Goal: Task Accomplishment & Management: Manage account settings

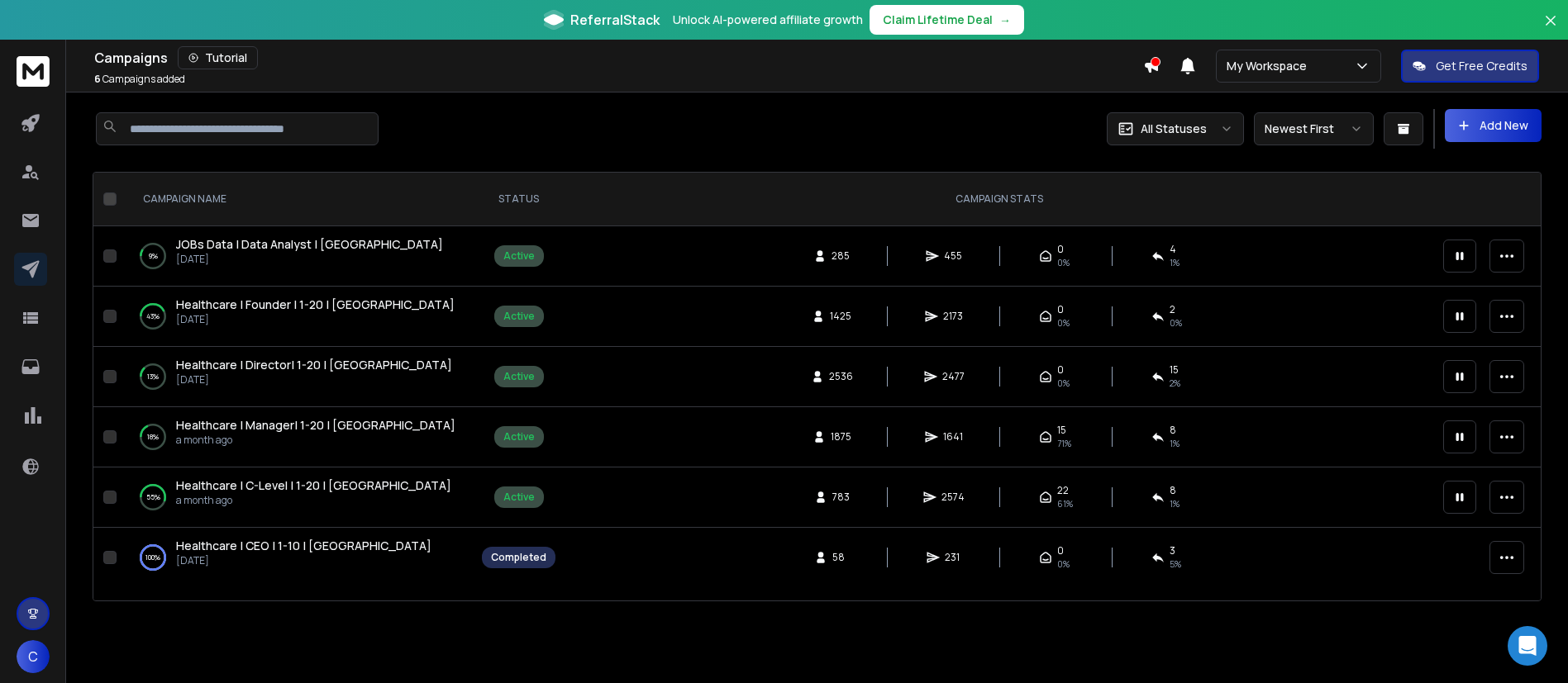
click at [237, 236] on span "JOBs Data | Data Analyst | [GEOGRAPHIC_DATA]" at bounding box center [310, 244] width 267 height 15
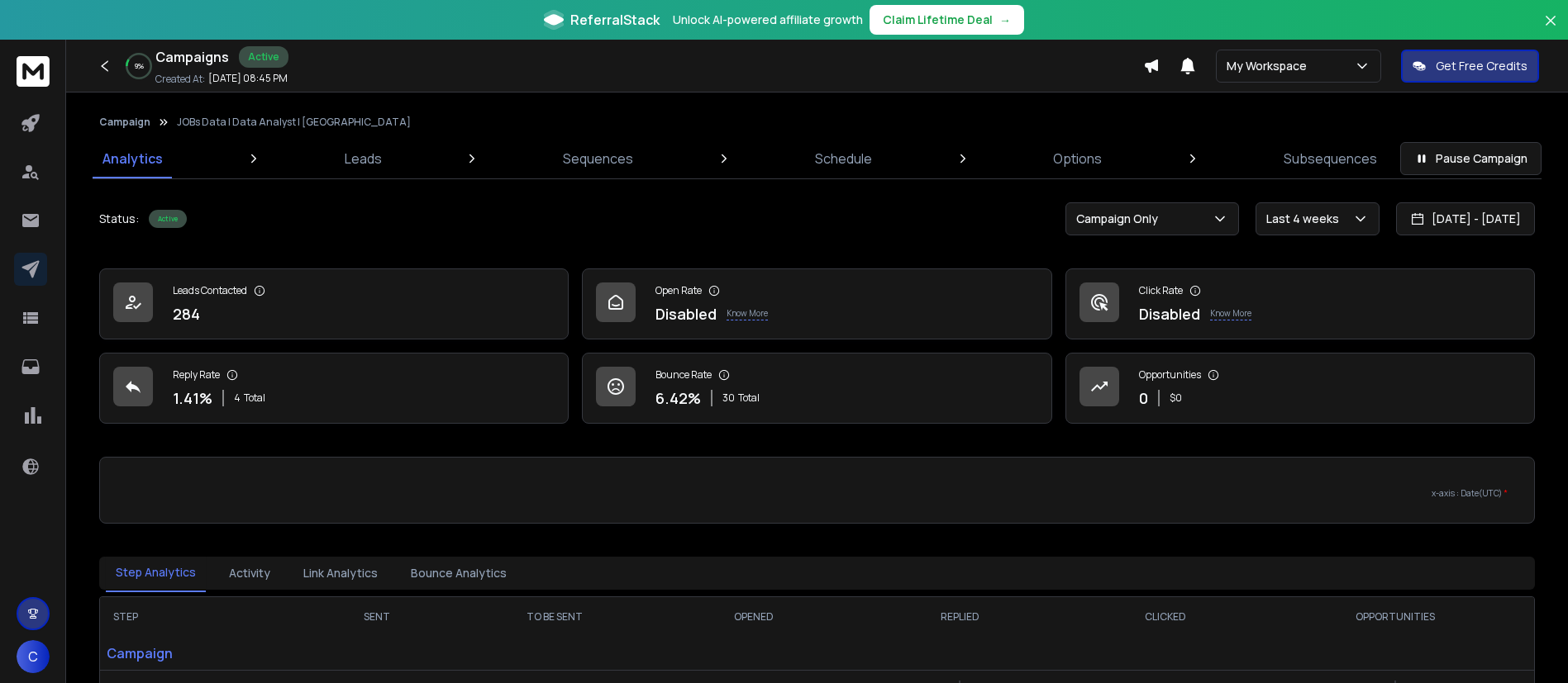
click at [407, 139] on div "Analytics Leads Sequences Schedule Options Subsequences" at bounding box center [740, 159] width 1294 height 40
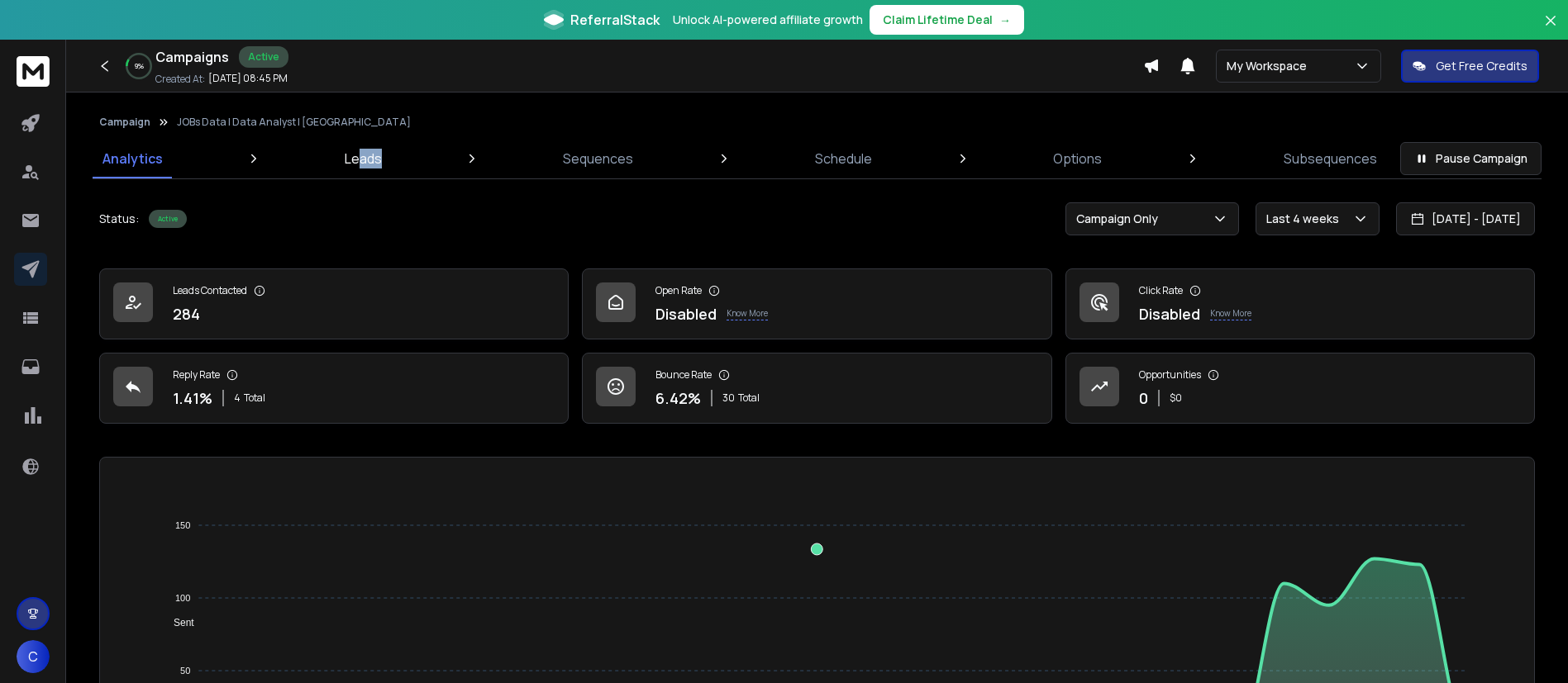
drag, startPoint x: 393, startPoint y: 151, endPoint x: 358, endPoint y: 166, distance: 38.1
click at [358, 166] on div "Analytics Leads Sequences Schedule Options Subsequences" at bounding box center [740, 159] width 1294 height 40
click at [358, 166] on p "Leads" at bounding box center [363, 158] width 37 height 20
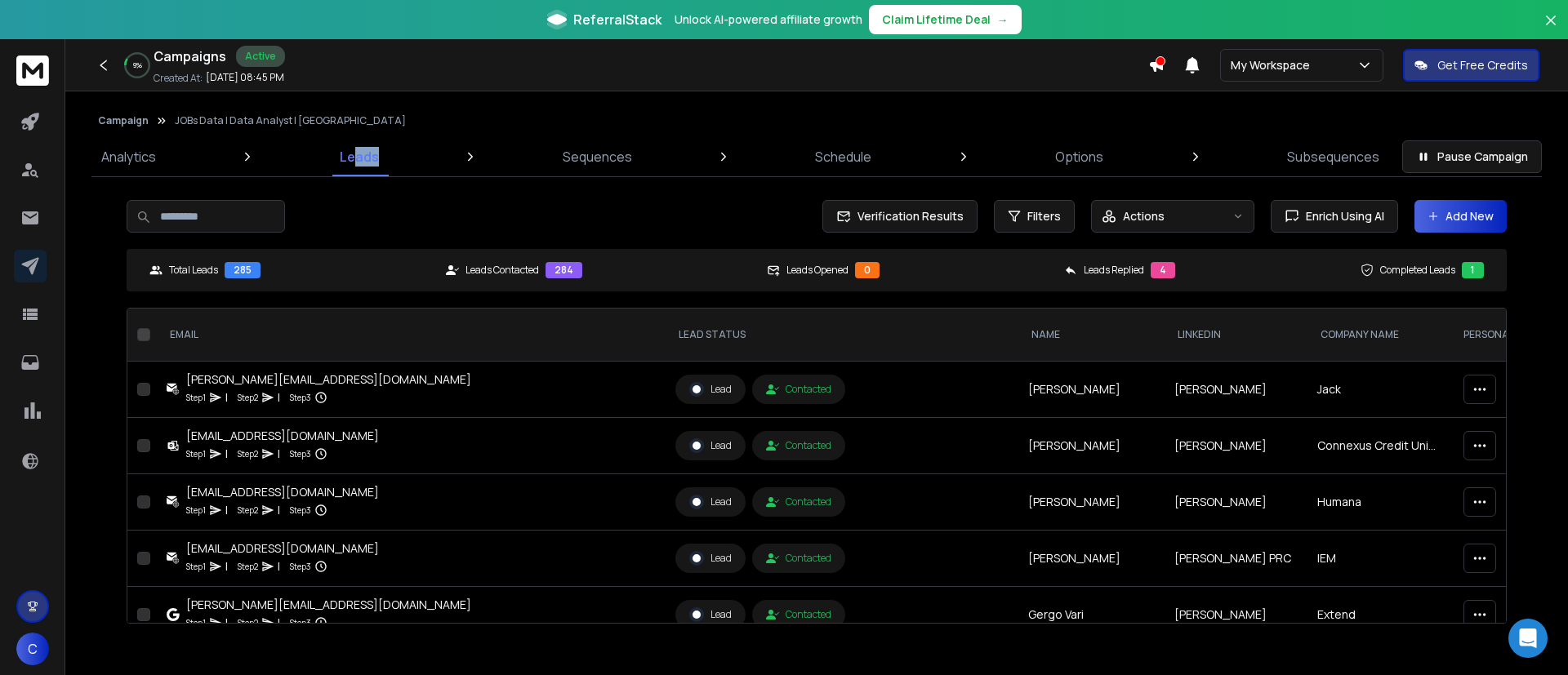
click at [1465, 217] on button "Add New" at bounding box center [1461, 216] width 92 height 33
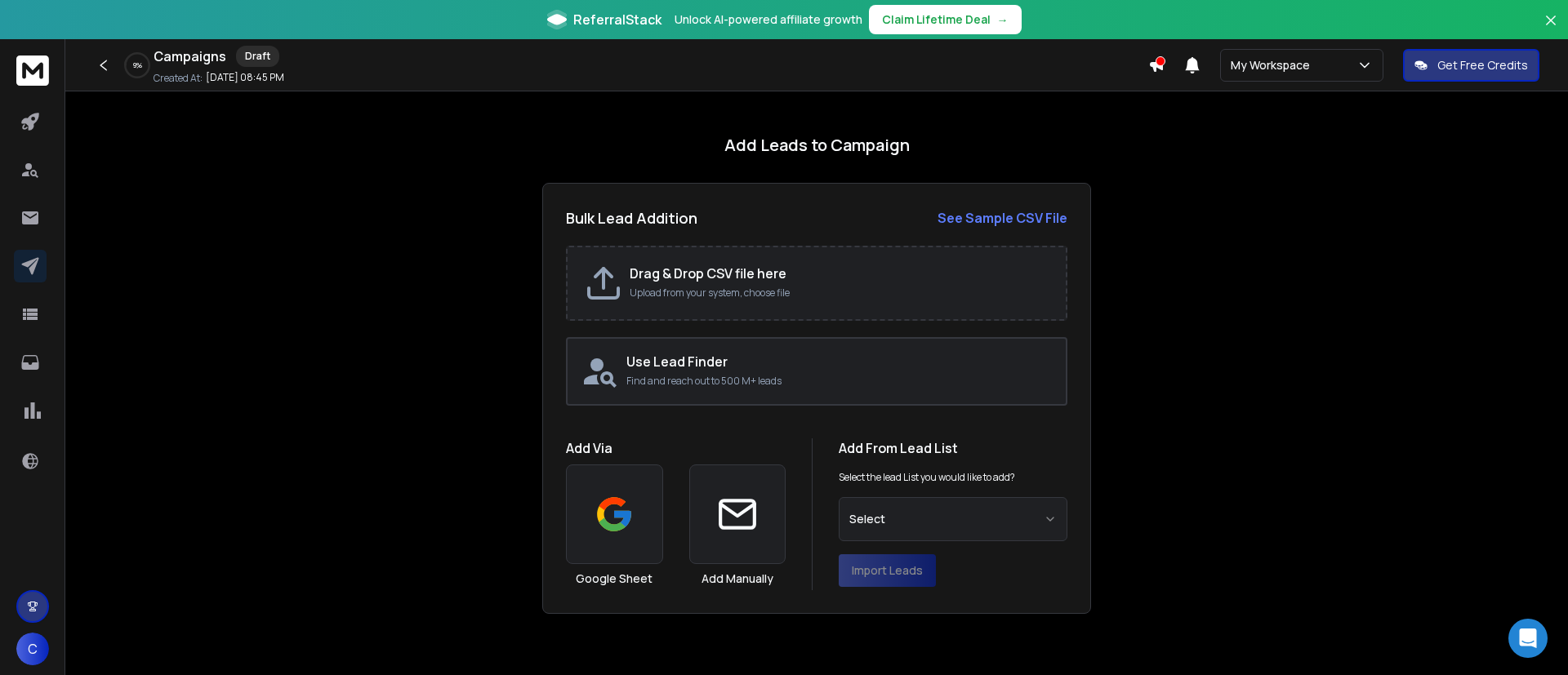
click at [839, 273] on h2 "Drag & Drop CSV file here" at bounding box center [840, 273] width 420 height 20
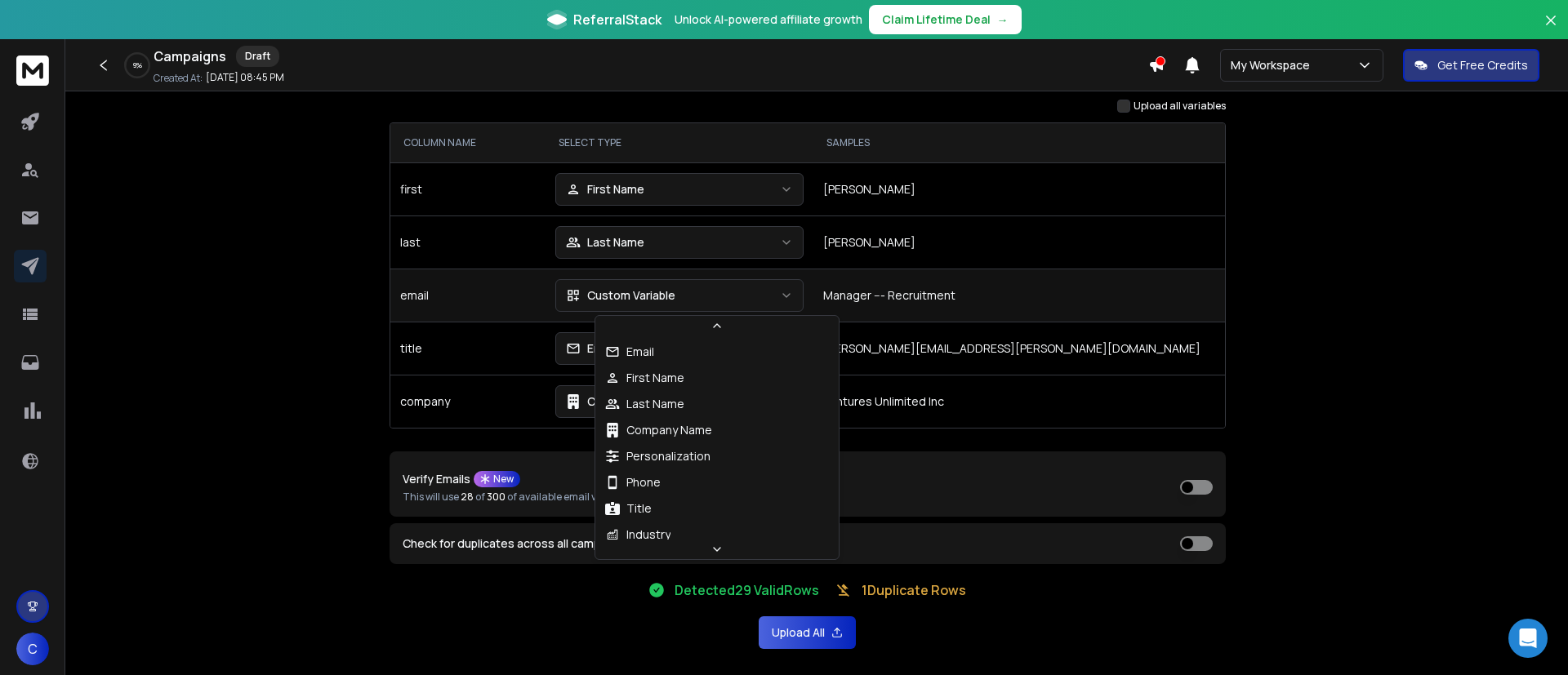
scroll to position [138, 0]
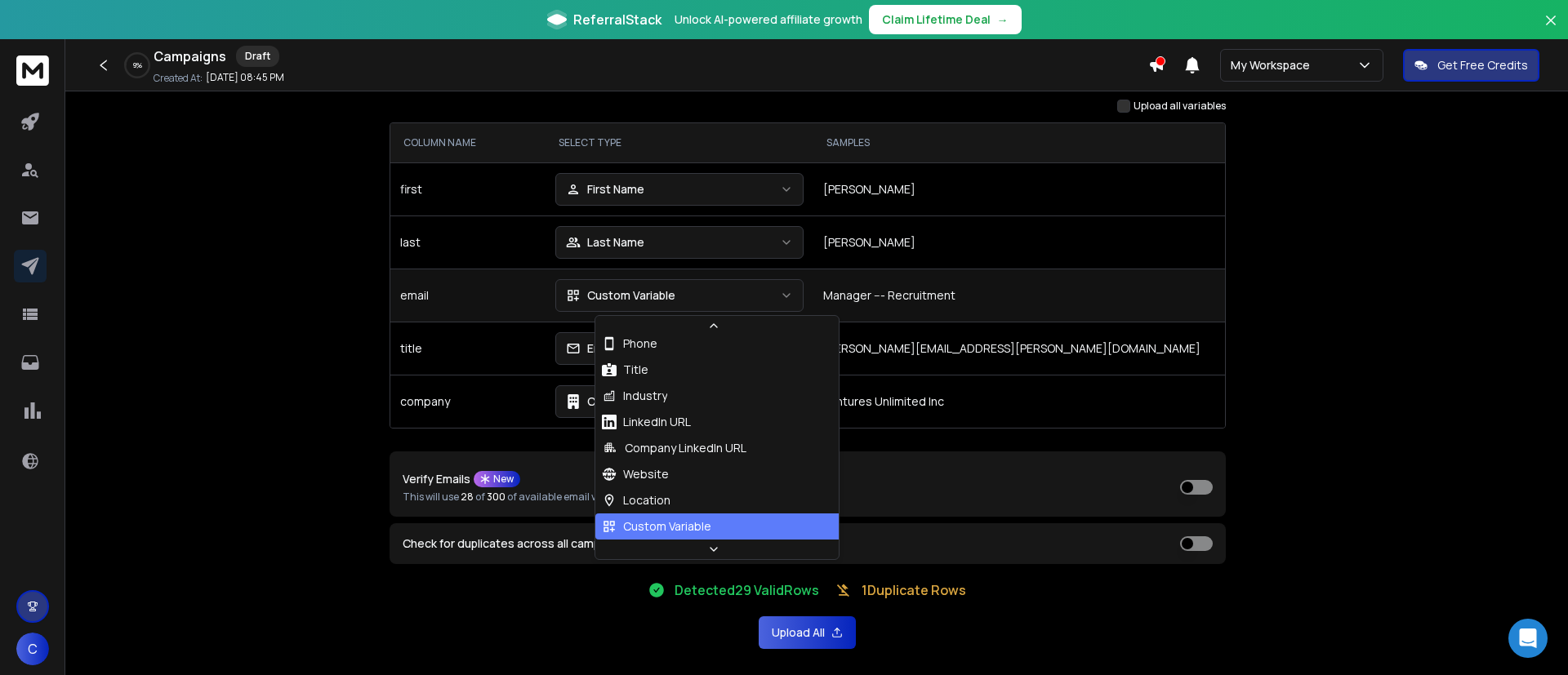
click at [642, 289] on div "Custom Variable" at bounding box center [621, 295] width 109 height 16
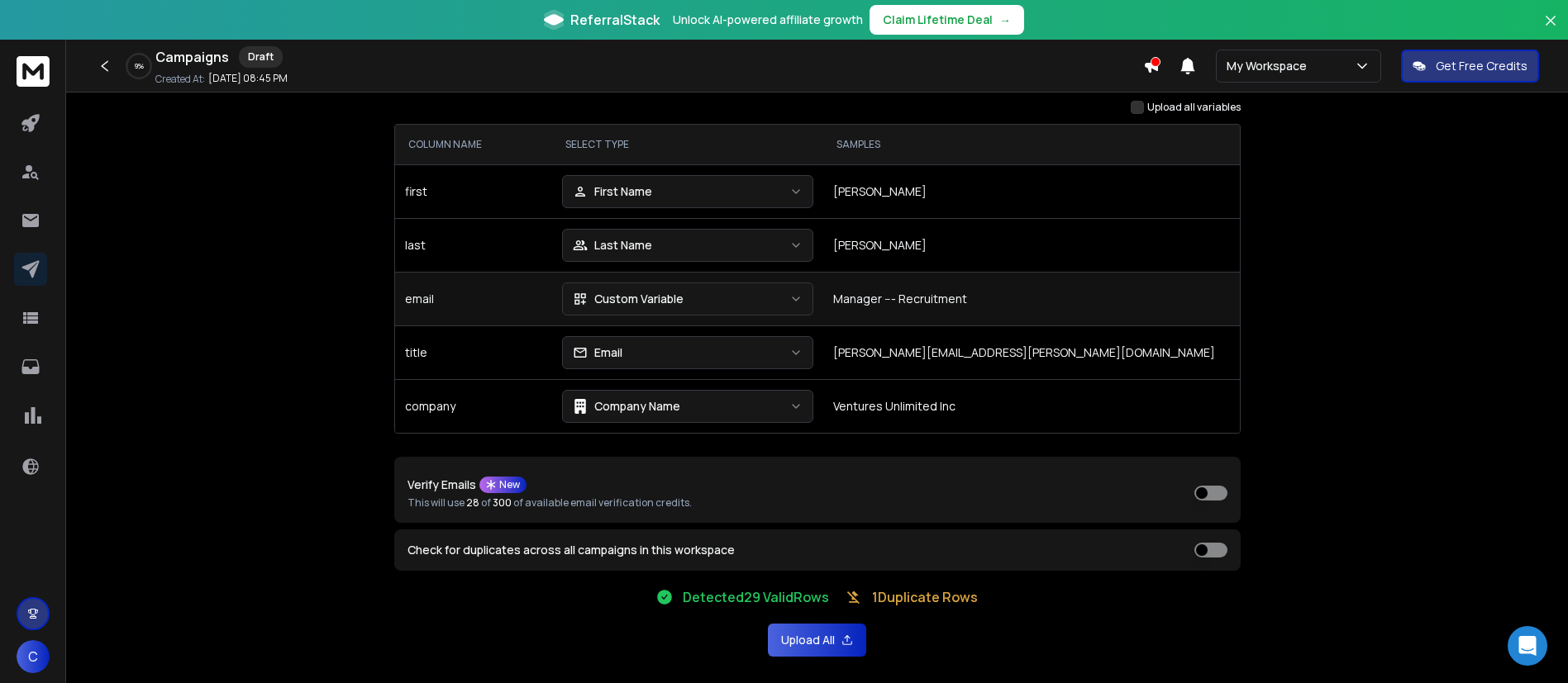
click at [650, 292] on div "Custom Variable" at bounding box center [628, 298] width 111 height 16
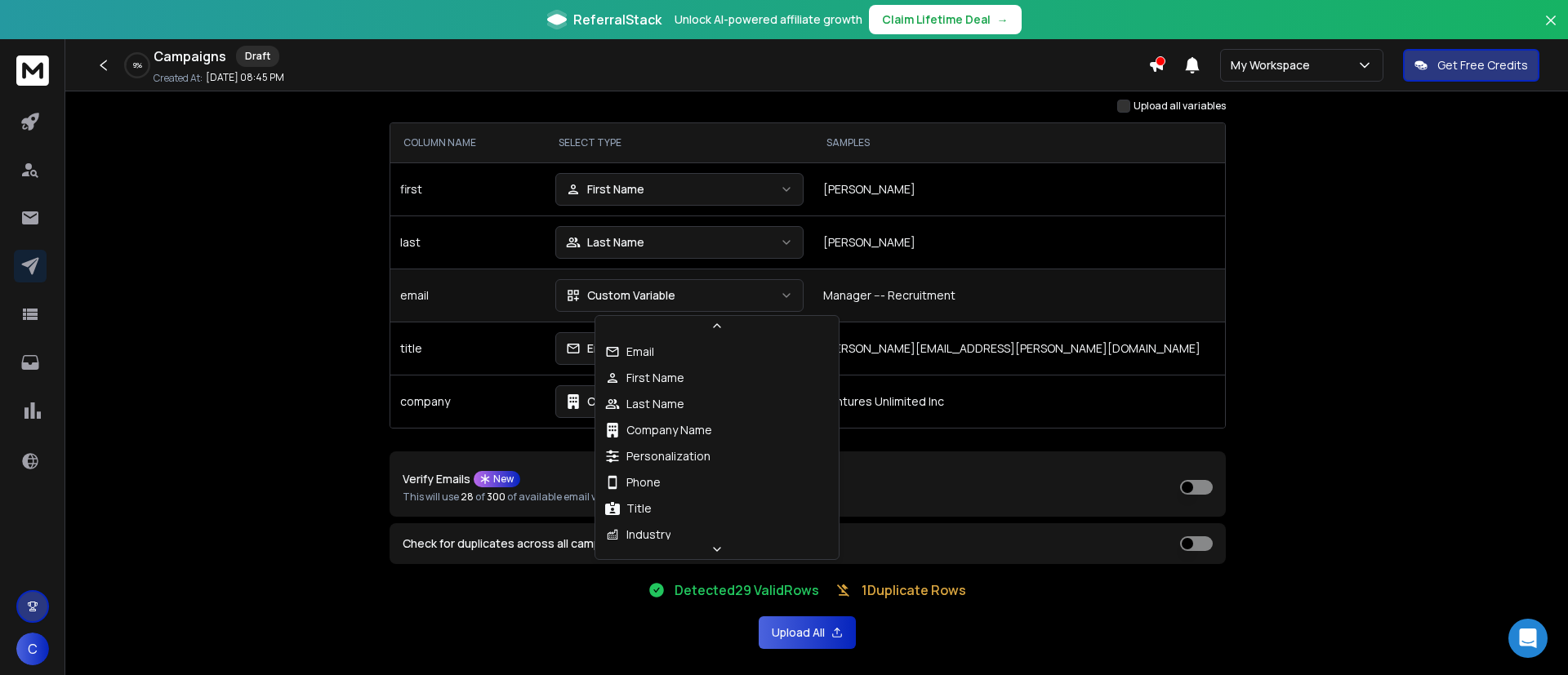
scroll to position [0, 3]
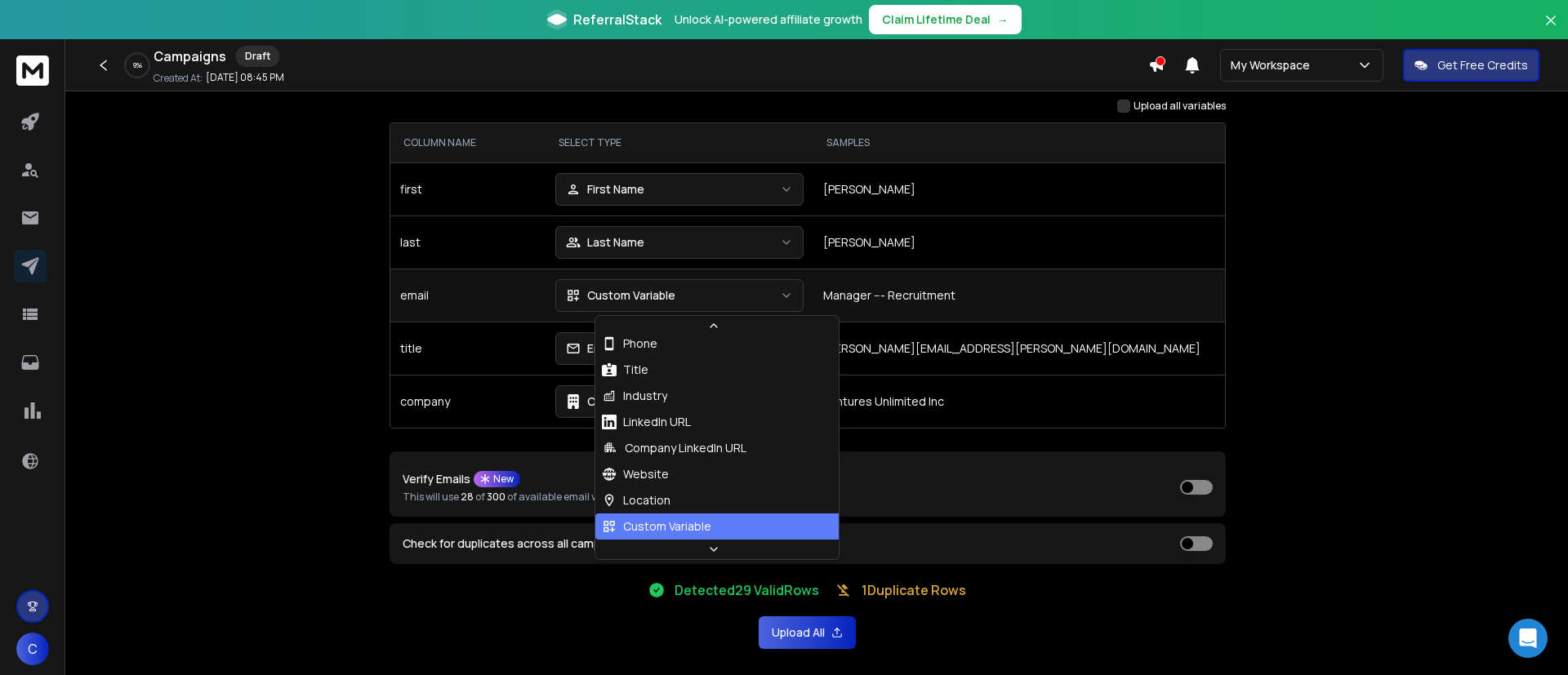
click at [642, 289] on div "Custom Variable" at bounding box center [621, 295] width 109 height 16
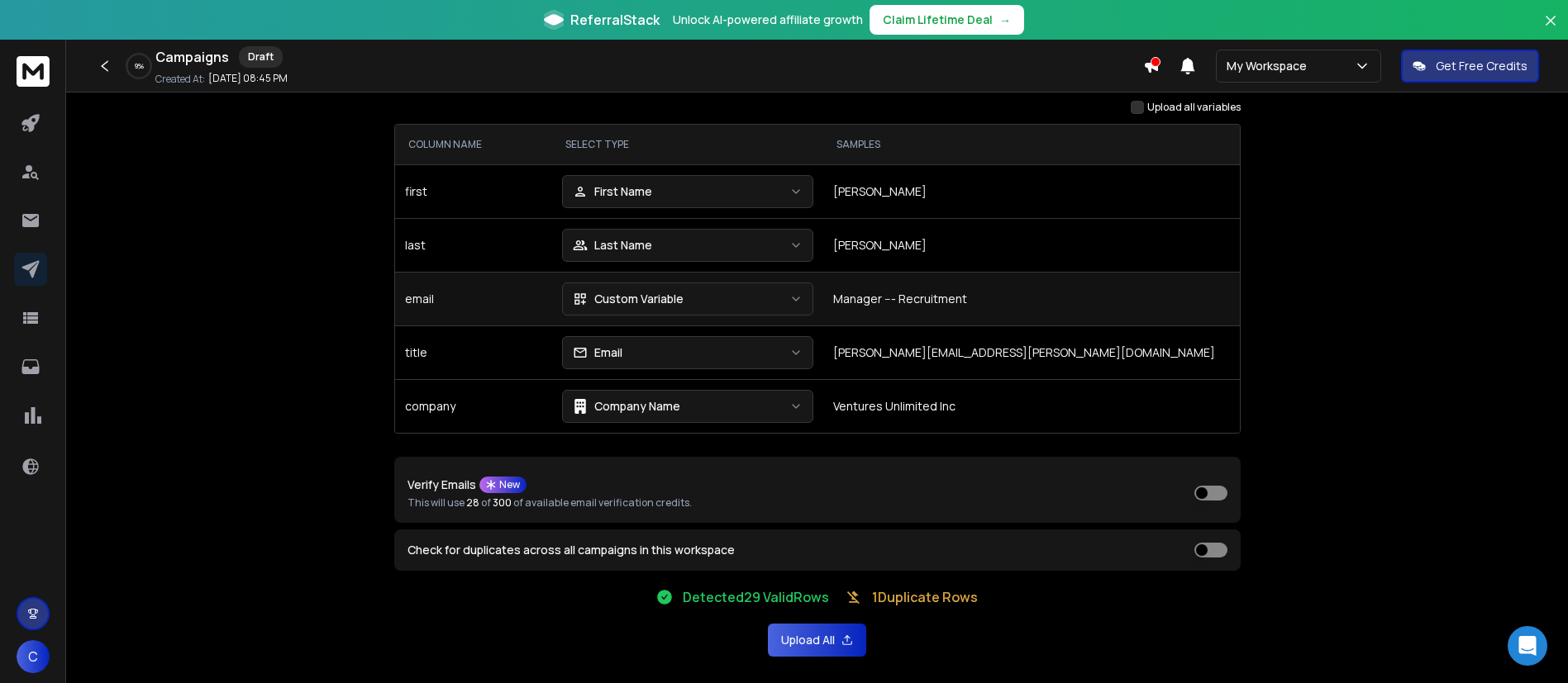
click at [731, 281] on td "Custom Variable" at bounding box center [687, 298] width 271 height 53
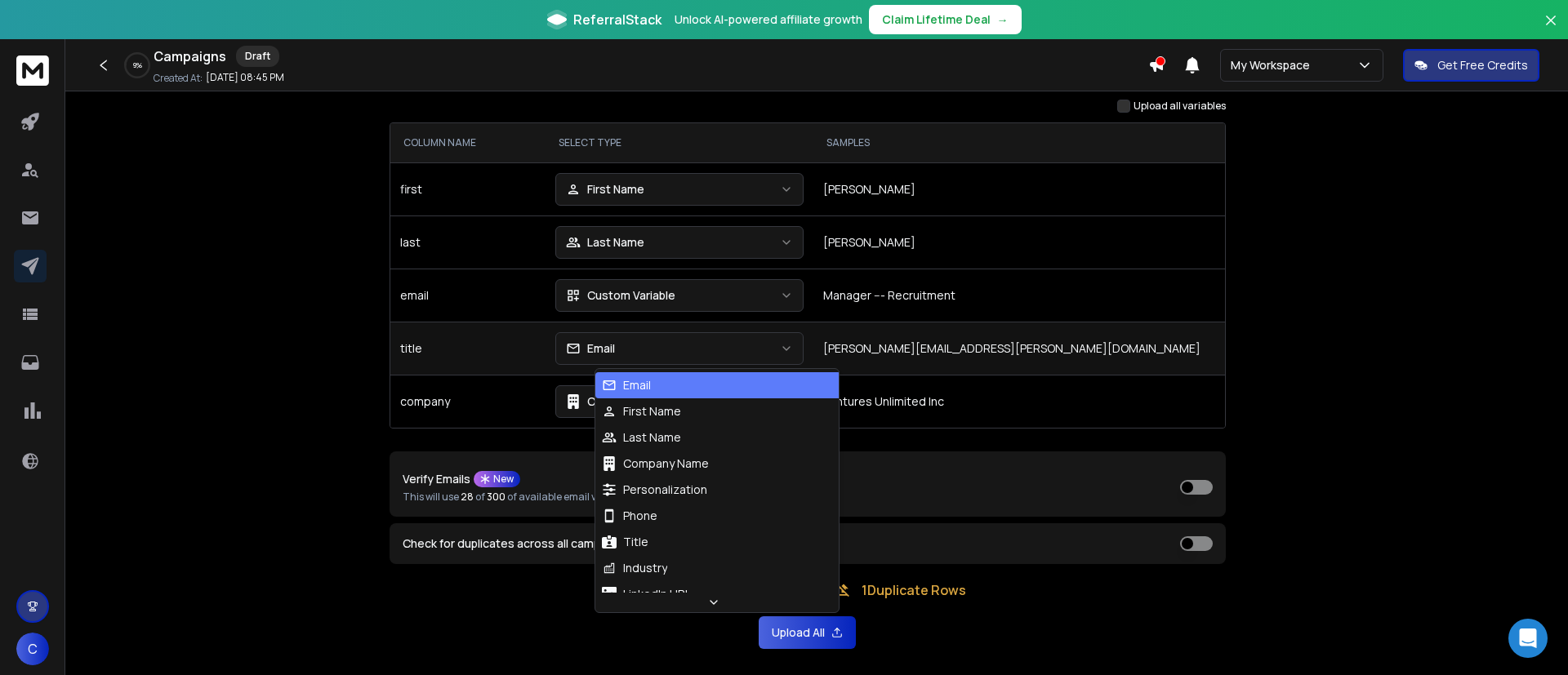
click at [803, 347] on button "Email" at bounding box center [680, 348] width 249 height 33
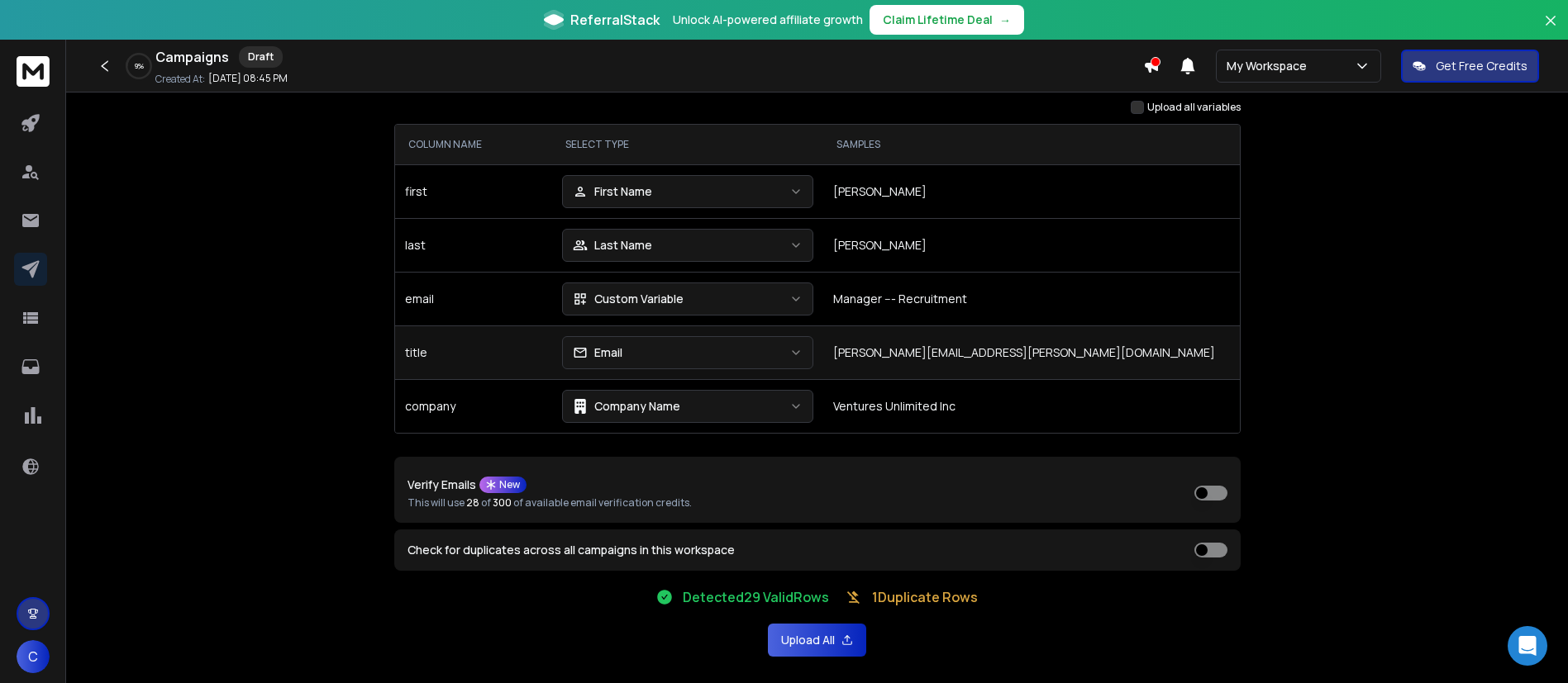
click at [813, 352] on button "Email" at bounding box center [688, 352] width 252 height 33
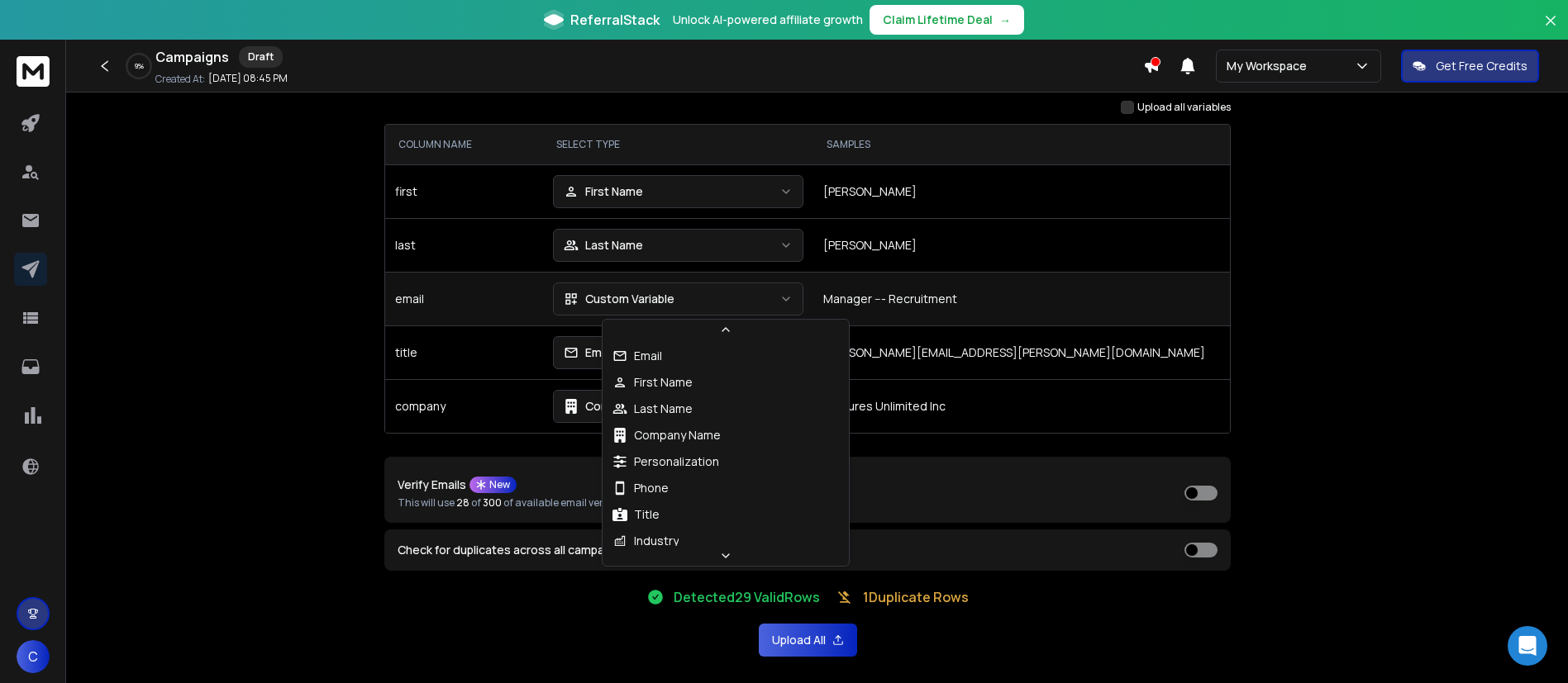
click at [762, 300] on button "Custom Variable" at bounding box center [679, 299] width 252 height 33
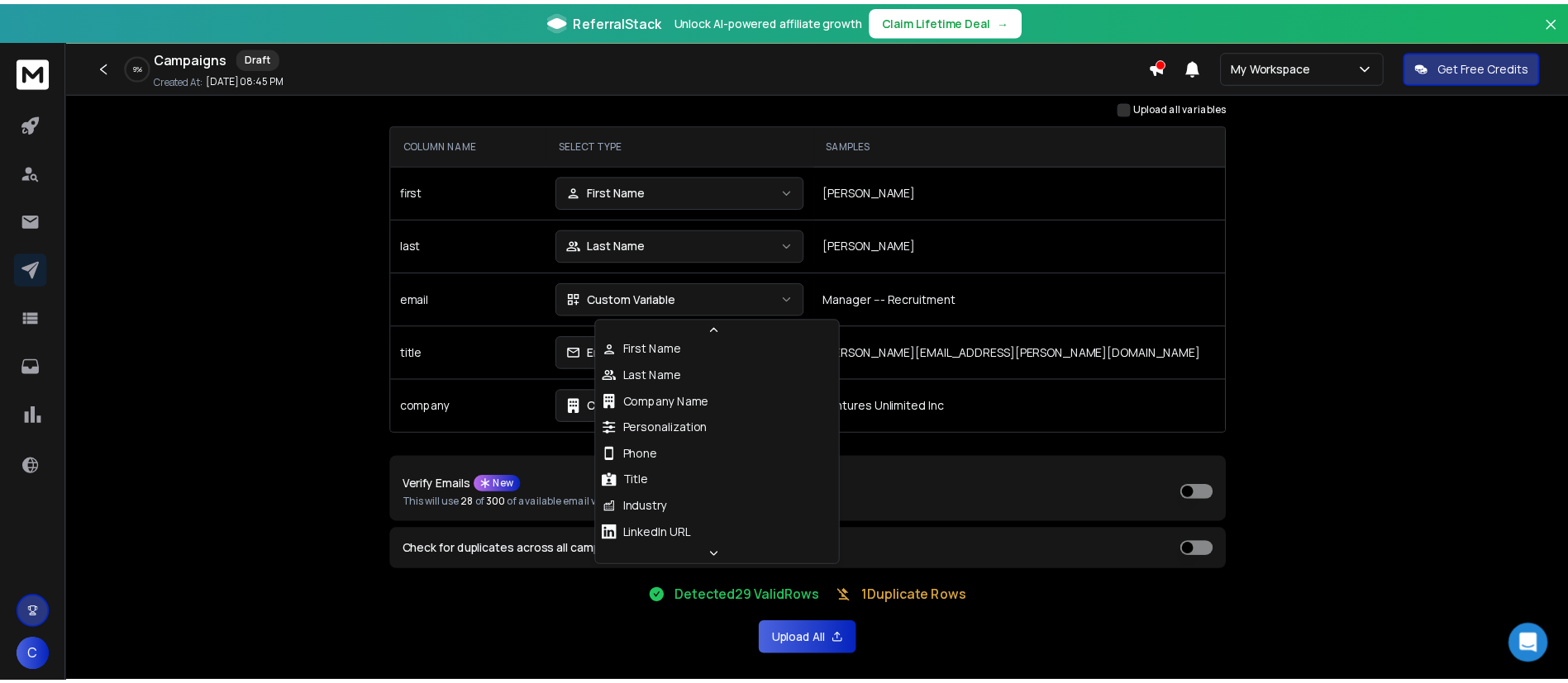
scroll to position [29, 0]
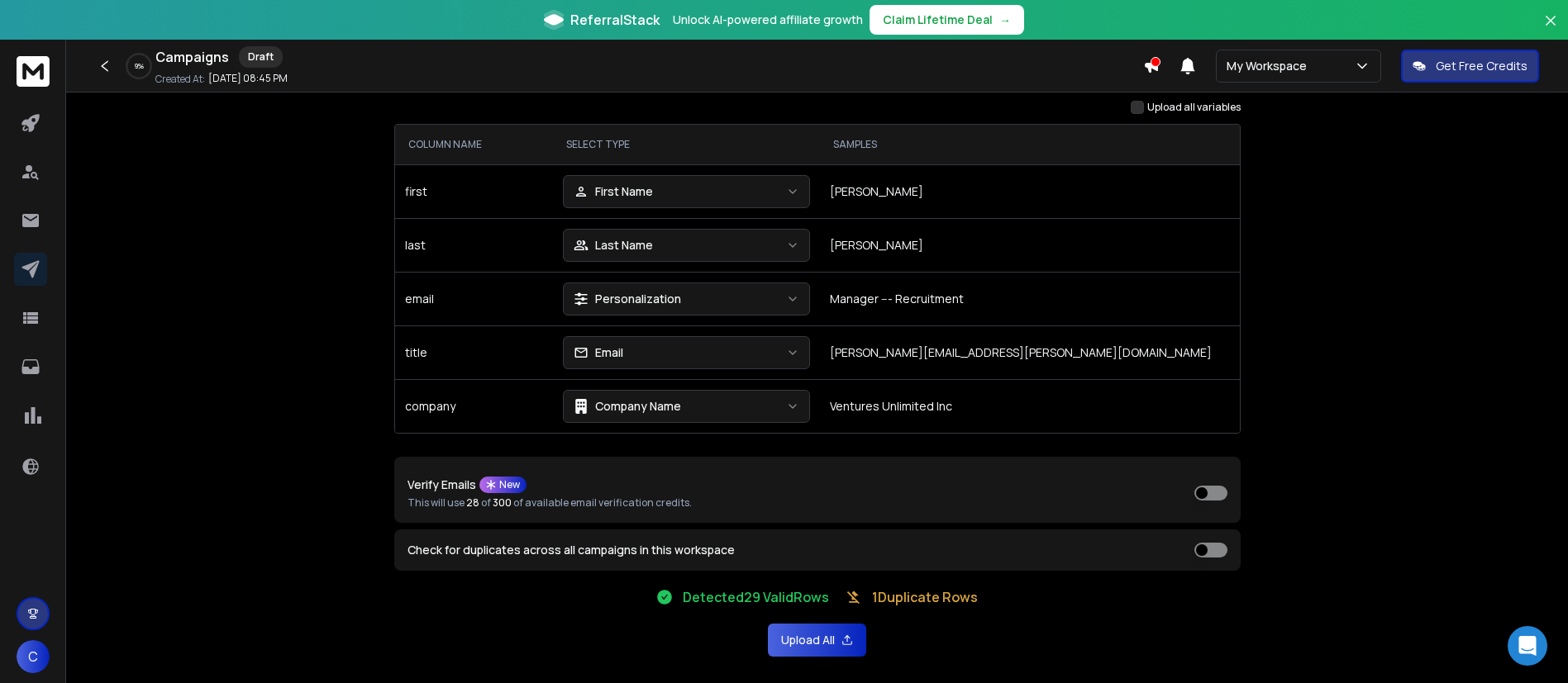
click at [1205, 536] on div "Check for duplicates across all campaigns in this workspace" at bounding box center [818, 550] width 846 height 41
click at [1204, 547] on button "Check for duplicates across all campaigns in this workspace" at bounding box center [1211, 551] width 33 height 15
click at [827, 634] on button "Upload All" at bounding box center [817, 640] width 98 height 33
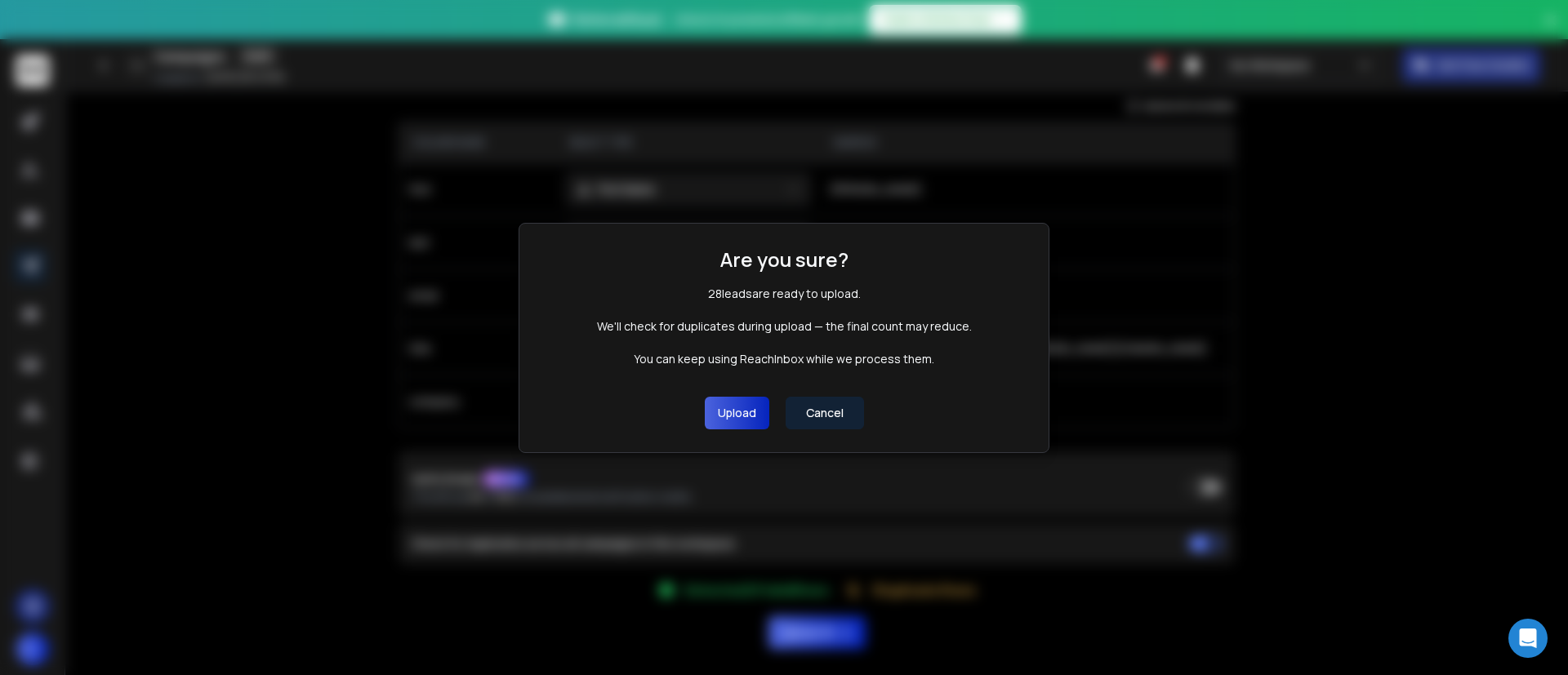
click at [746, 427] on button "Upload" at bounding box center [736, 412] width 65 height 33
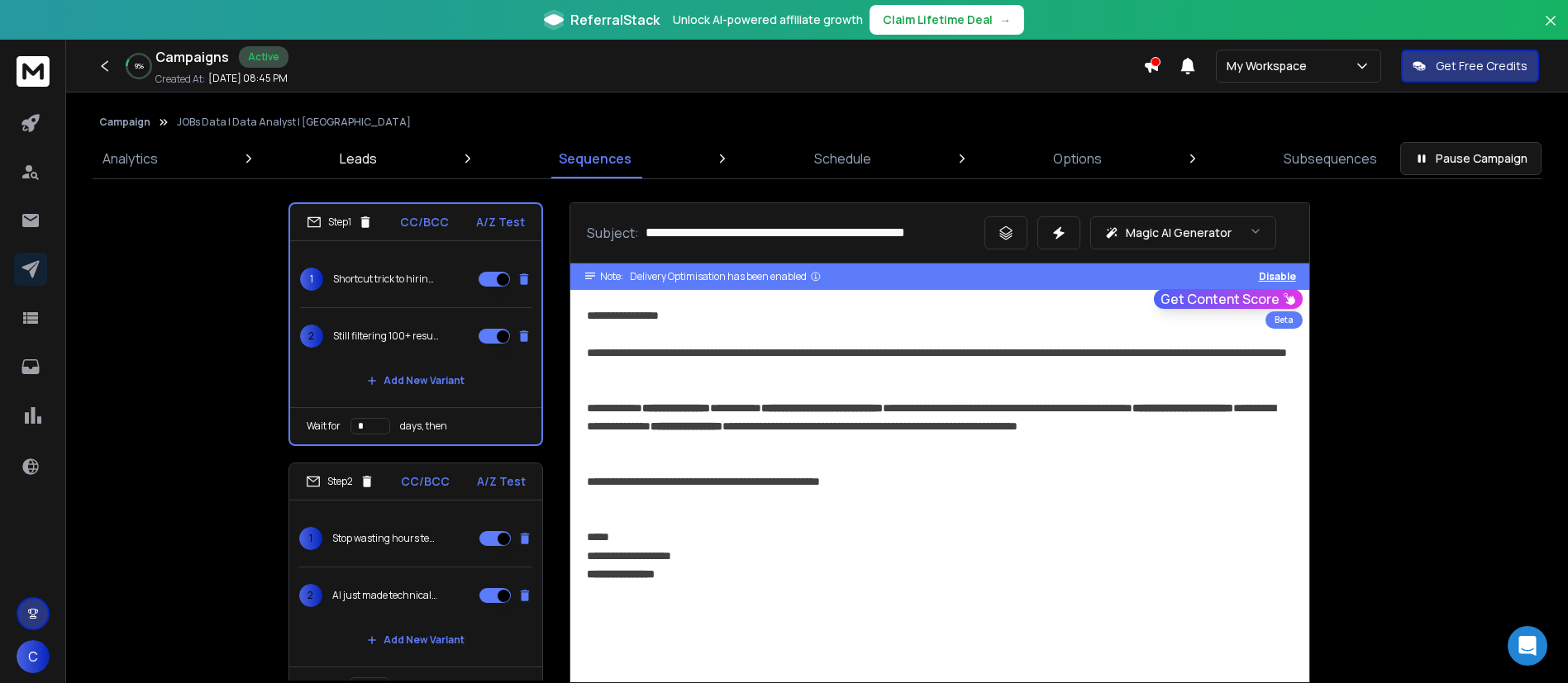
click at [381, 154] on link "Leads" at bounding box center [358, 159] width 57 height 40
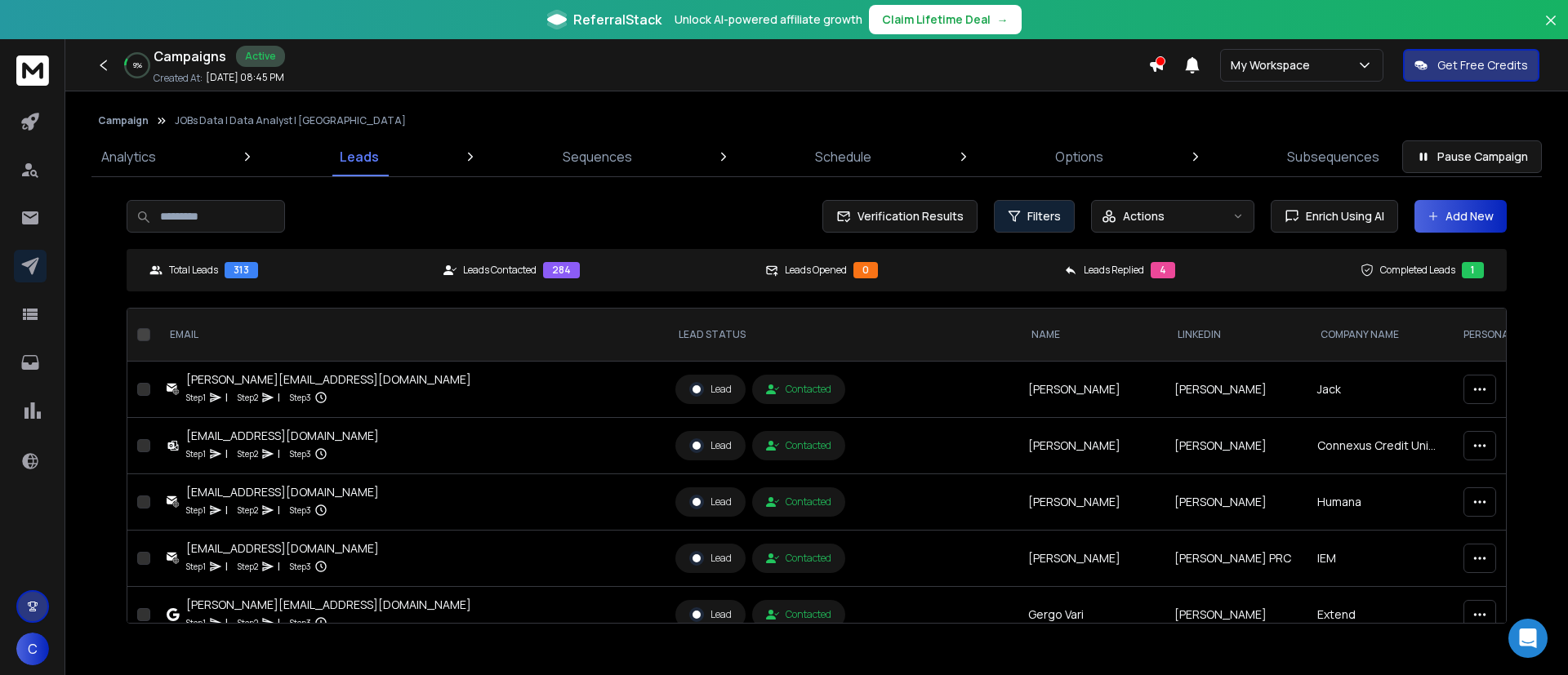
click at [1049, 230] on button "Filters" at bounding box center [1034, 216] width 81 height 33
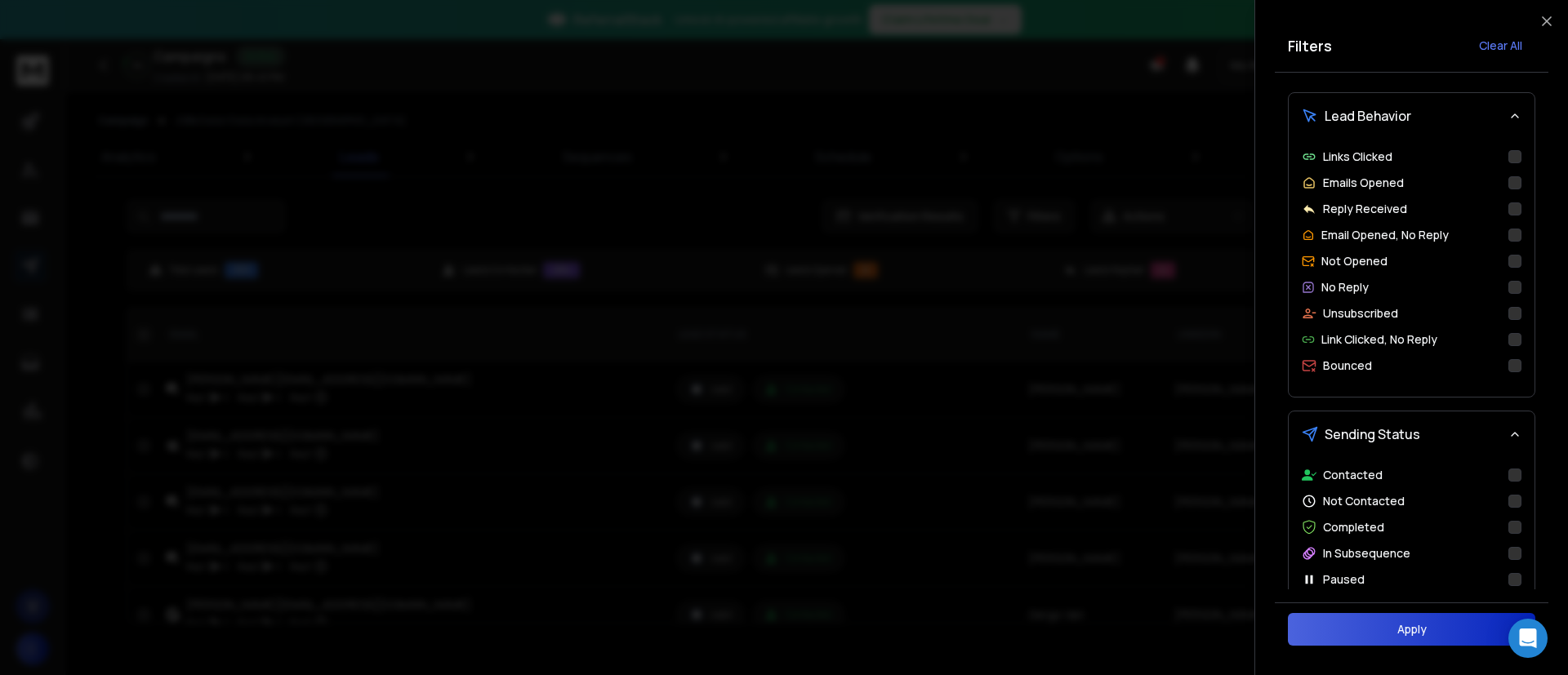
click at [1509, 505] on button "Not Contacted" at bounding box center [1515, 501] width 13 height 13
click at [1362, 635] on button "Apply" at bounding box center [1411, 629] width 248 height 33
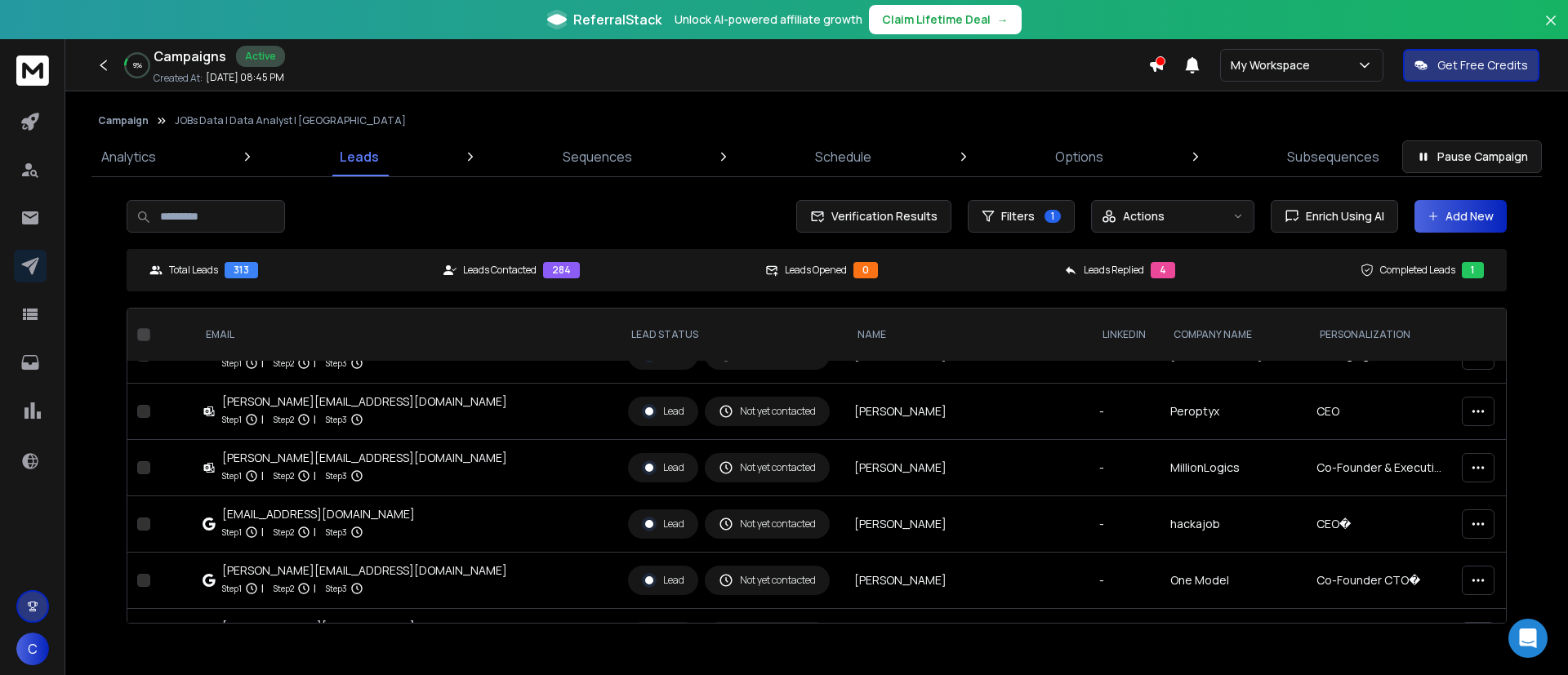
scroll to position [1385, 0]
click at [24, 266] on icon at bounding box center [30, 265] width 20 height 20
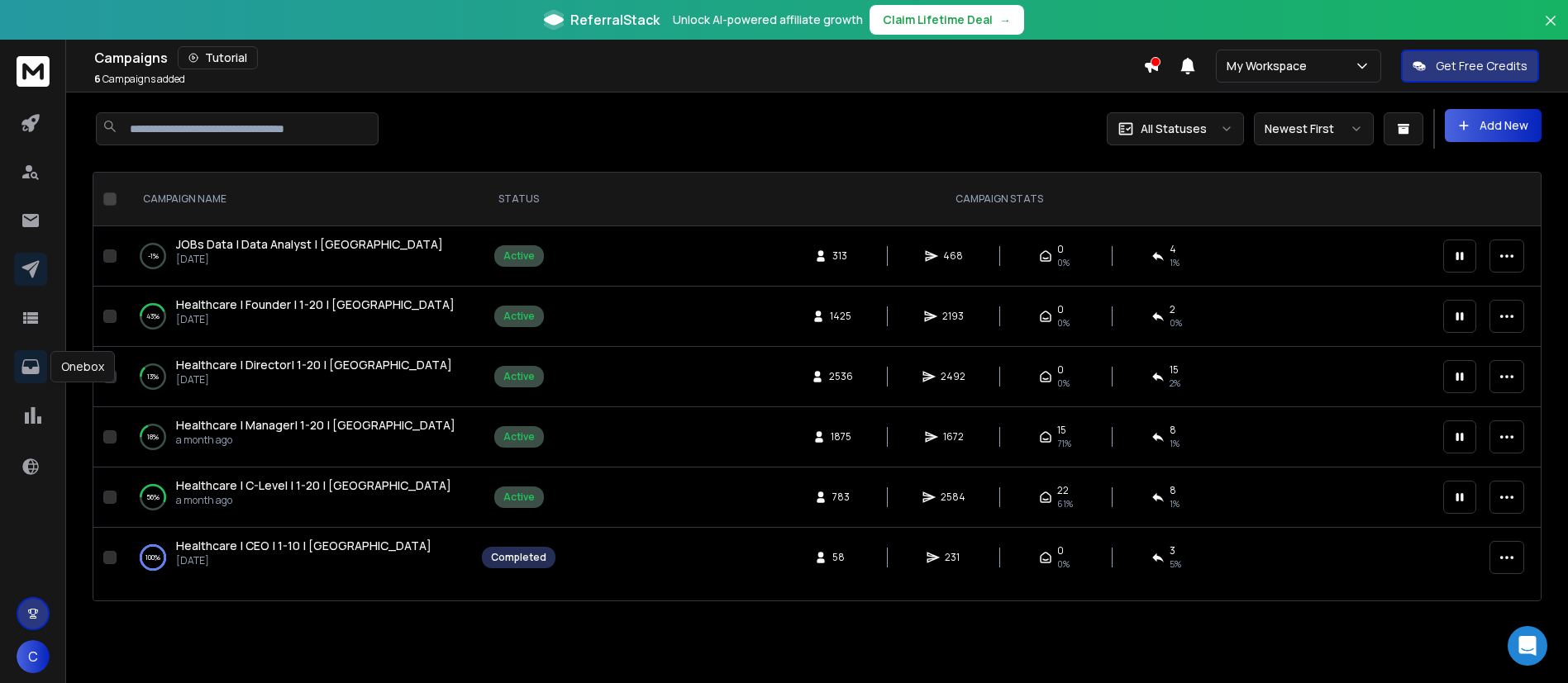
click at [22, 376] on icon at bounding box center [31, 367] width 20 height 20
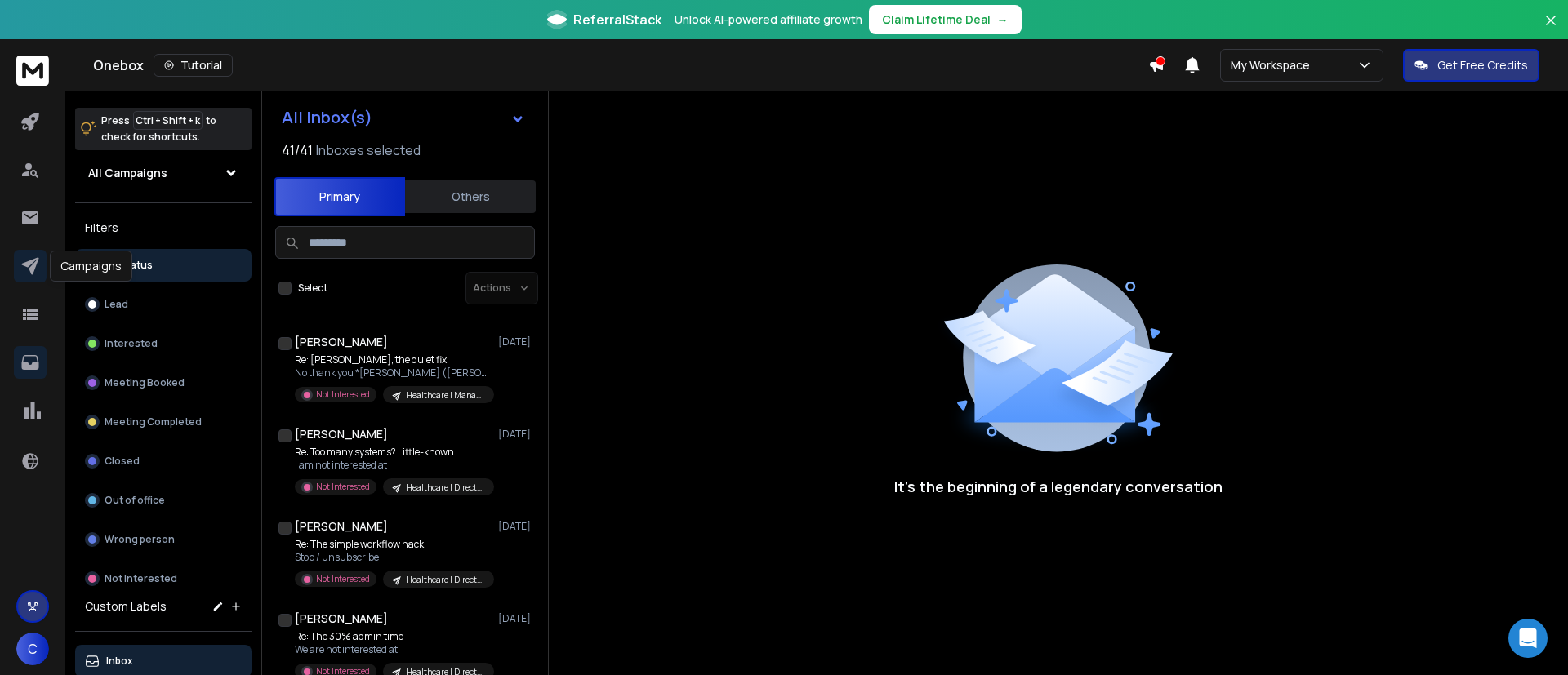
click at [22, 259] on icon at bounding box center [30, 265] width 20 height 20
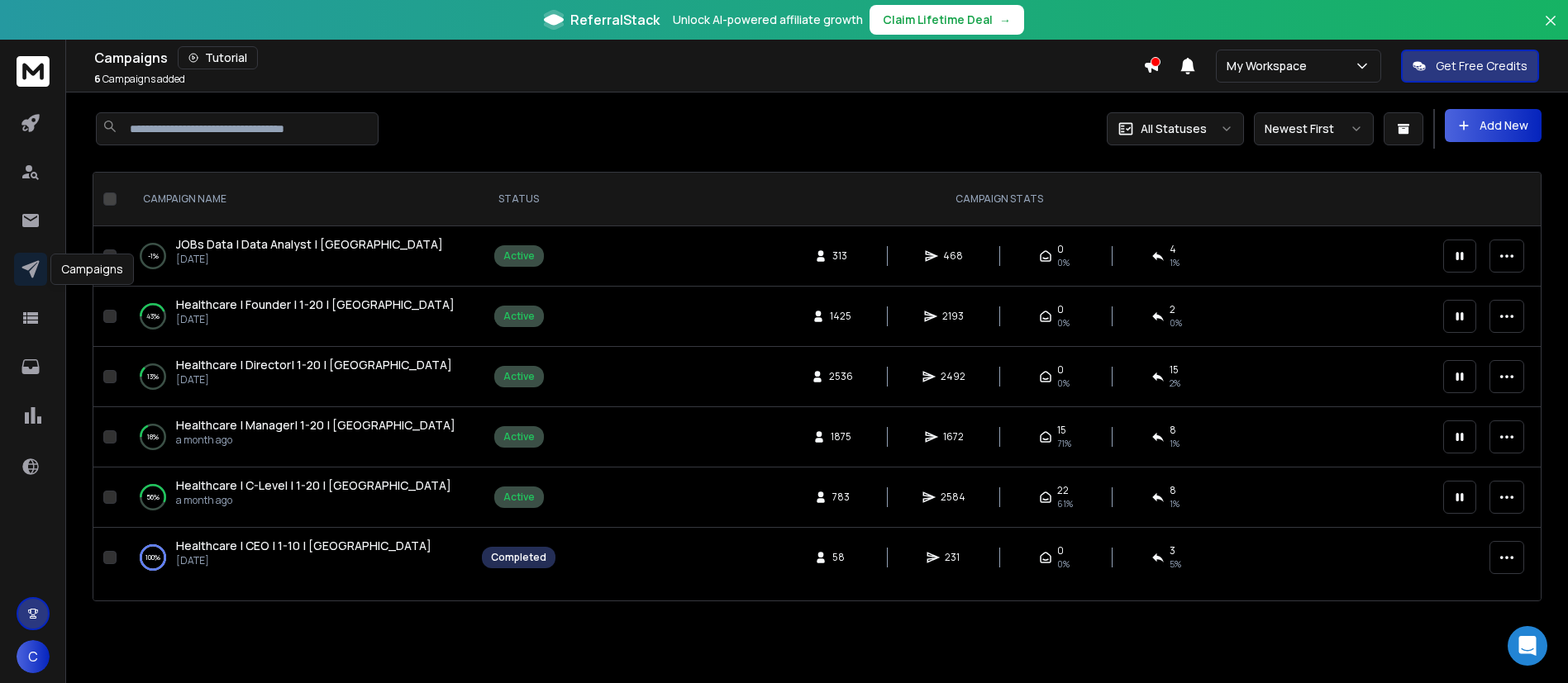
click at [246, 306] on span "Healthcare | Founder | 1-20 | [GEOGRAPHIC_DATA]" at bounding box center [316, 304] width 278 height 15
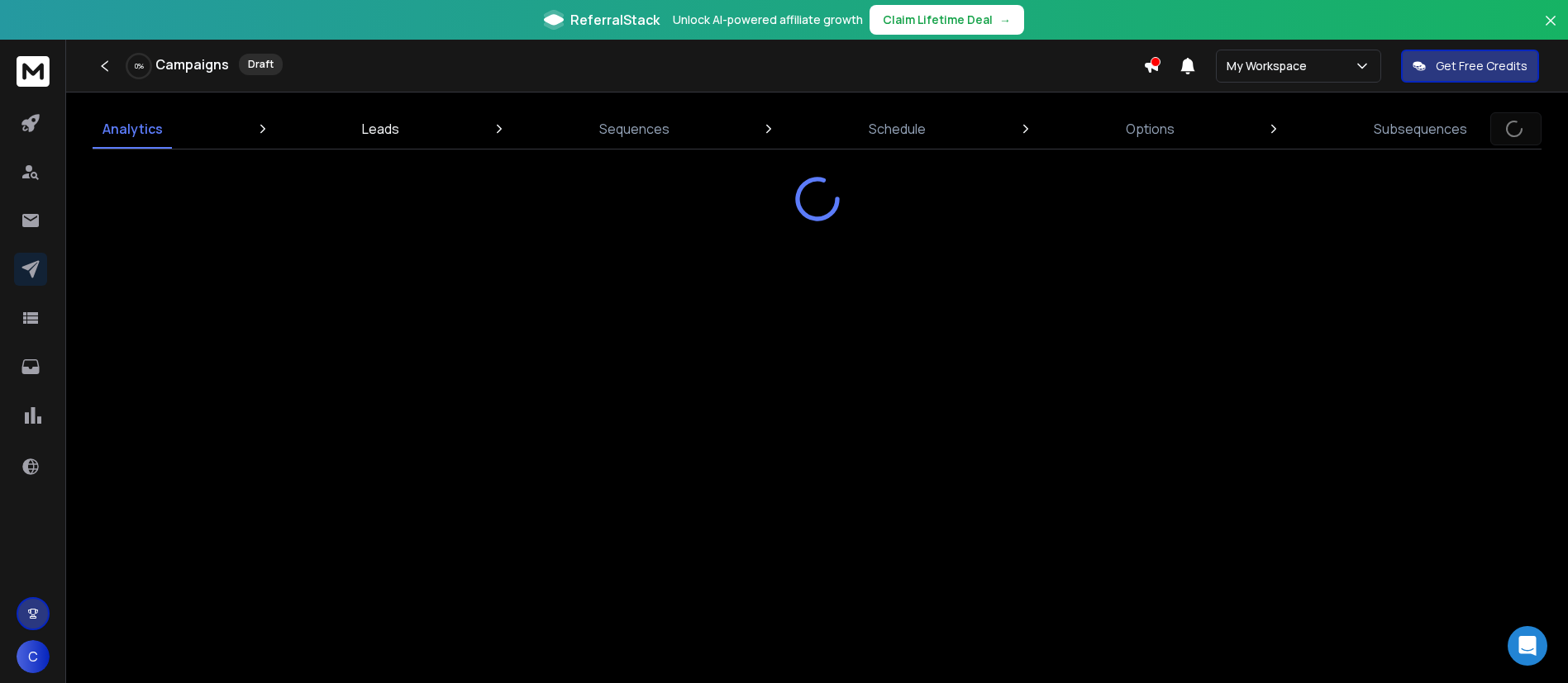
click at [383, 120] on p "Leads" at bounding box center [380, 129] width 37 height 20
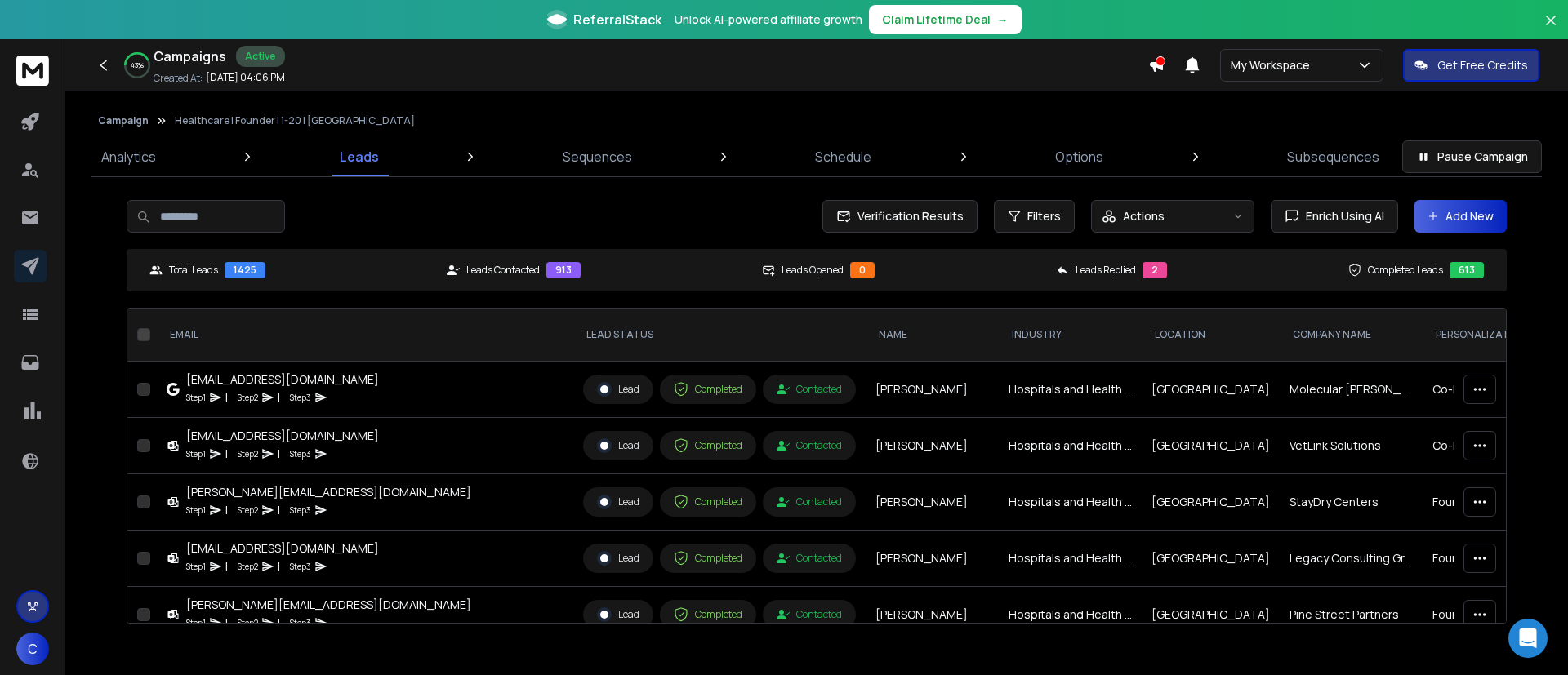
click at [1459, 222] on button "Add New" at bounding box center [1461, 216] width 92 height 33
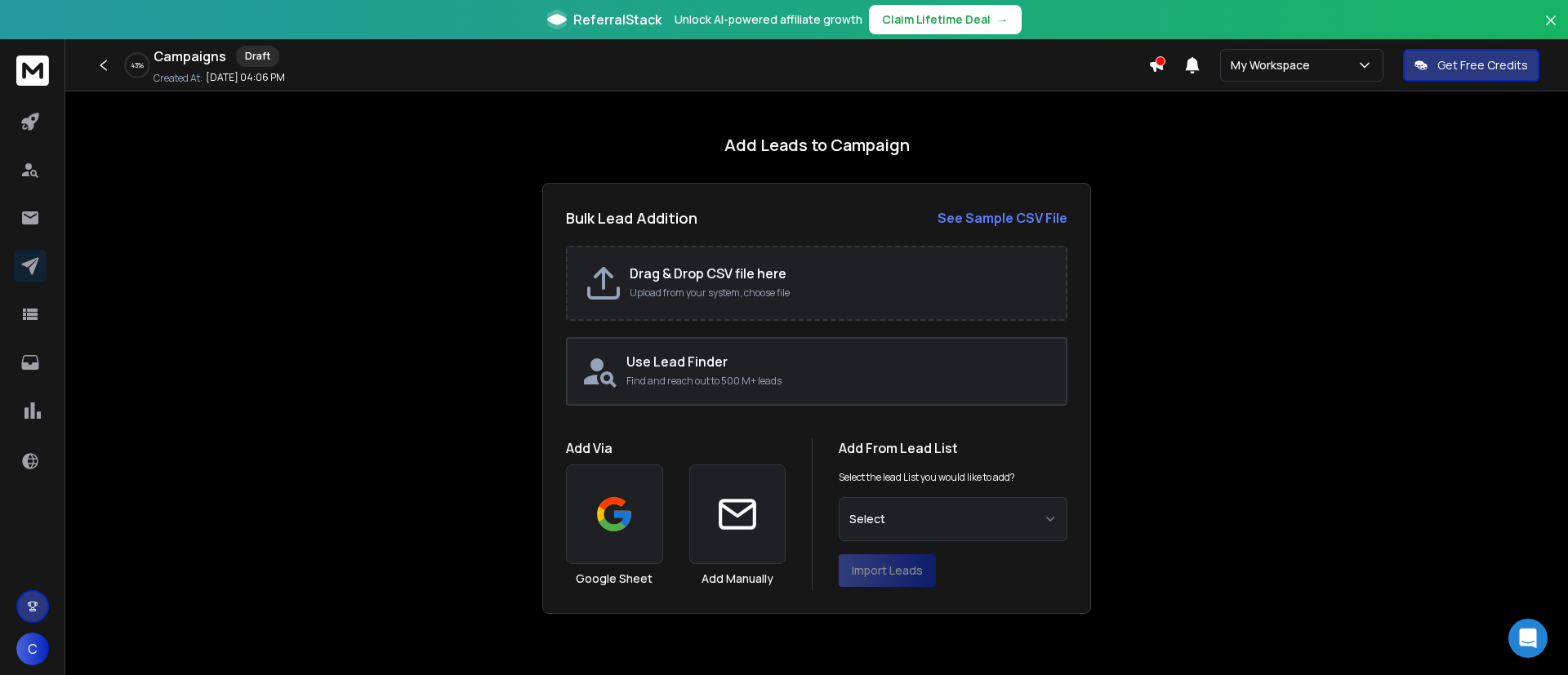
click at [666, 236] on div "Bulk Lead Addition See Sample CSV File Drag & Drop CSV file here Upload from yo…" at bounding box center [816, 306] width 501 height 200
click at [674, 256] on div "Drag & Drop CSV file here Upload from your system, choose file" at bounding box center [816, 283] width 501 height 75
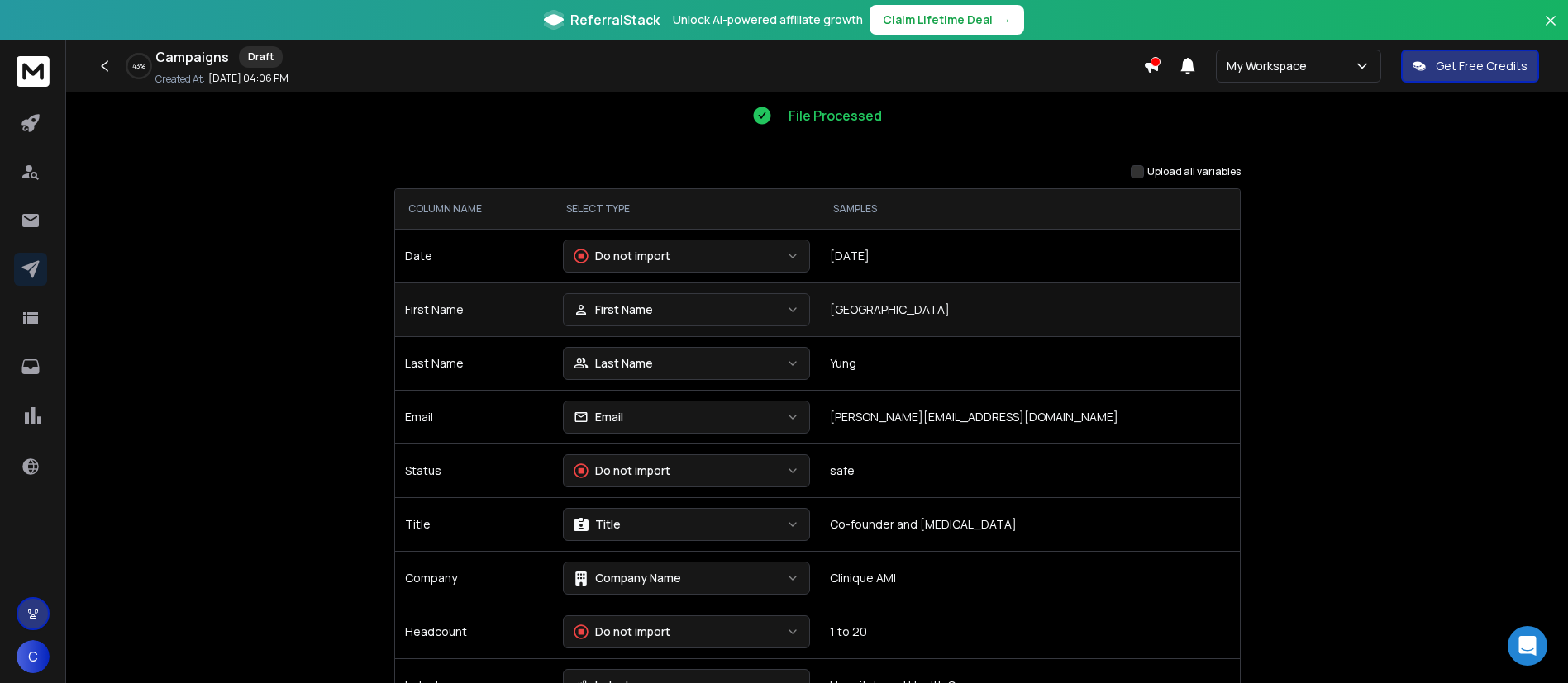
scroll to position [210, 0]
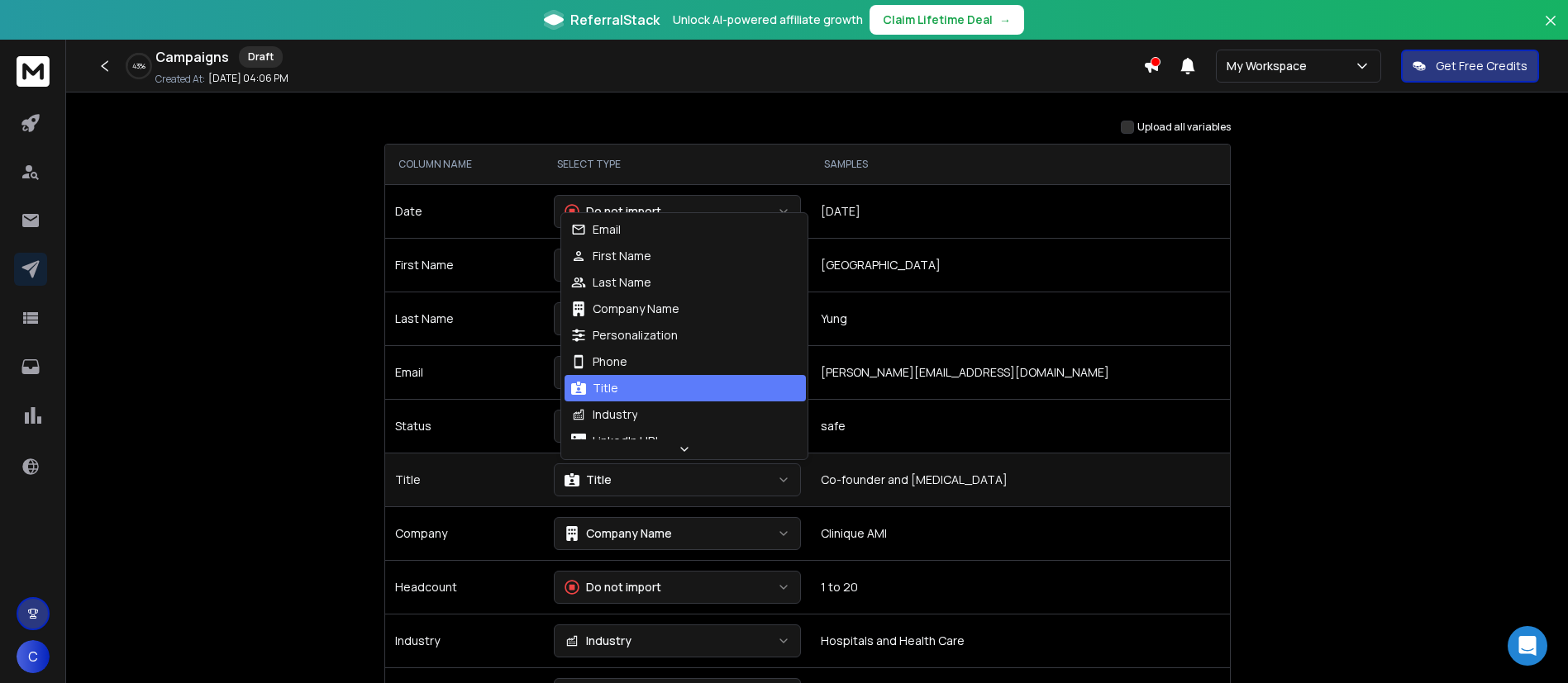
click at [668, 475] on button "Title" at bounding box center [677, 479] width 247 height 33
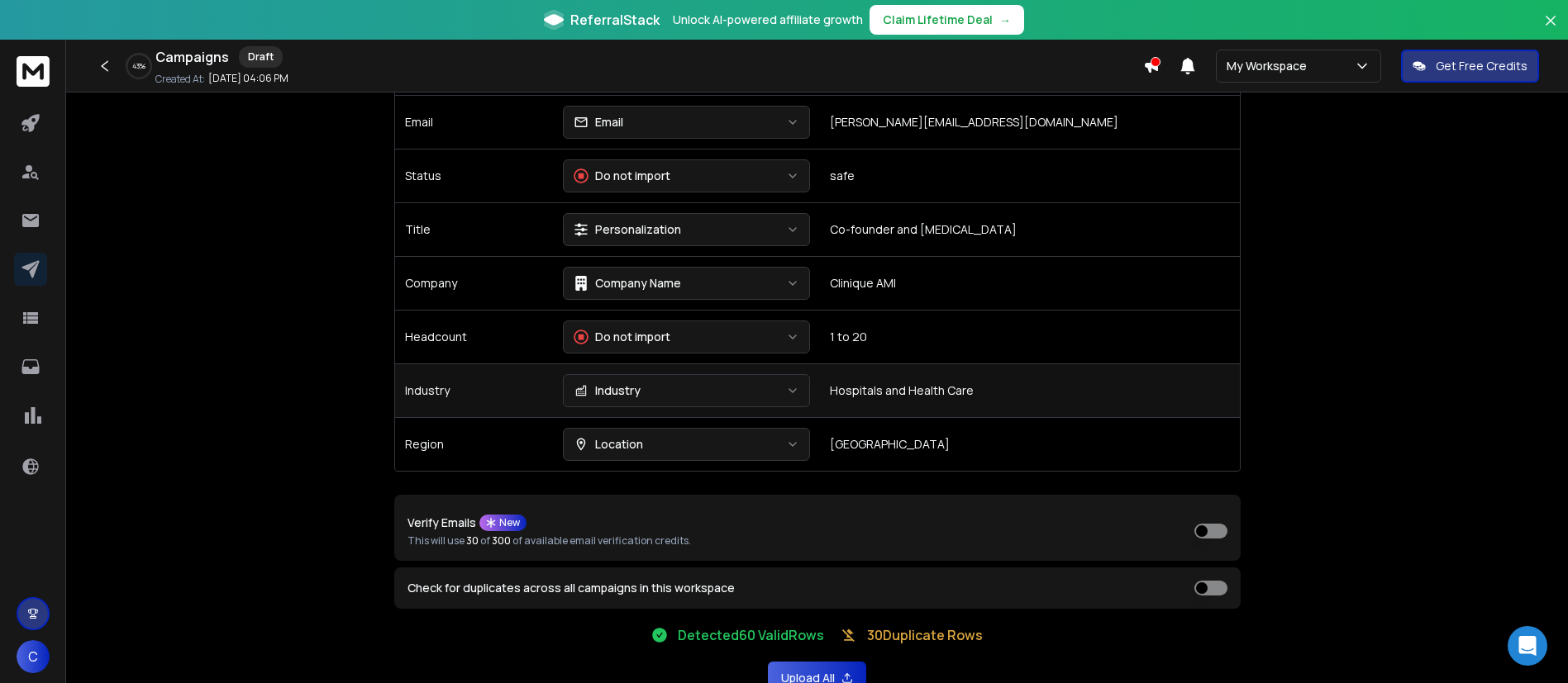
scroll to position [498, 0]
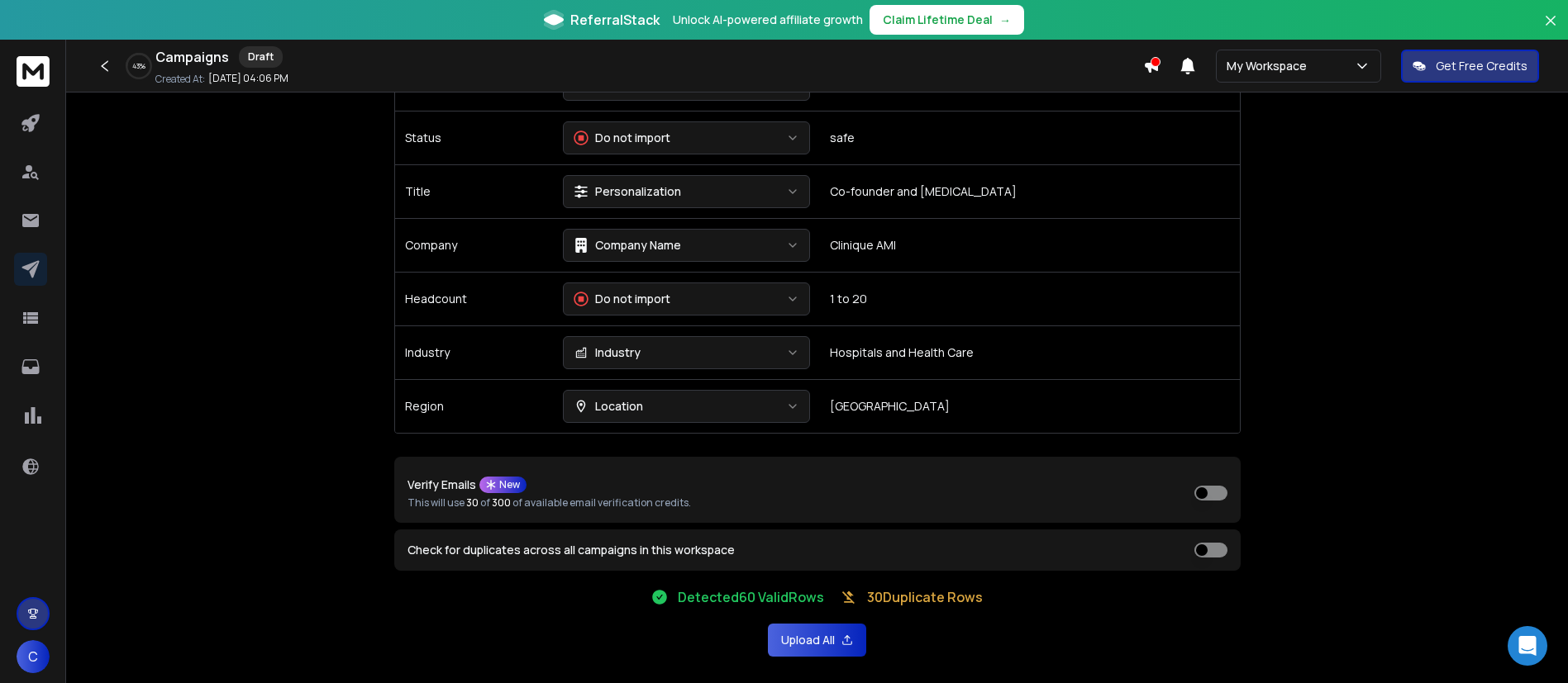
click at [1209, 543] on button "Check for duplicates across all campaigns in this workspace" at bounding box center [1211, 551] width 33 height 15
click at [818, 635] on button "Upload All" at bounding box center [817, 640] width 98 height 33
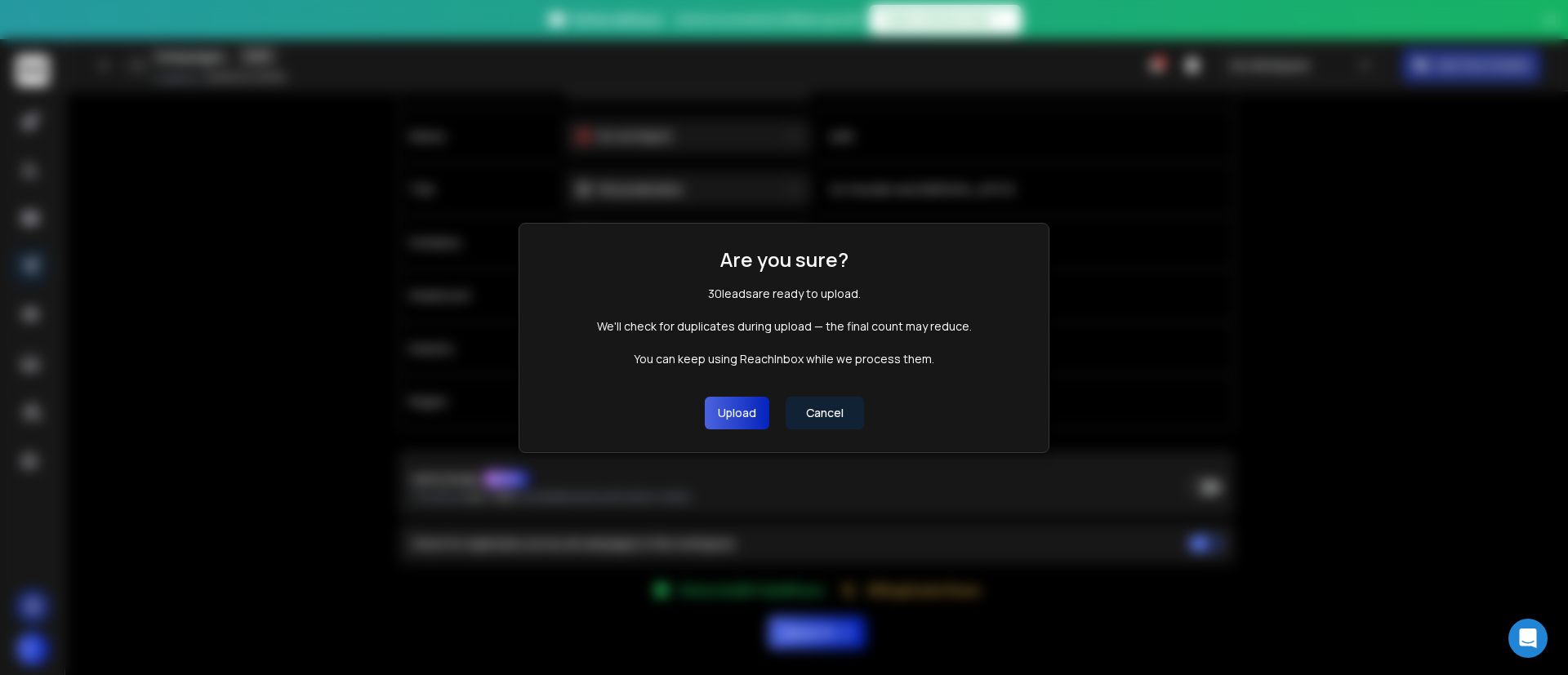
click at [732, 409] on button "Upload" at bounding box center [736, 412] width 65 height 33
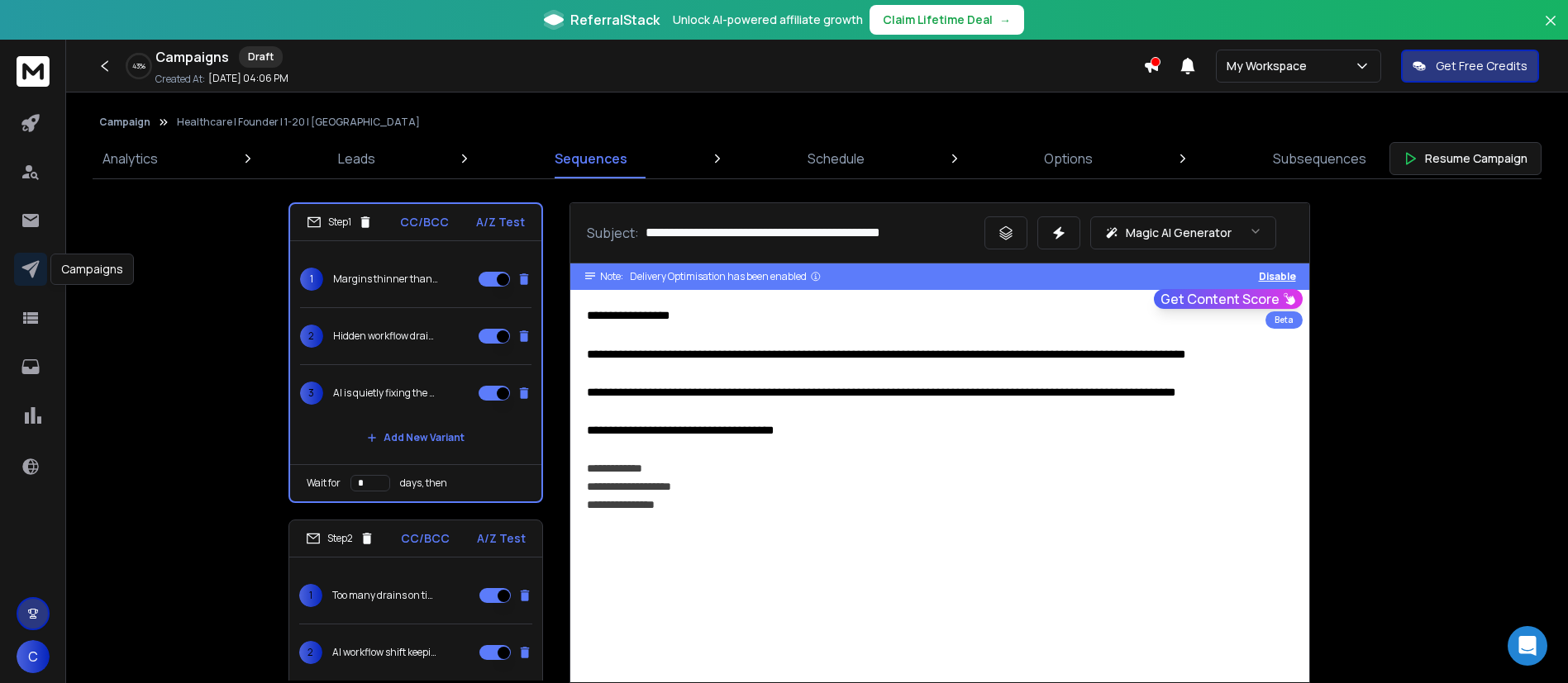
click at [26, 261] on icon at bounding box center [31, 269] width 20 height 20
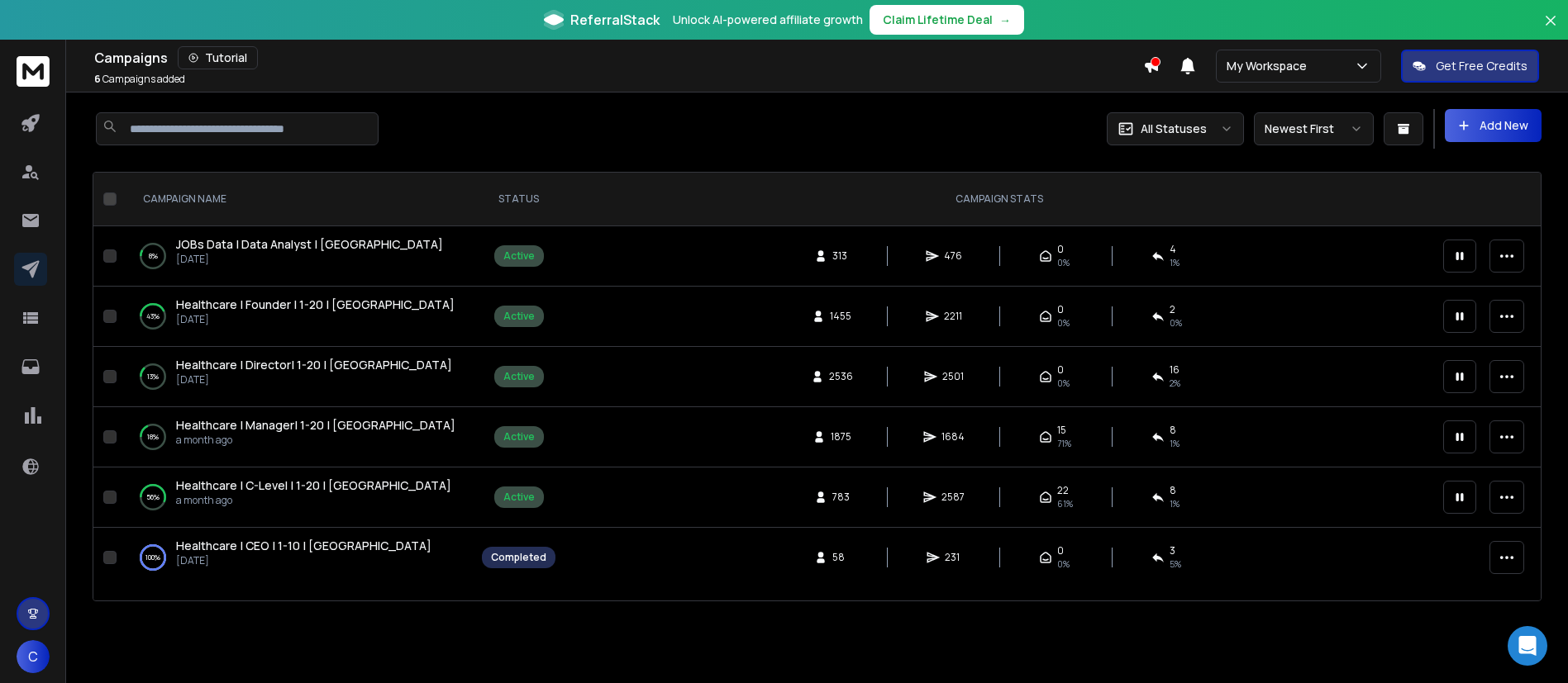
click at [296, 289] on td "43 % Healthcare | Founder | 1-20 | USA 22 days ago" at bounding box center [297, 316] width 349 height 60
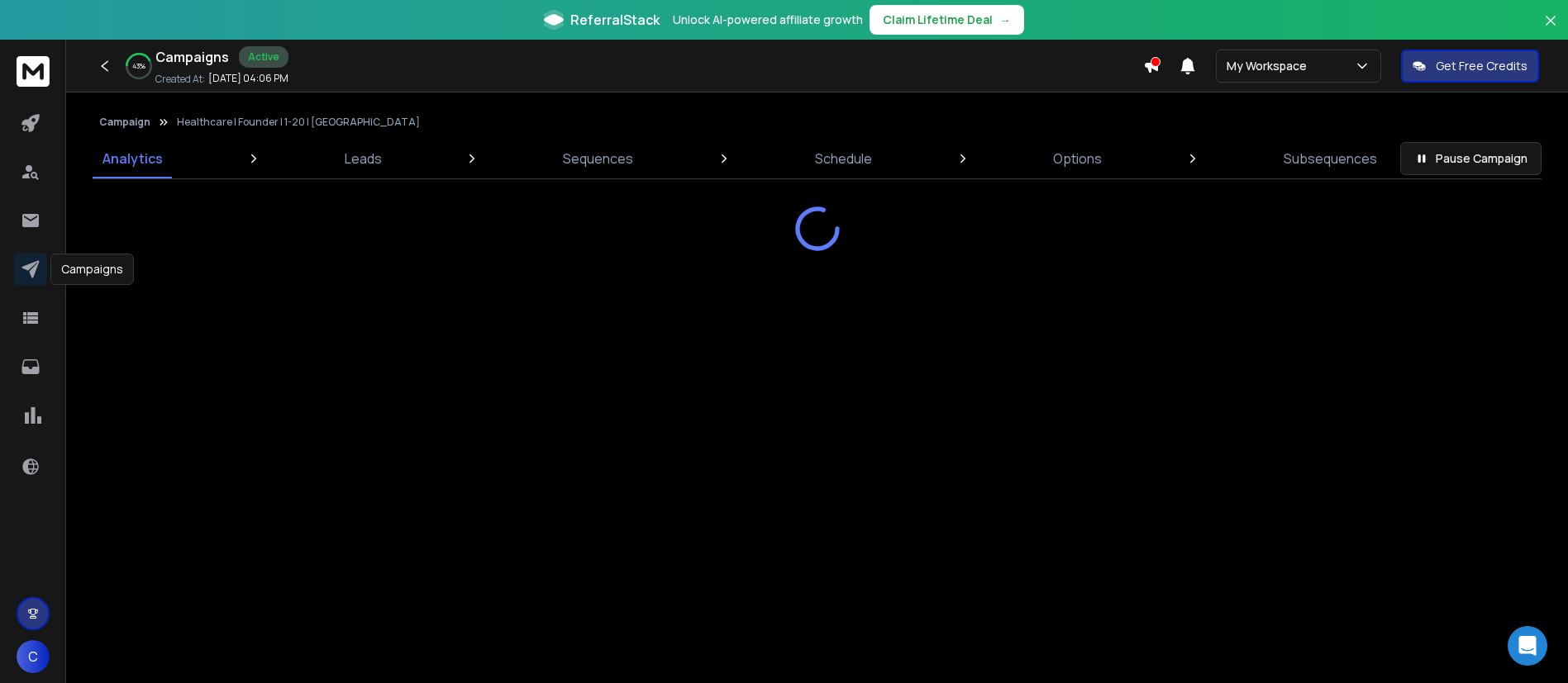
click at [34, 278] on icon at bounding box center [31, 269] width 20 height 20
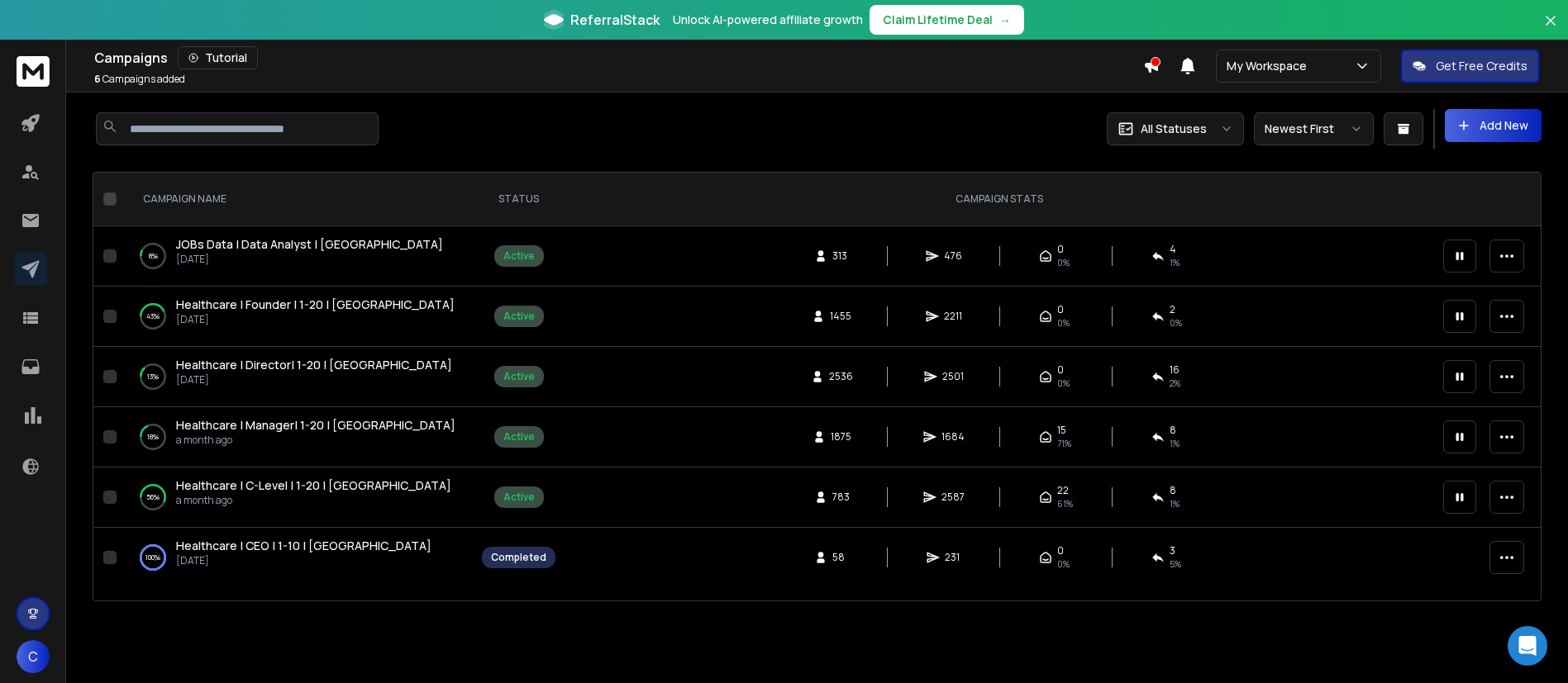
click at [341, 353] on td "13 % Healthcare | Director| 1-20 | USA 25 days ago" at bounding box center [297, 376] width 349 height 60
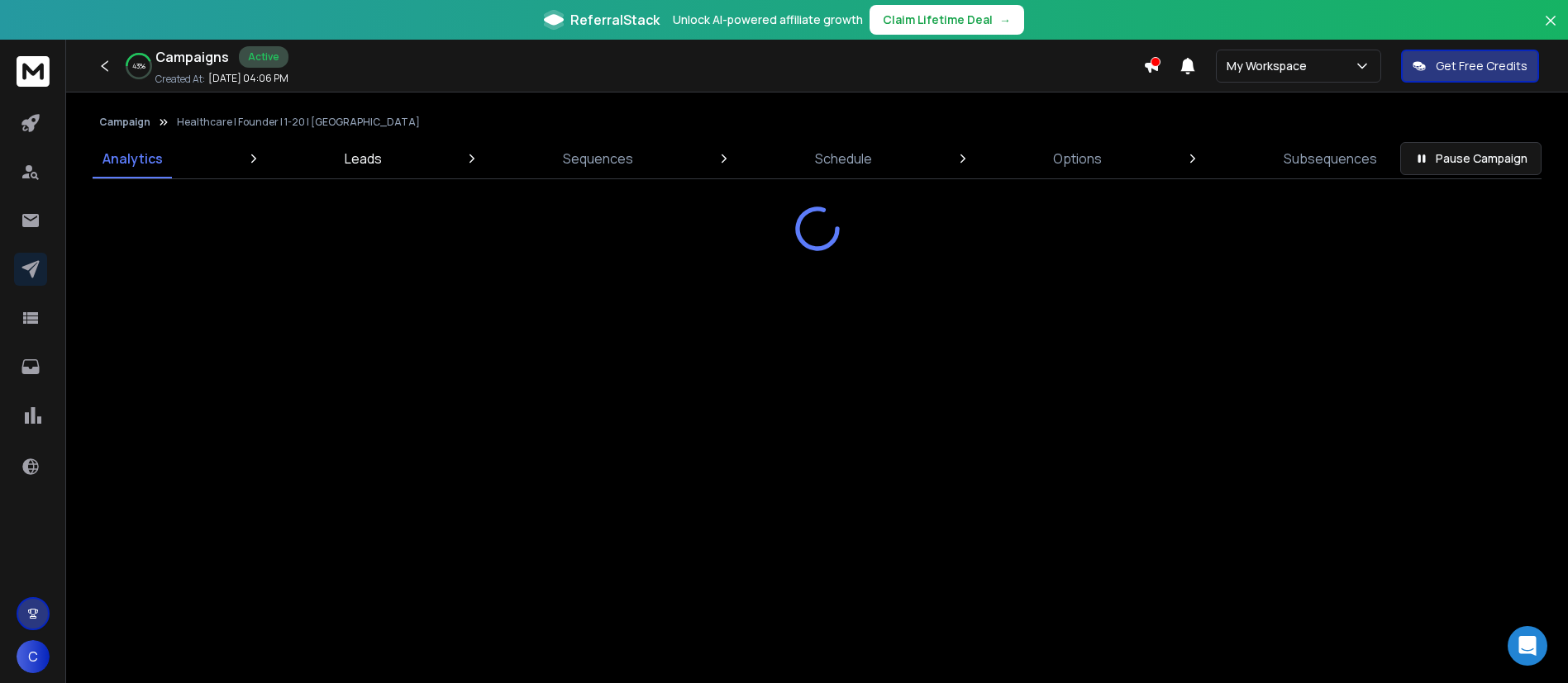
click at [370, 159] on p "Leads" at bounding box center [363, 158] width 37 height 20
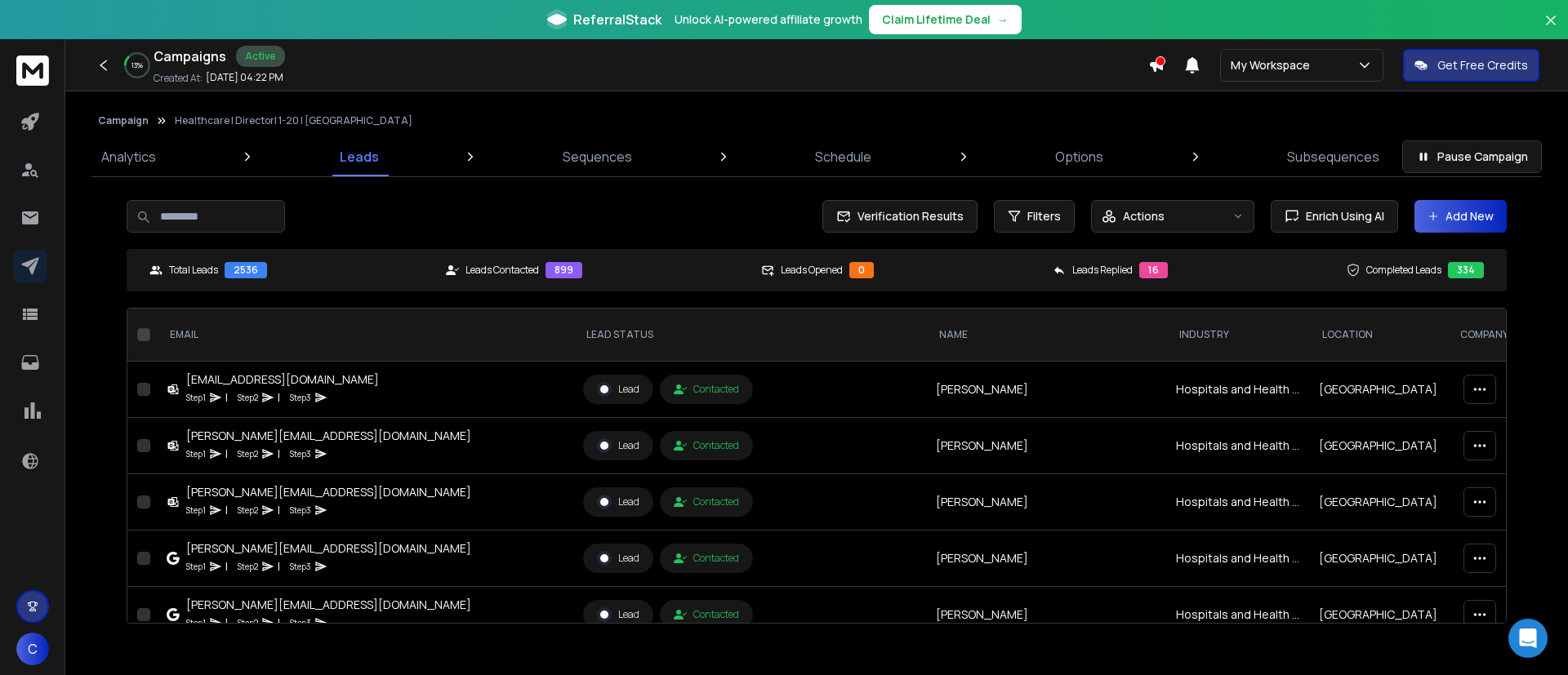
click at [1436, 212] on icon at bounding box center [1433, 217] width 11 height 11
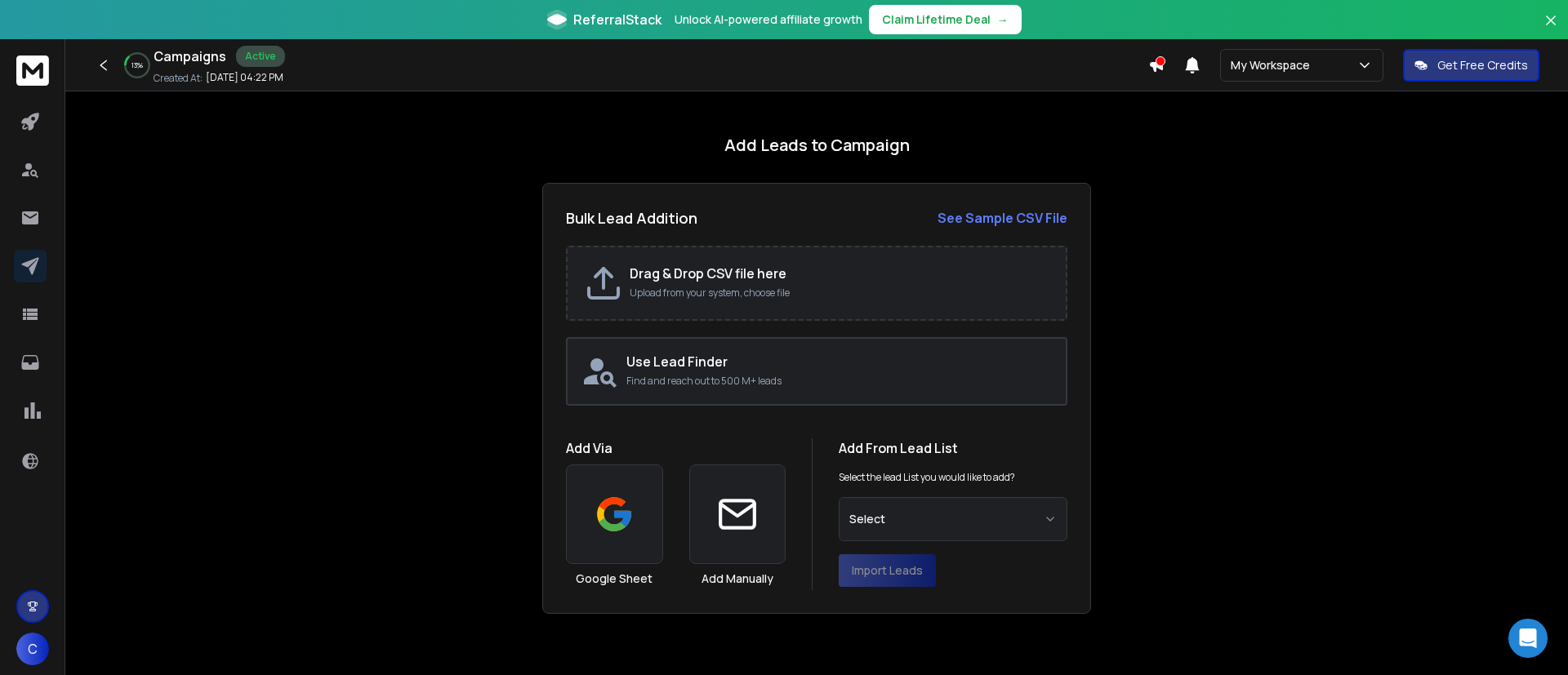
click at [698, 298] on p "Upload from your system, choose file" at bounding box center [840, 293] width 420 height 13
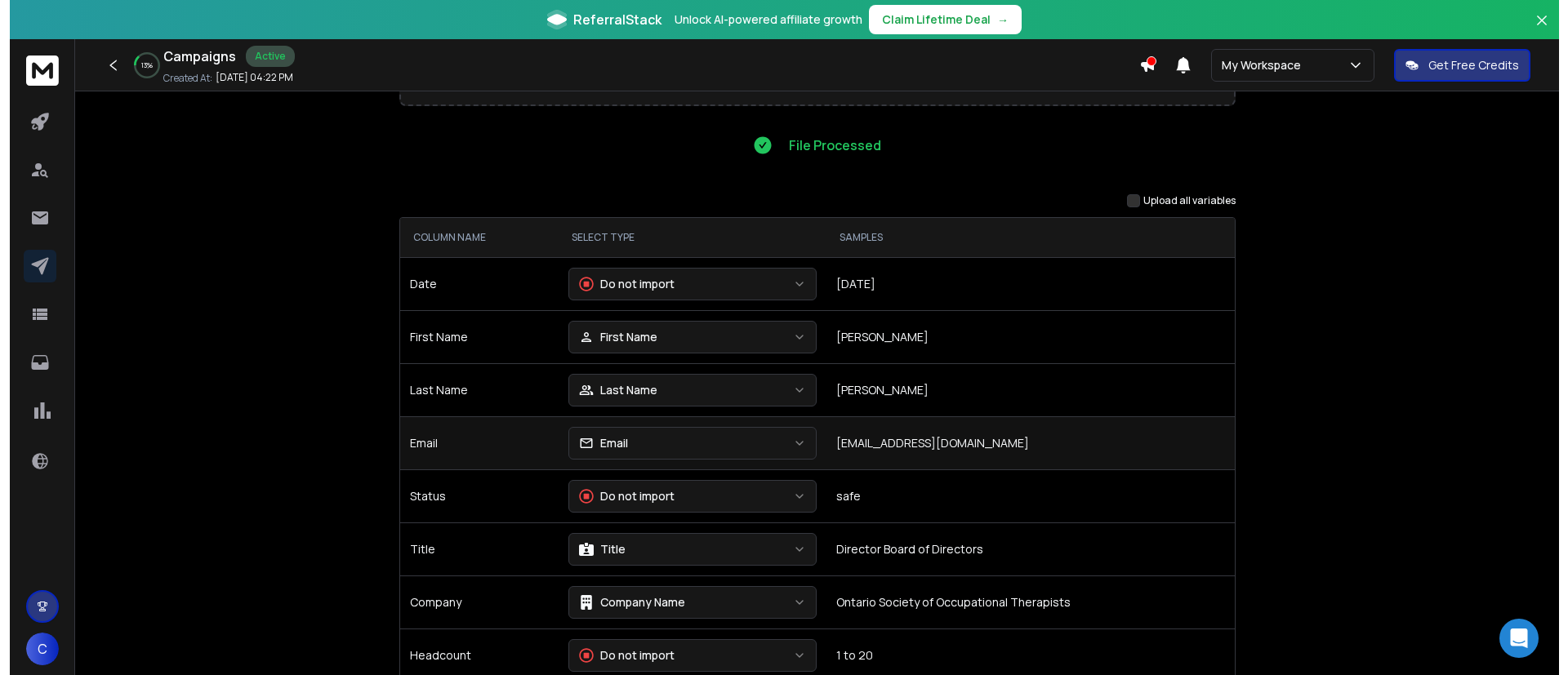
scroll to position [134, 0]
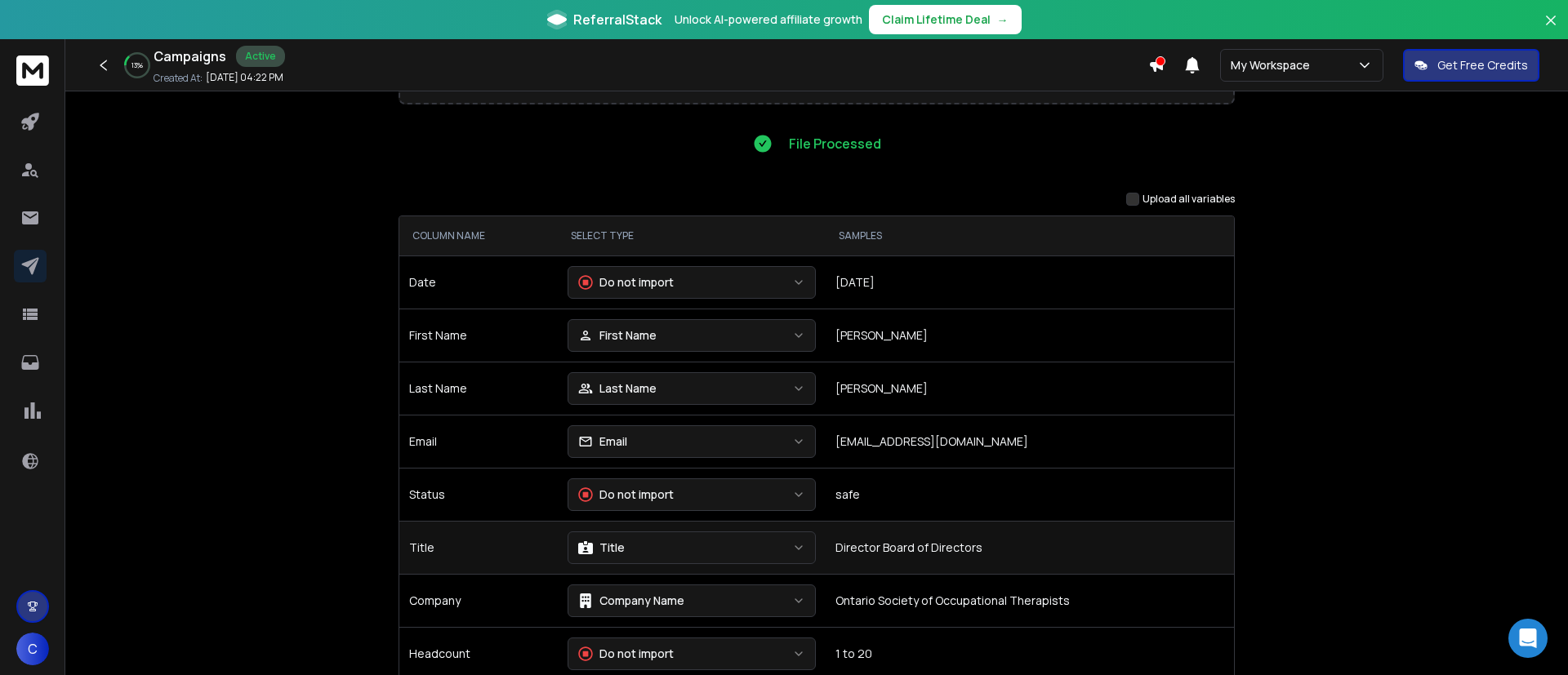
click at [624, 543] on button "Title" at bounding box center [692, 547] width 249 height 33
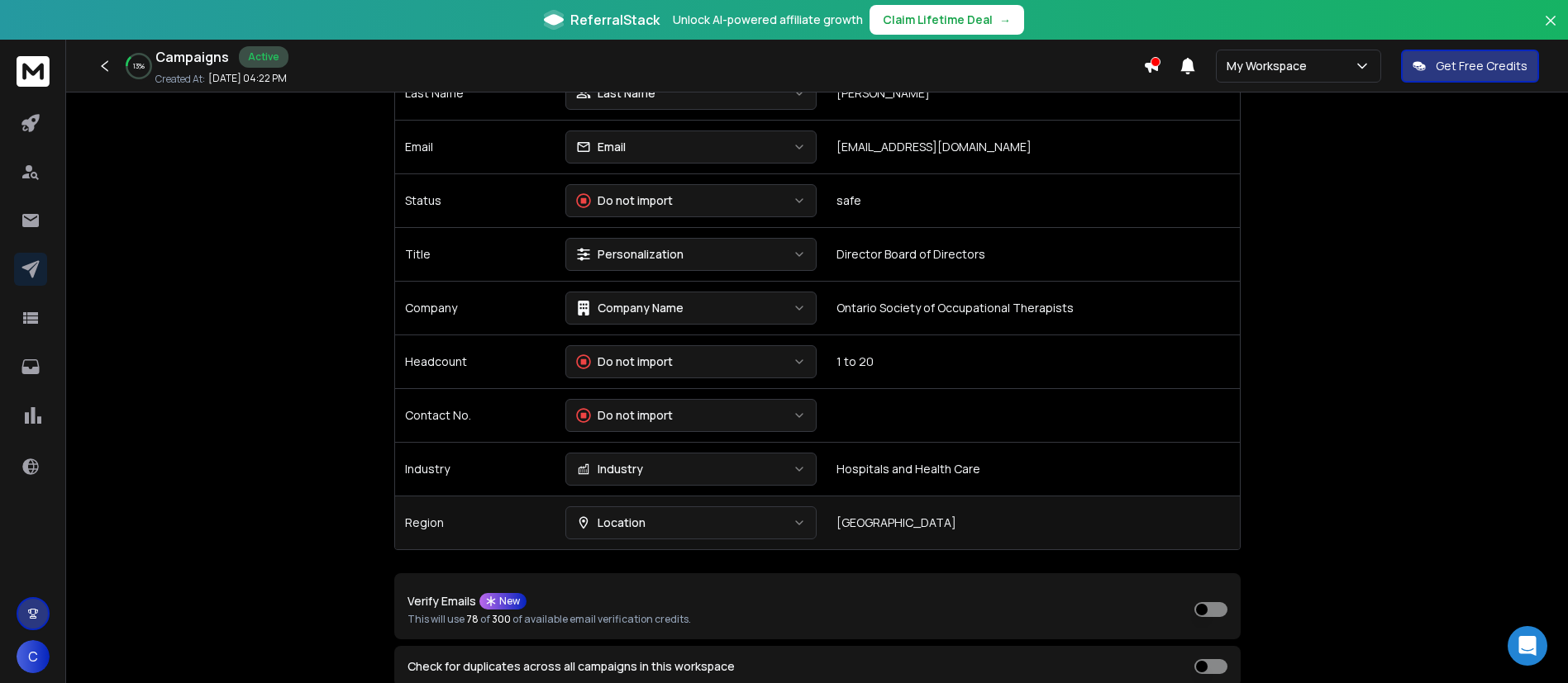
scroll to position [552, 0]
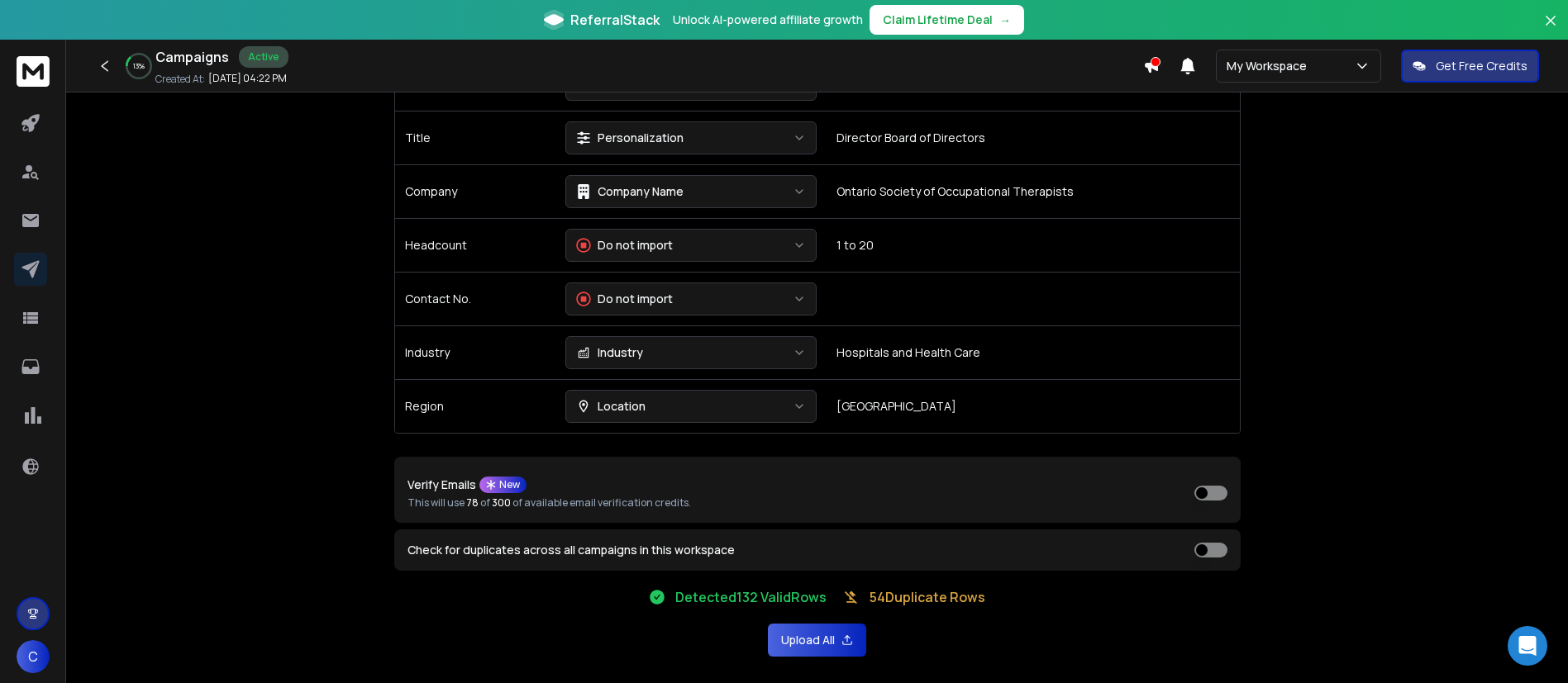
click at [1212, 555] on button "Check for duplicates across all campaigns in this workspace" at bounding box center [1211, 551] width 33 height 15
click at [794, 640] on button "Upload All" at bounding box center [817, 640] width 98 height 33
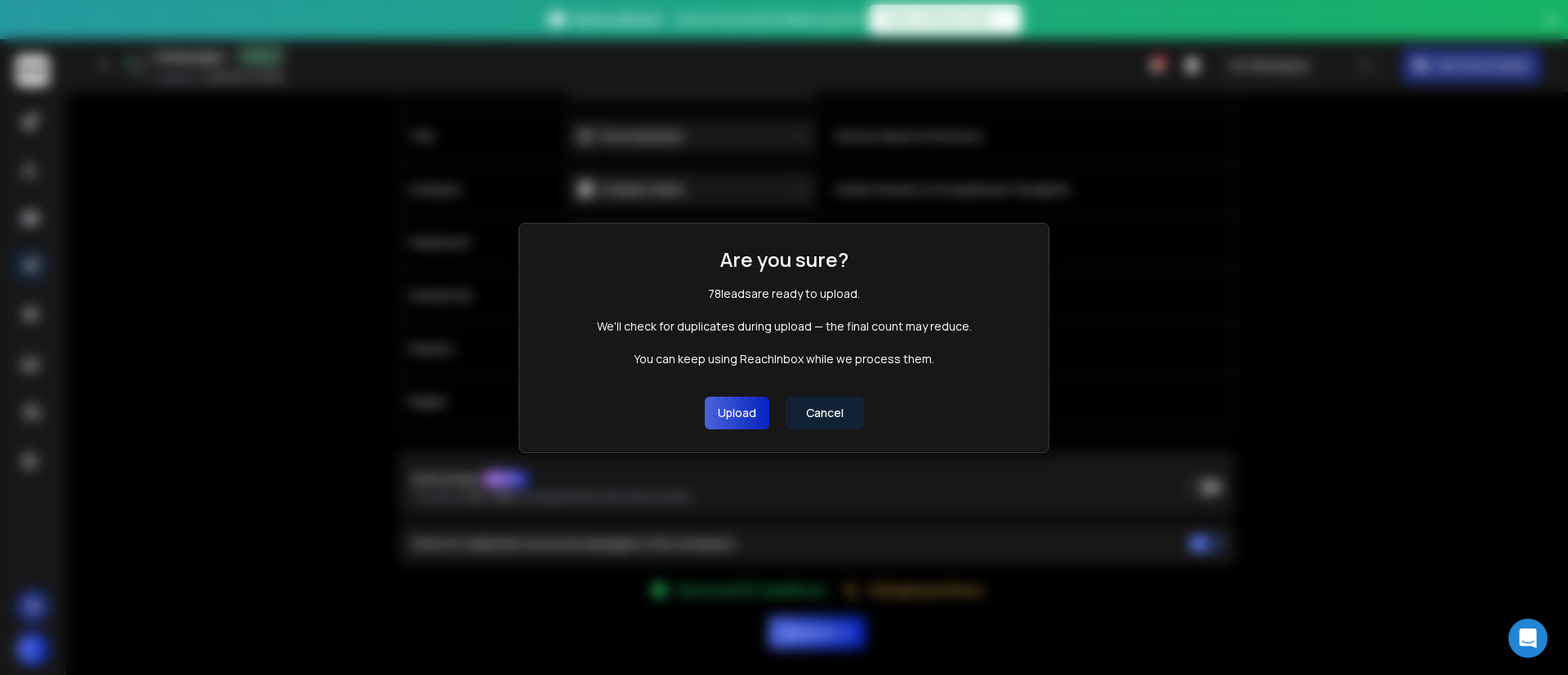
click at [731, 409] on button "Upload" at bounding box center [736, 412] width 65 height 33
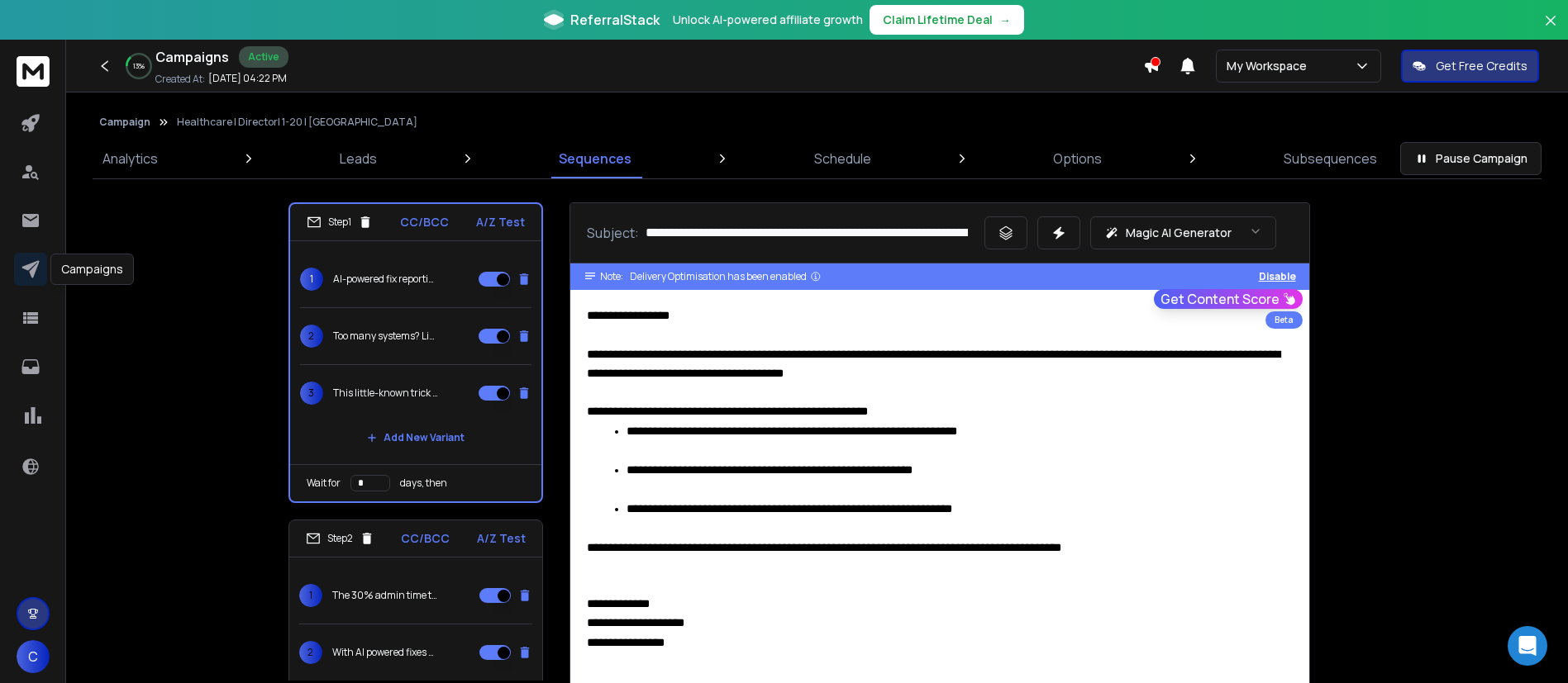
click at [28, 264] on icon at bounding box center [31, 270] width 17 height 17
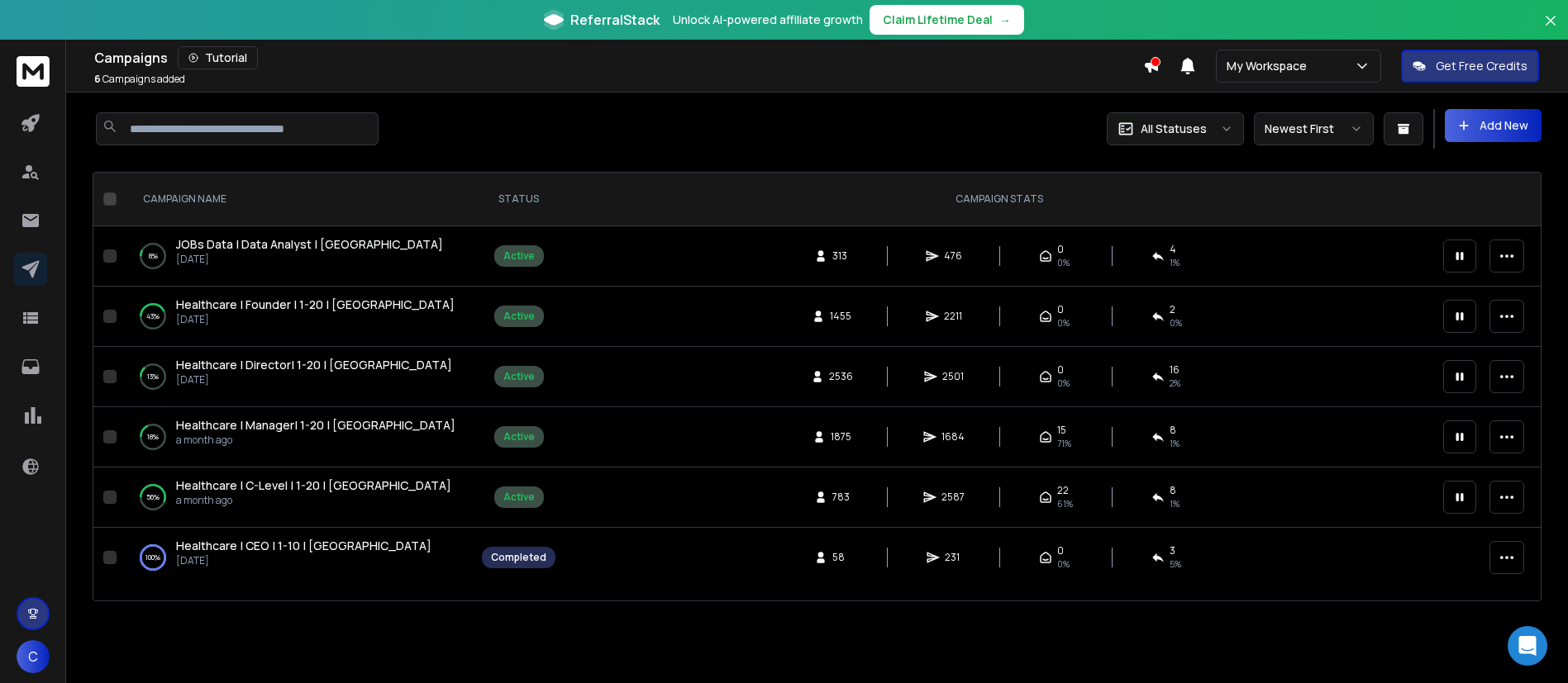
click at [276, 406] on td "13 % Healthcare | Director| 1-20 | USA 25 days ago" at bounding box center [297, 376] width 349 height 60
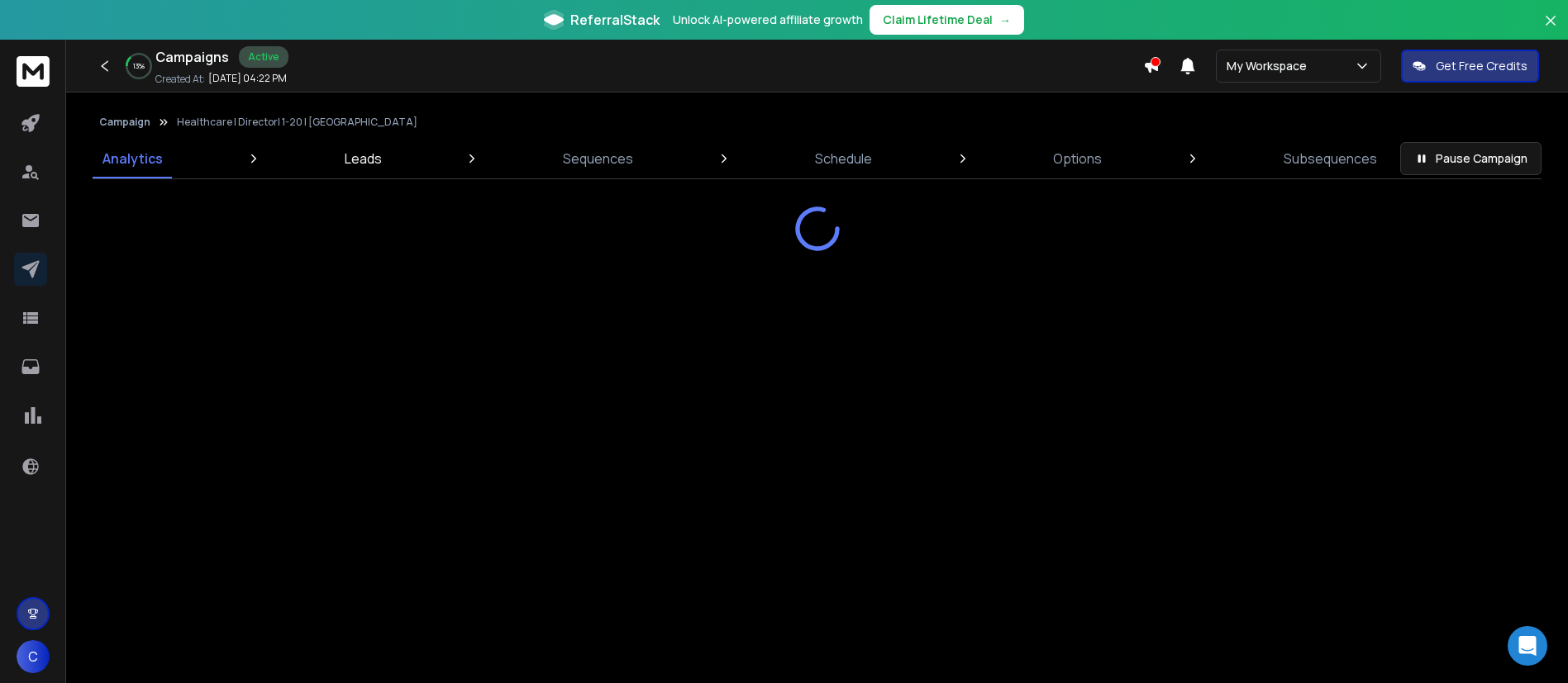
click at [361, 143] on link "Leads" at bounding box center [363, 159] width 57 height 40
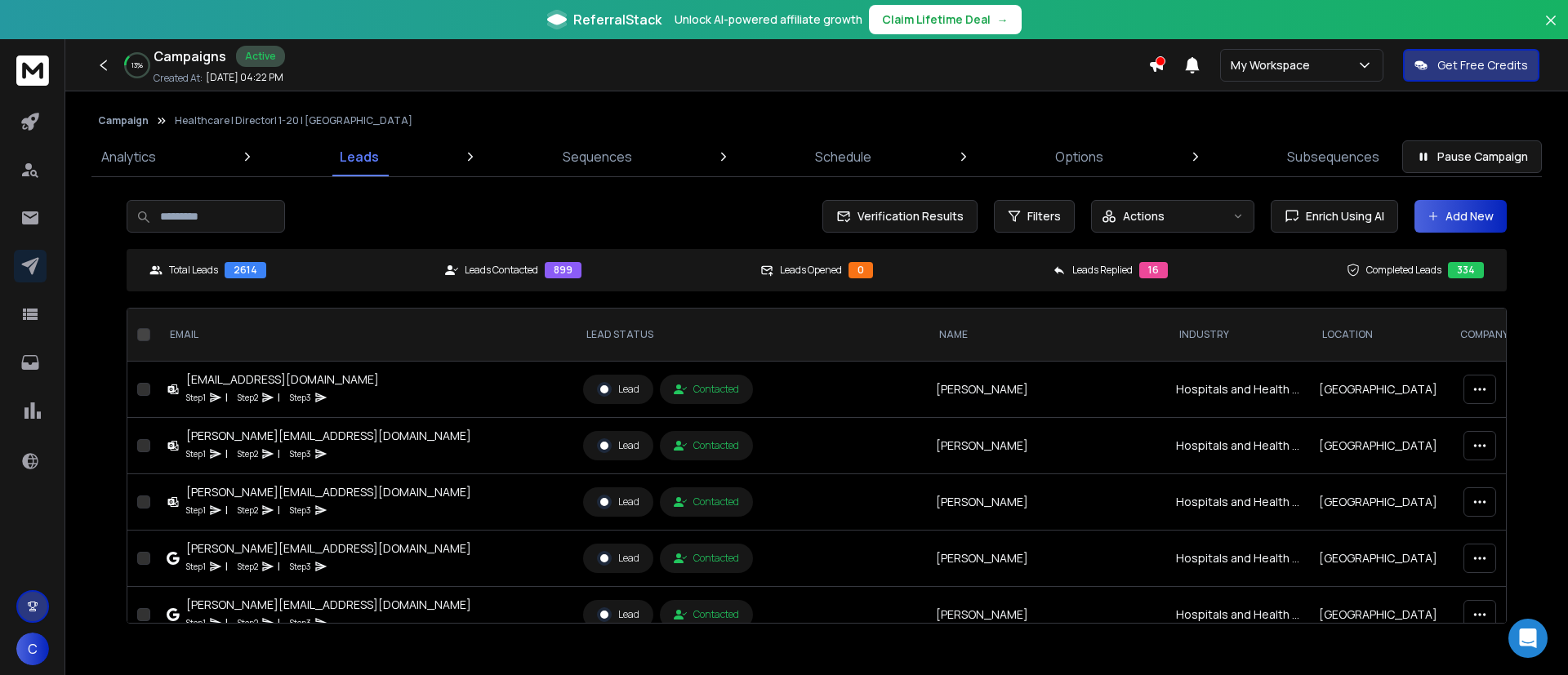
click at [1477, 217] on button "Add New" at bounding box center [1461, 216] width 92 height 33
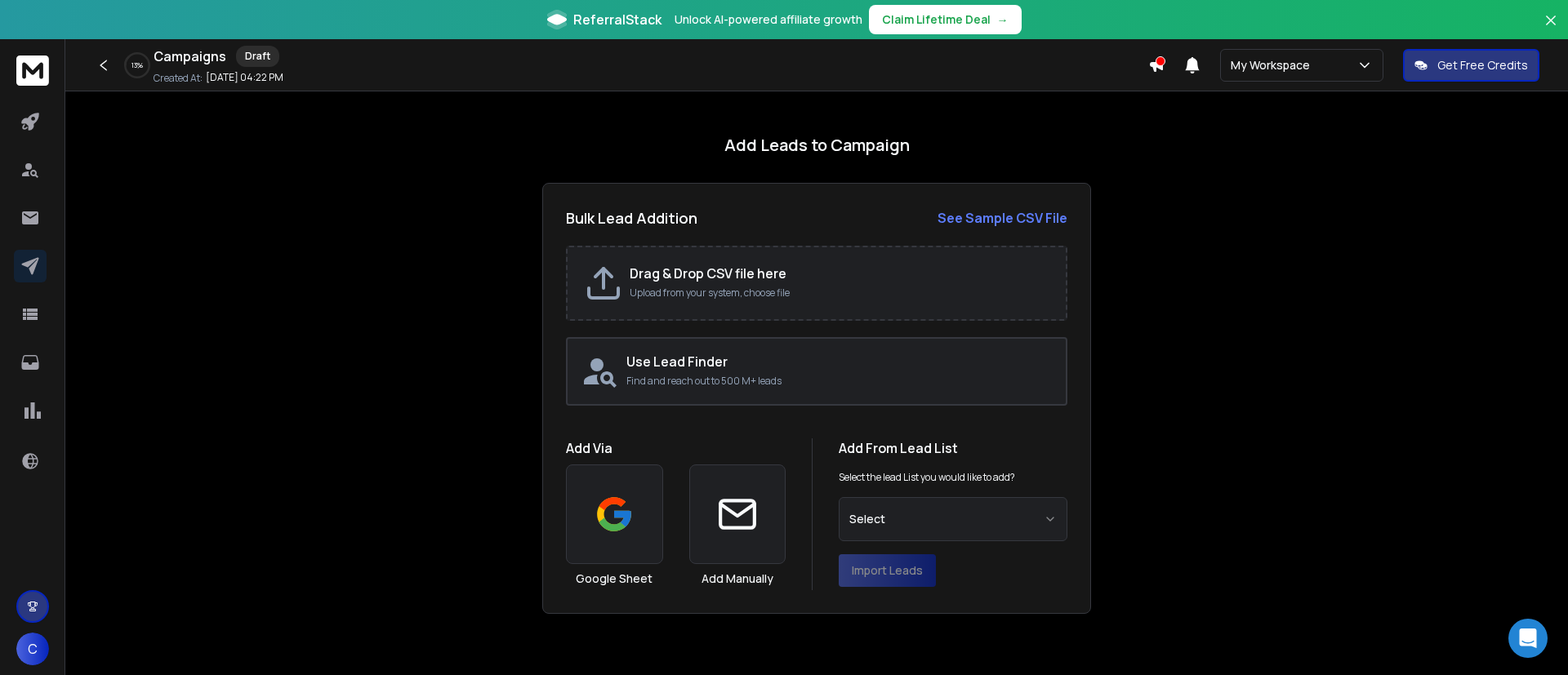
click at [689, 265] on h2 "Drag & Drop CSV file here" at bounding box center [840, 273] width 420 height 20
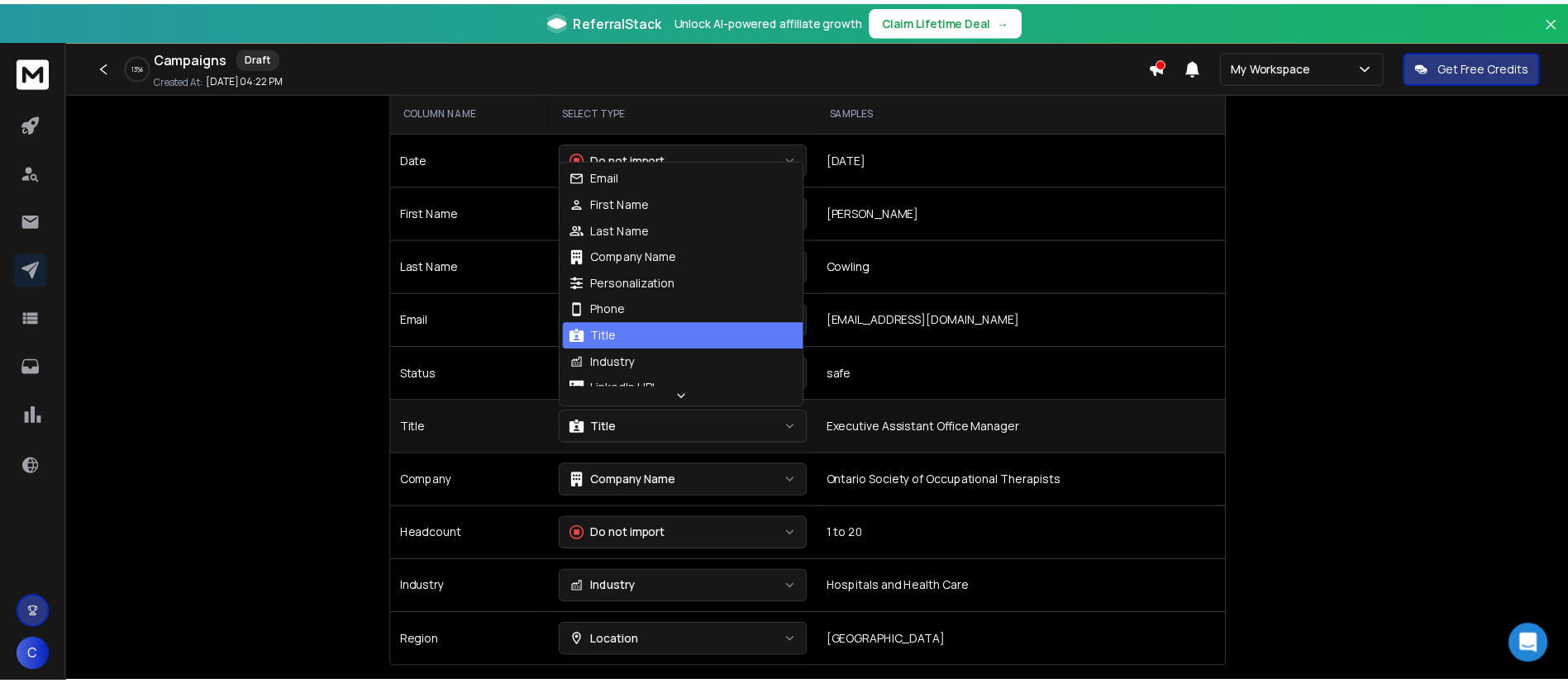
scroll to position [0, 3]
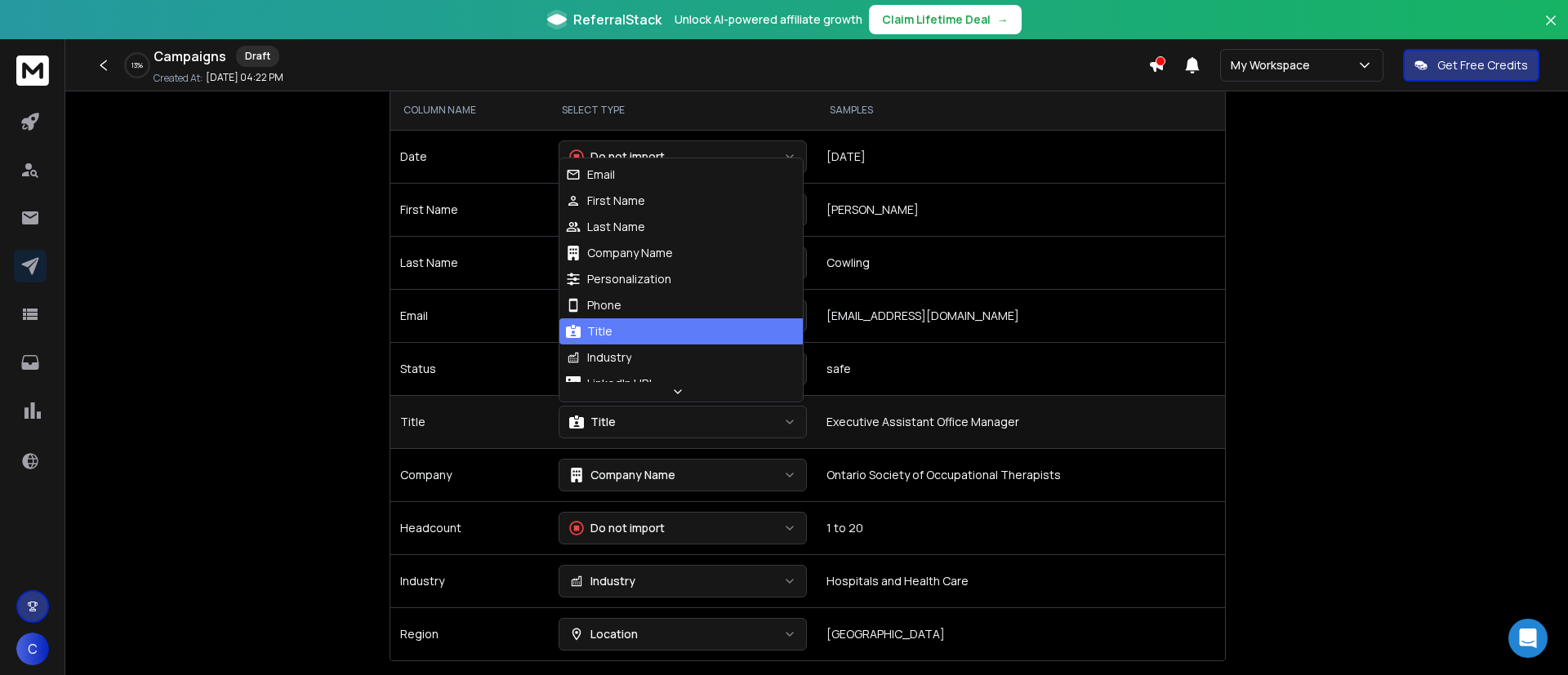
click at [640, 418] on button "Title" at bounding box center [683, 422] width 249 height 33
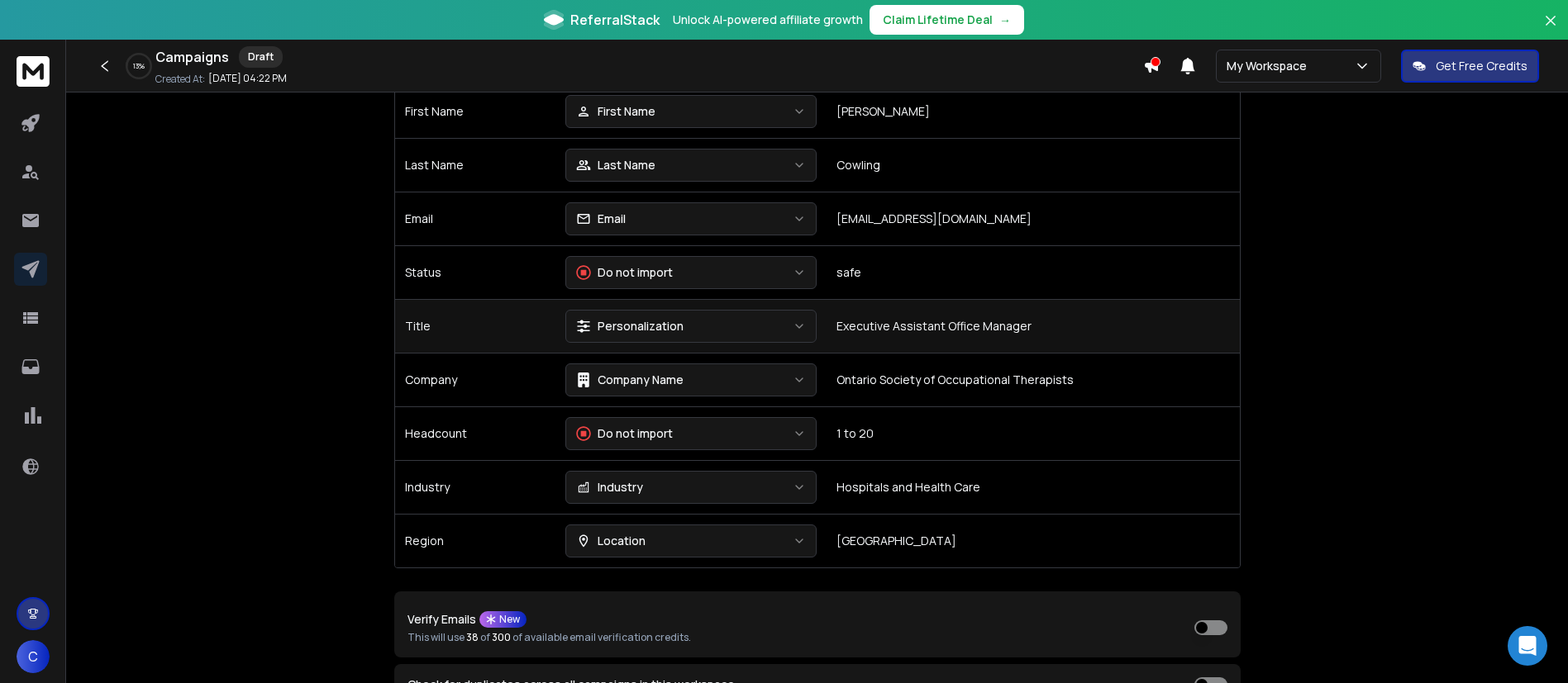
scroll to position [498, 0]
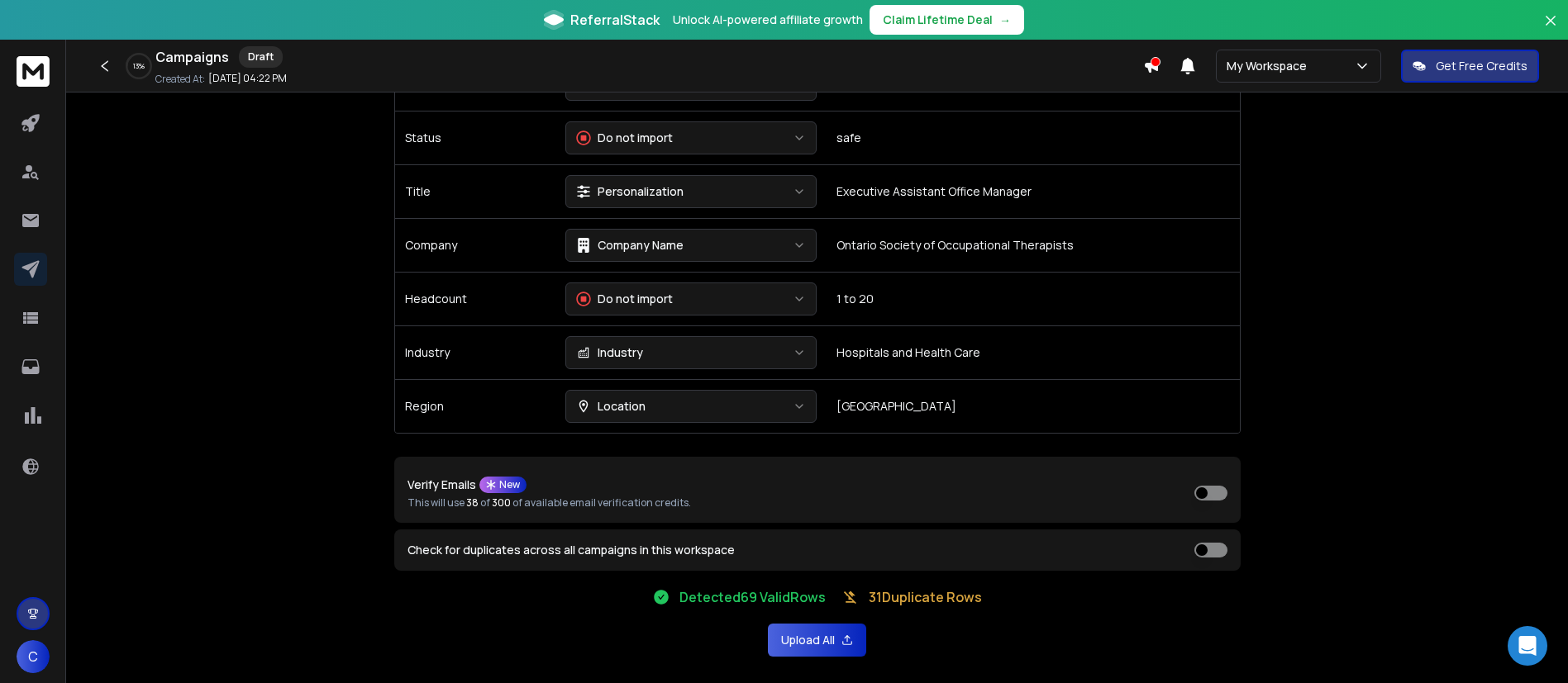
click at [1200, 550] on button "Check for duplicates across all campaigns in this workspace" at bounding box center [1211, 551] width 33 height 15
click at [818, 627] on button "Upload All" at bounding box center [817, 640] width 98 height 33
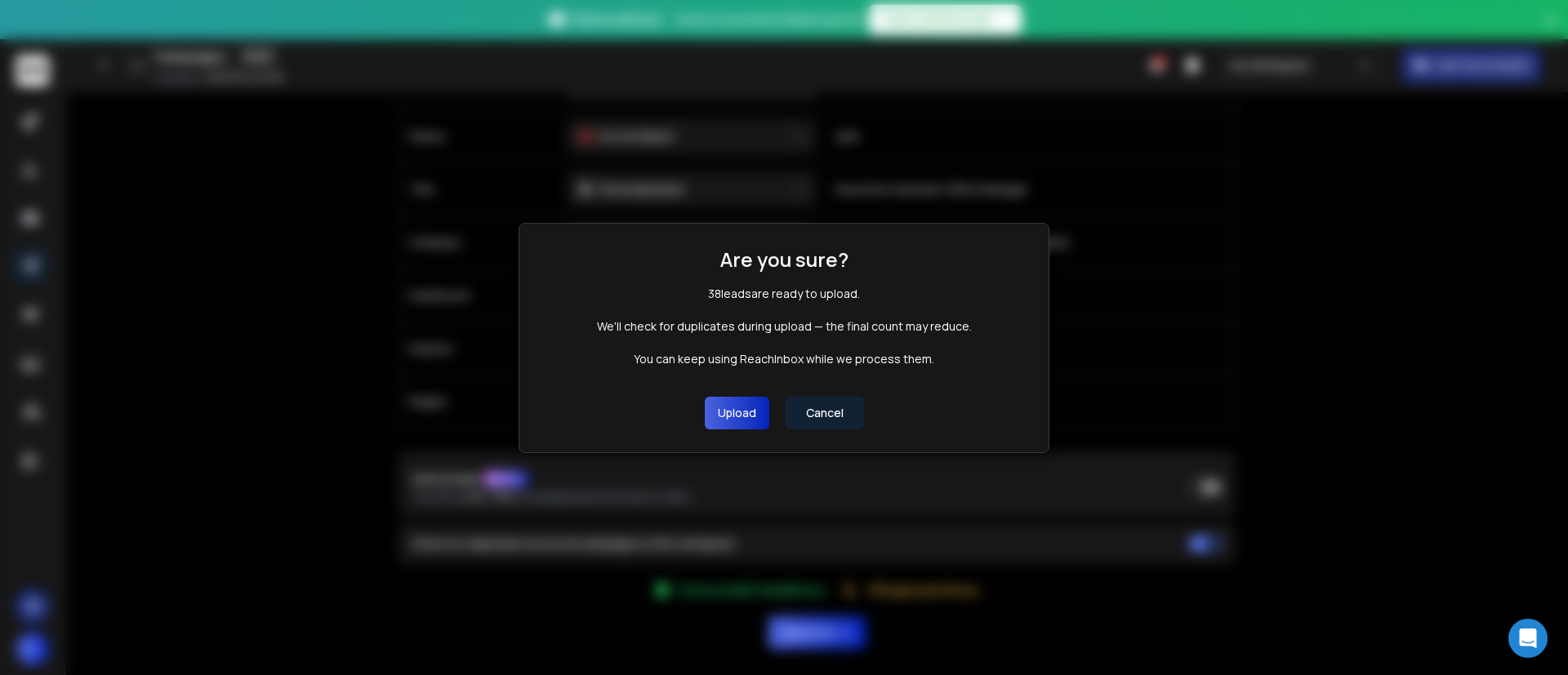
click at [717, 396] on button "Upload" at bounding box center [736, 412] width 65 height 33
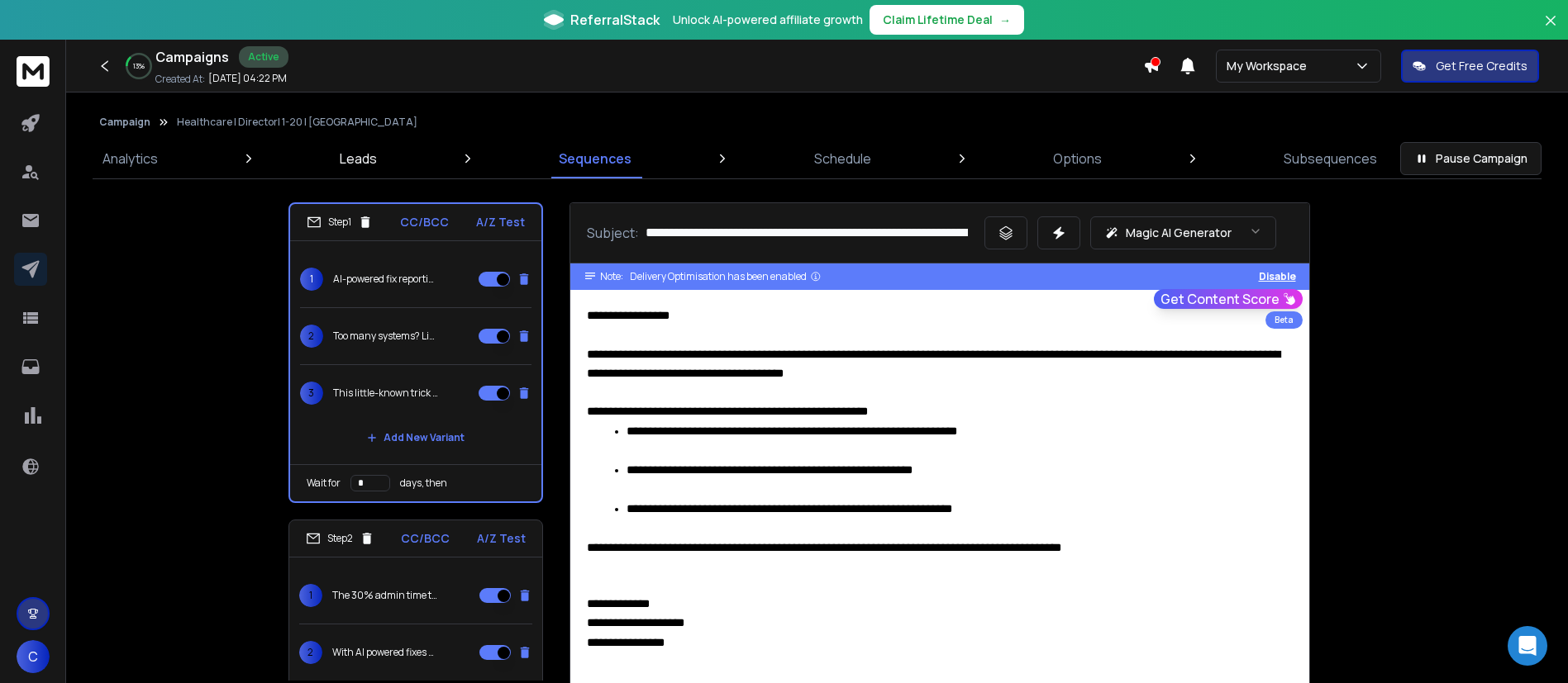
click at [347, 153] on p "Leads" at bounding box center [357, 158] width 37 height 20
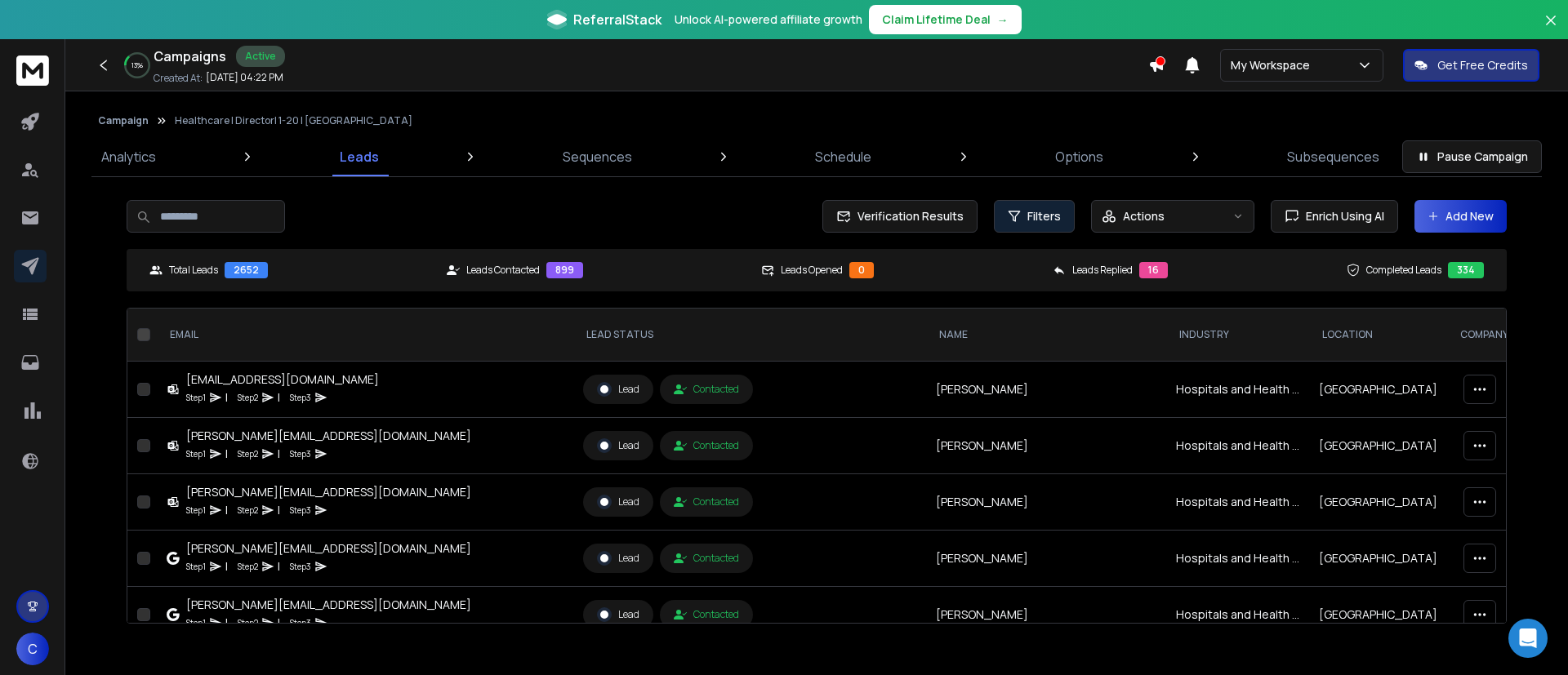
click at [1071, 218] on button "Filters" at bounding box center [1034, 216] width 81 height 33
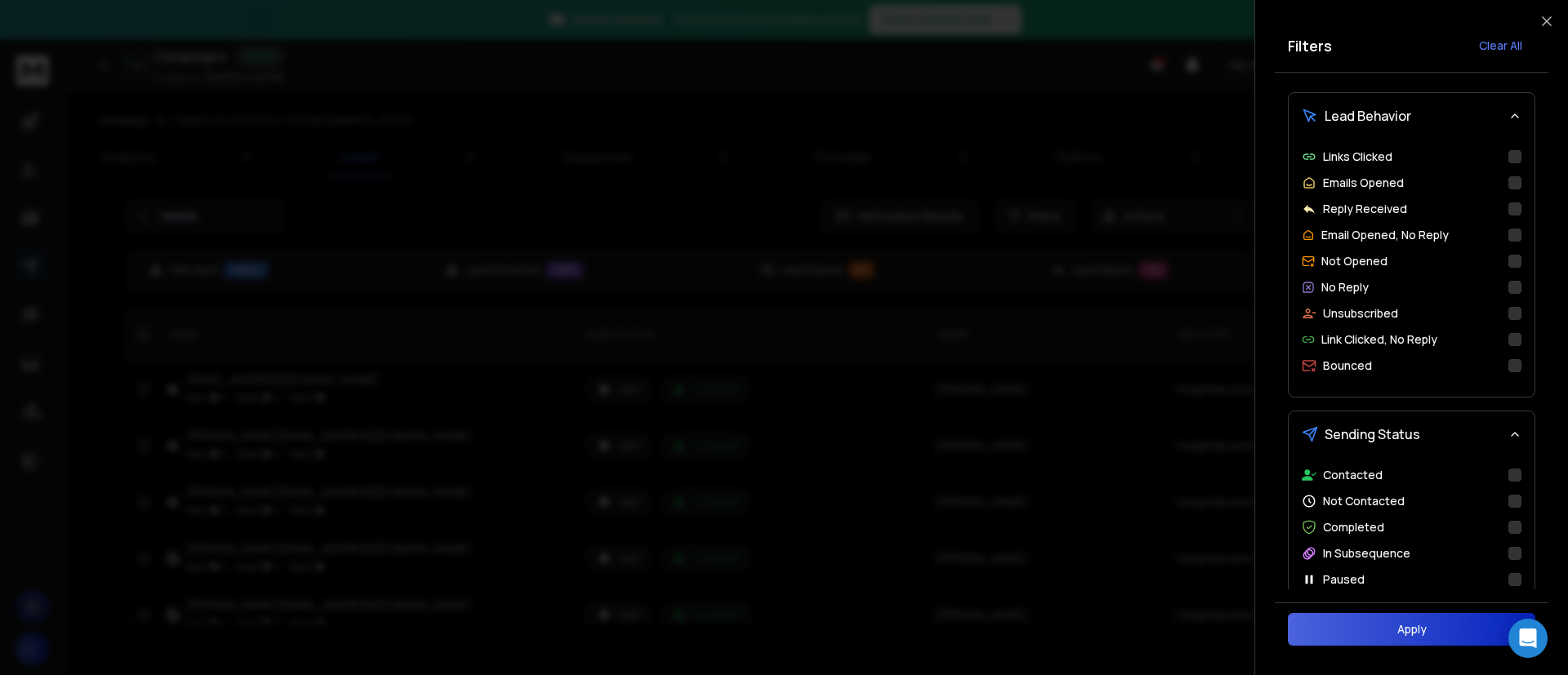
click at [1364, 497] on p "Not Contacted" at bounding box center [1364, 501] width 82 height 16
click at [1509, 497] on button "Not Contacted" at bounding box center [1515, 501] width 13 height 13
click at [1404, 637] on button "Apply" at bounding box center [1411, 629] width 248 height 33
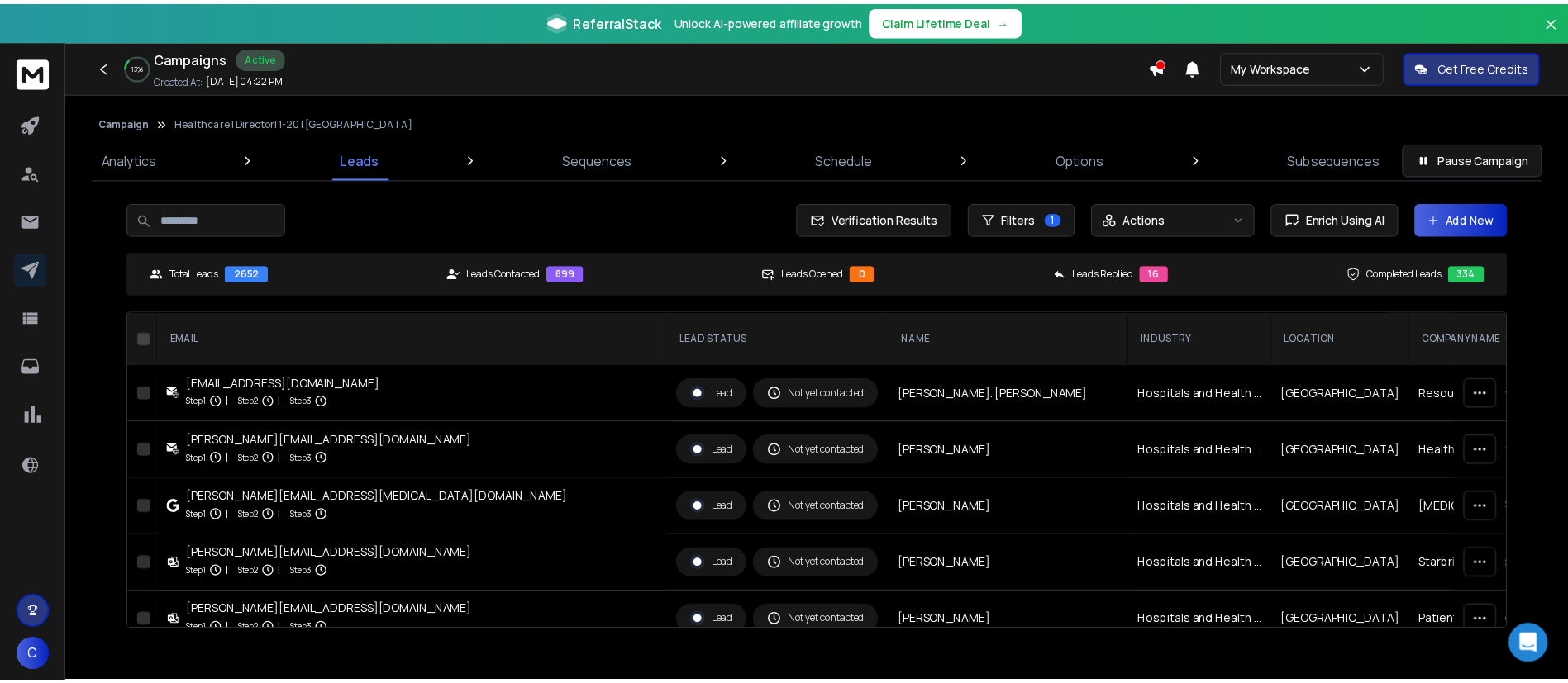
scroll to position [28245, 0]
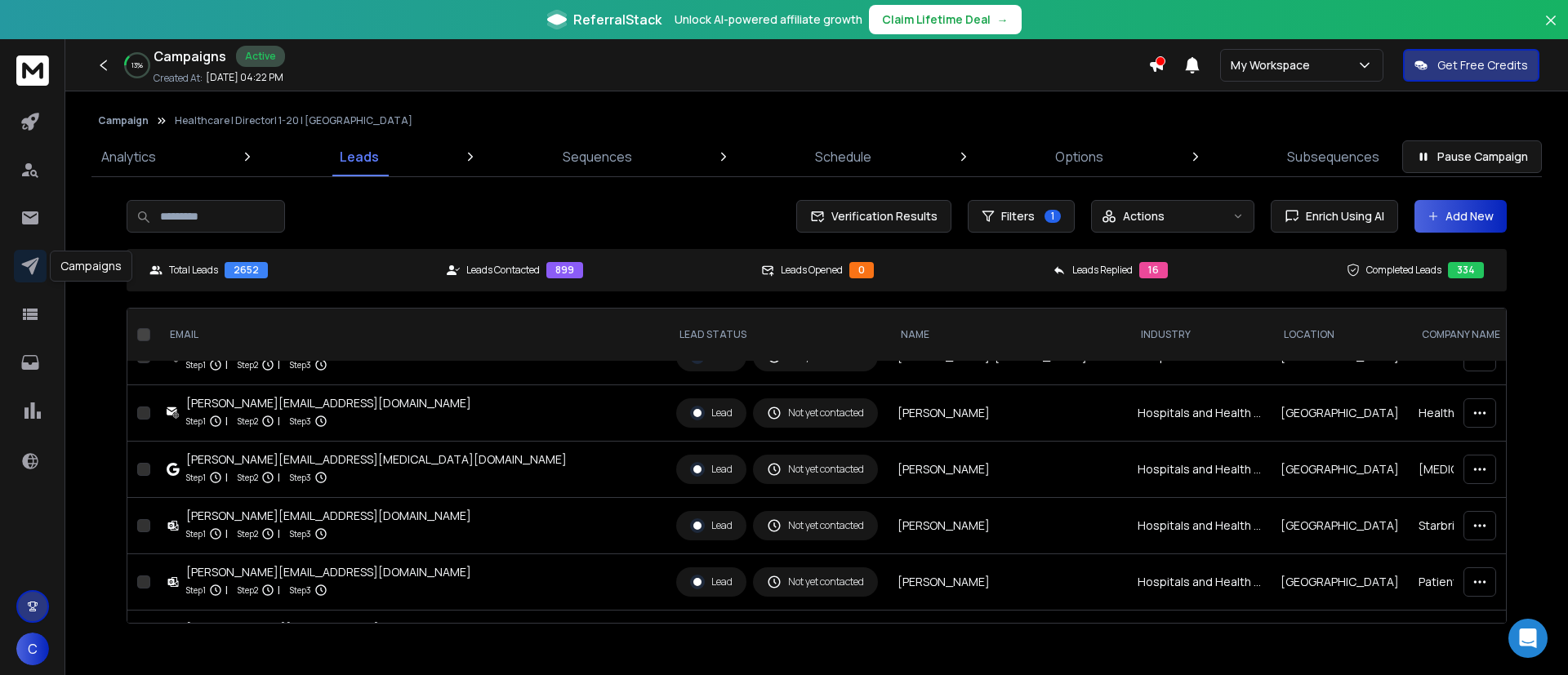
click at [29, 264] on icon at bounding box center [30, 266] width 17 height 17
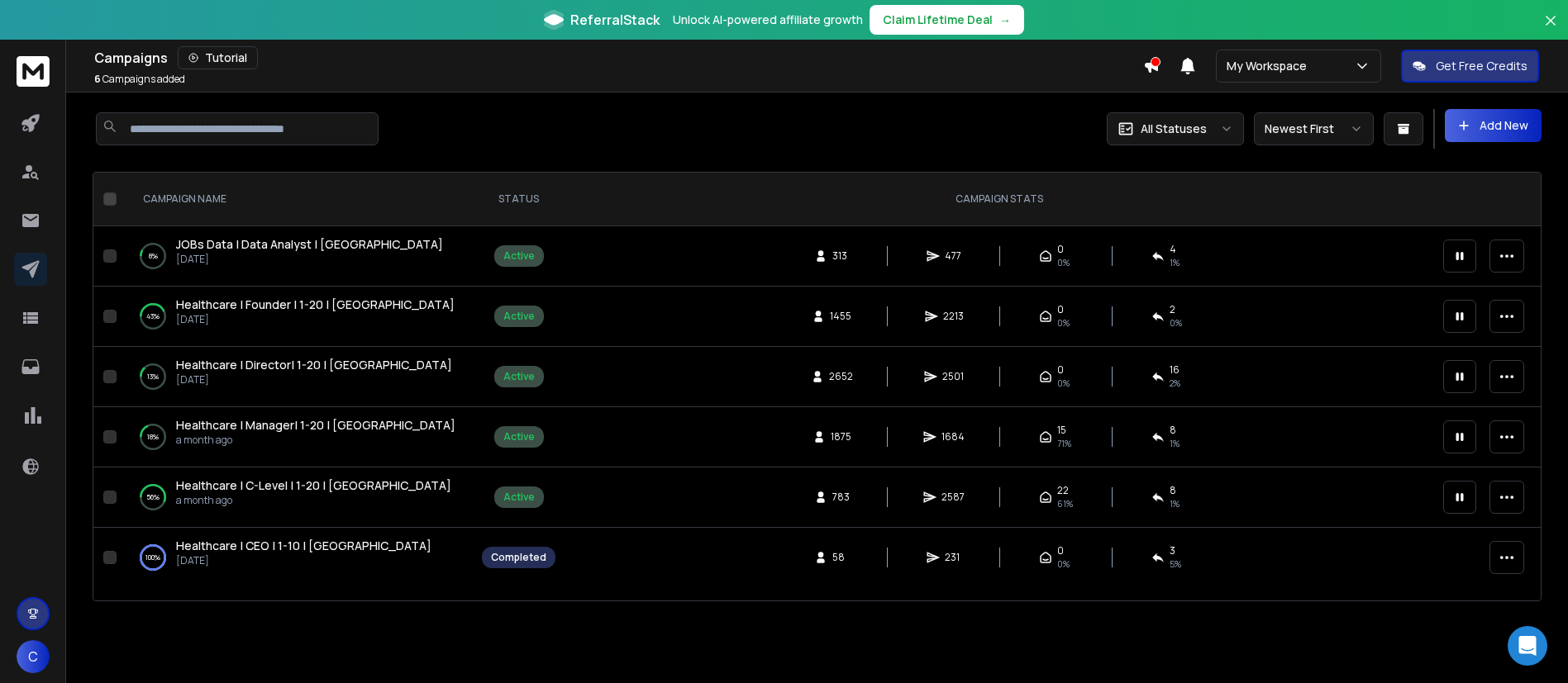
click at [295, 419] on span "Healthcare | Manager| 1-20 | [GEOGRAPHIC_DATA]" at bounding box center [316, 425] width 279 height 15
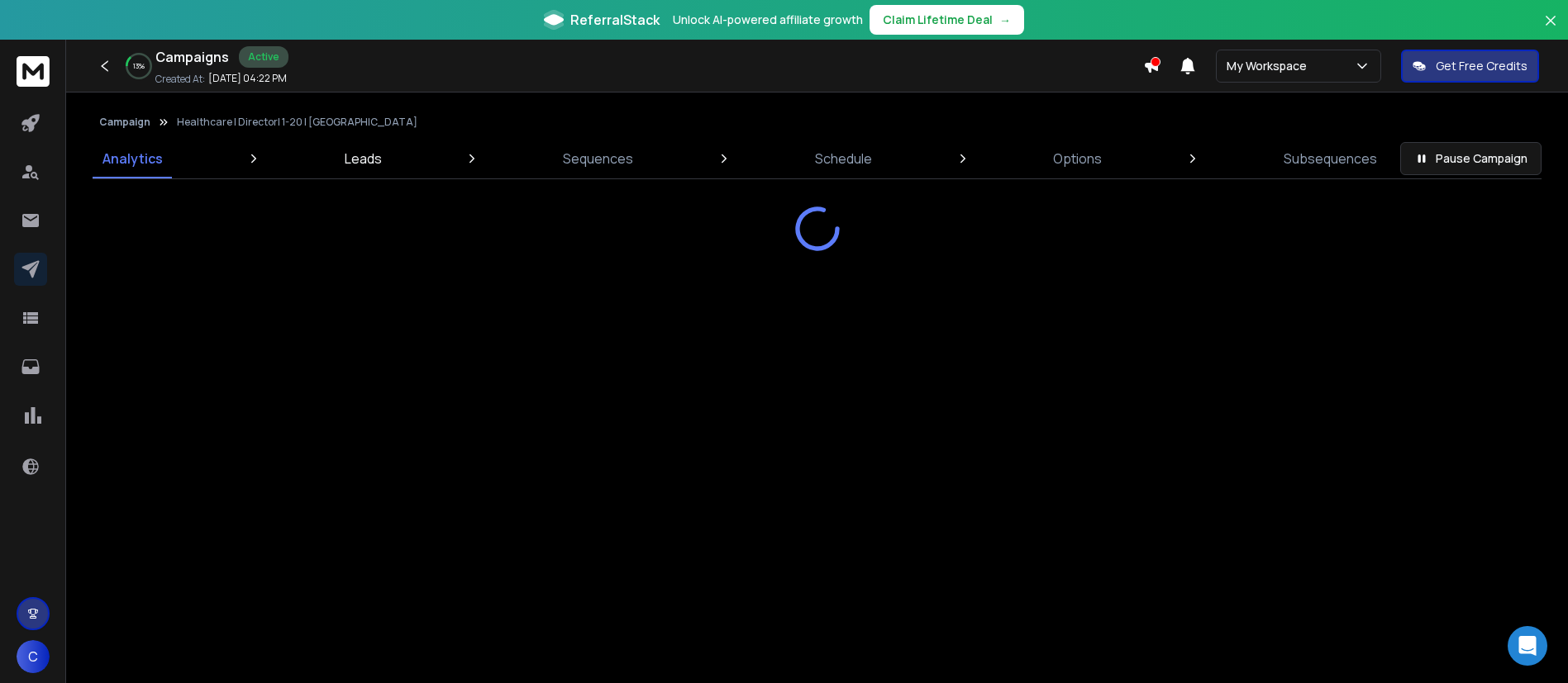
click at [368, 151] on p "Leads" at bounding box center [363, 158] width 37 height 20
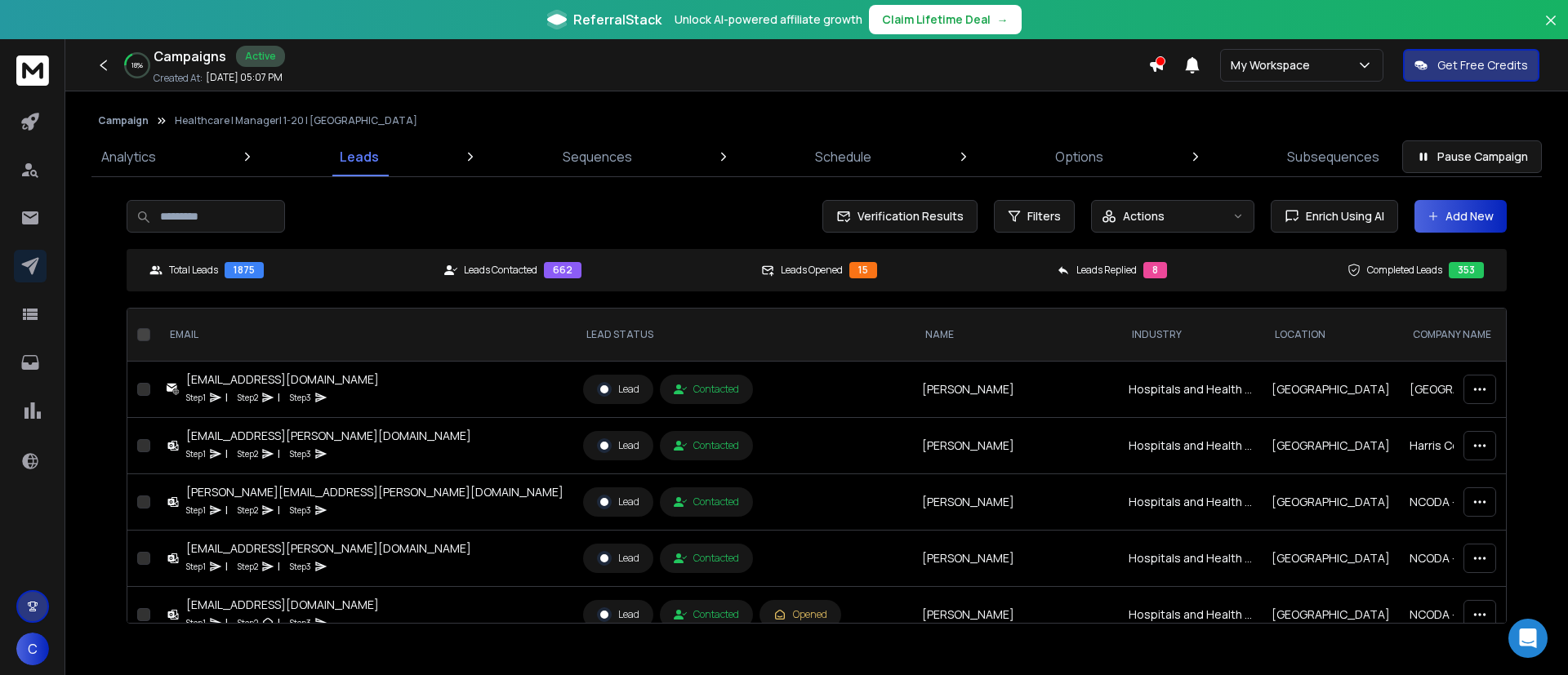
click at [1431, 207] on button "Add New" at bounding box center [1461, 216] width 92 height 33
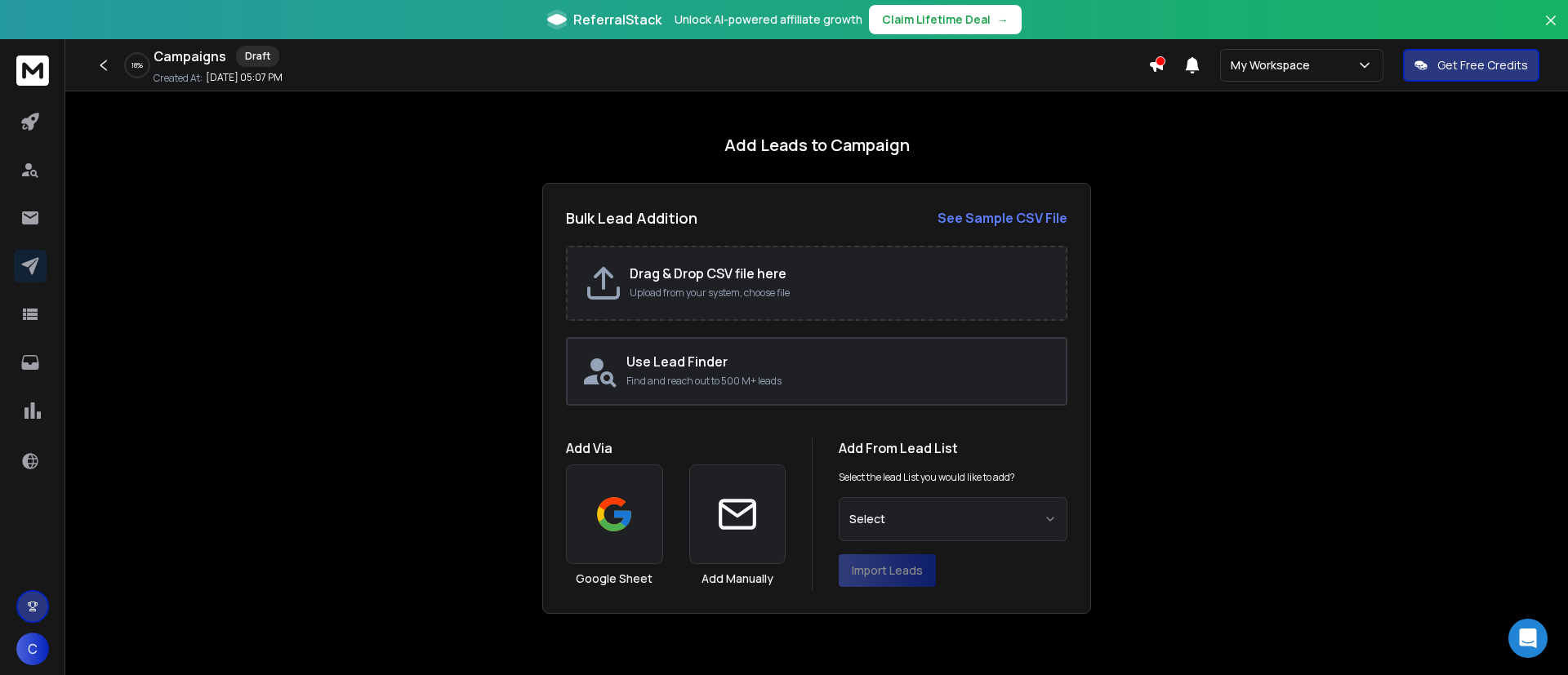
click at [770, 274] on h2 "Drag & Drop CSV file here" at bounding box center [840, 273] width 420 height 20
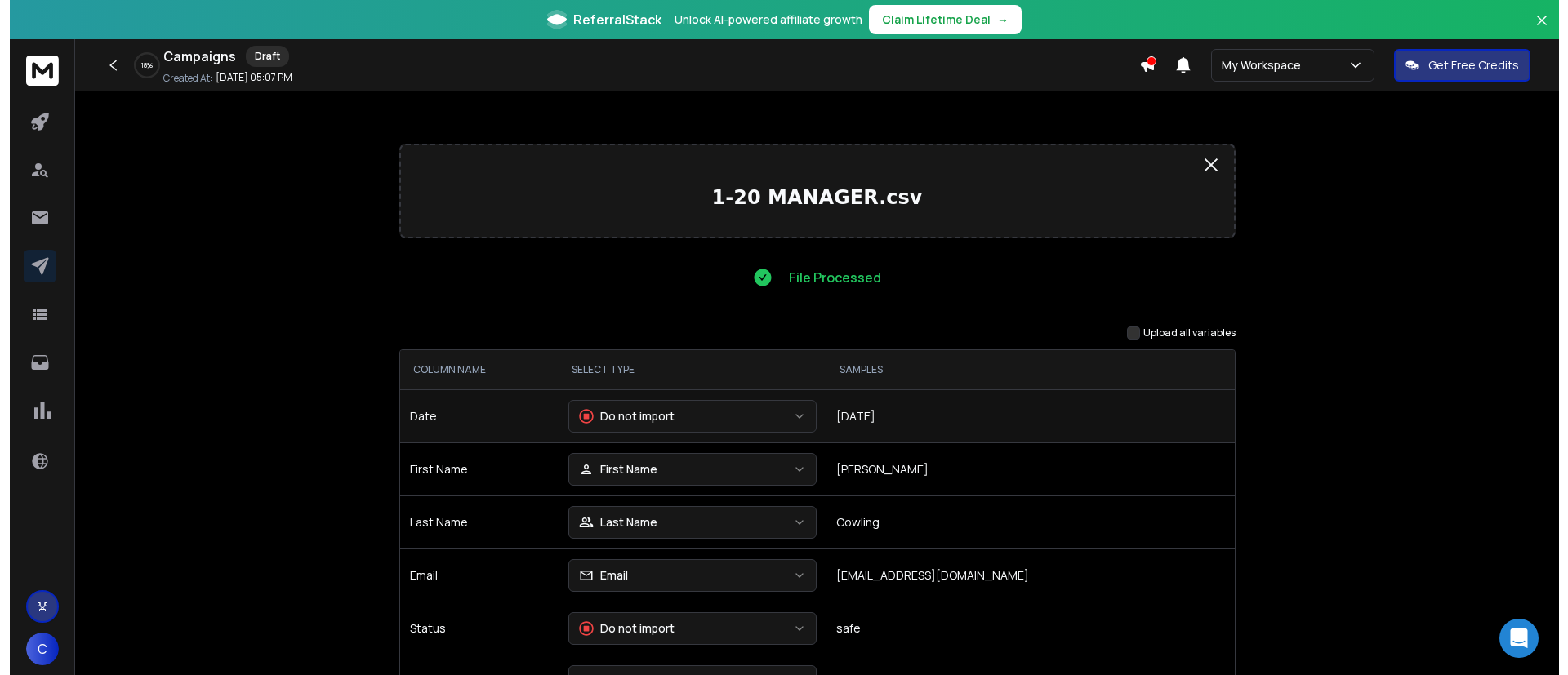
scroll to position [375, 0]
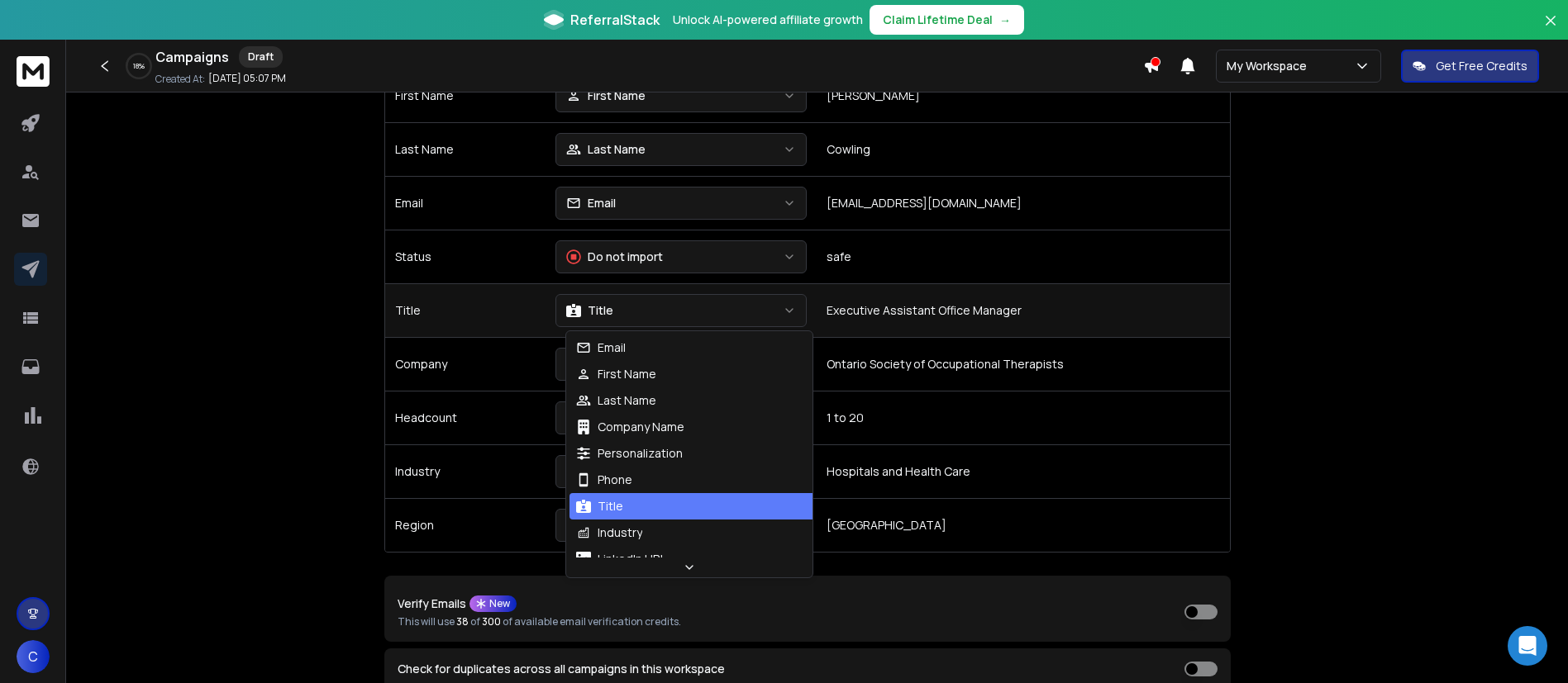
click at [694, 316] on button "Title" at bounding box center [682, 311] width 252 height 33
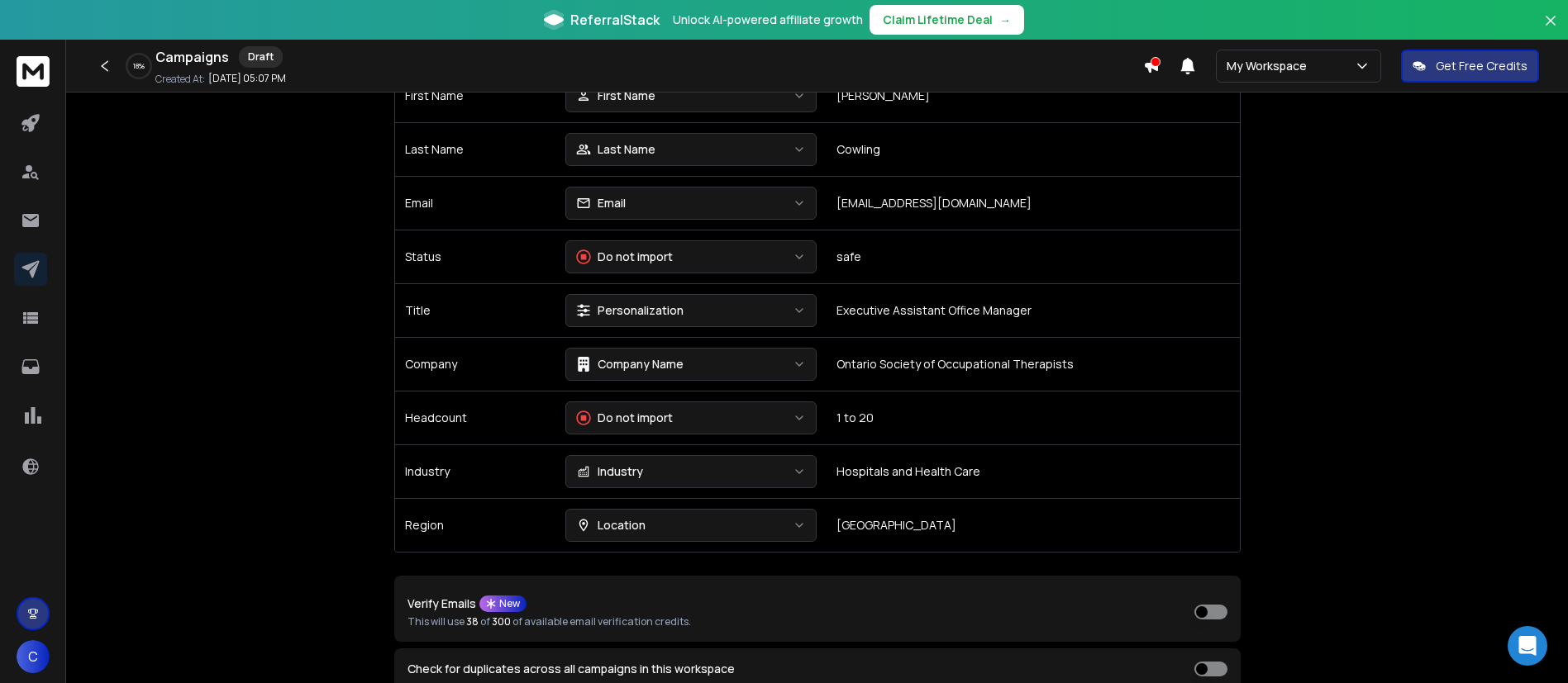
scroll to position [498, 0]
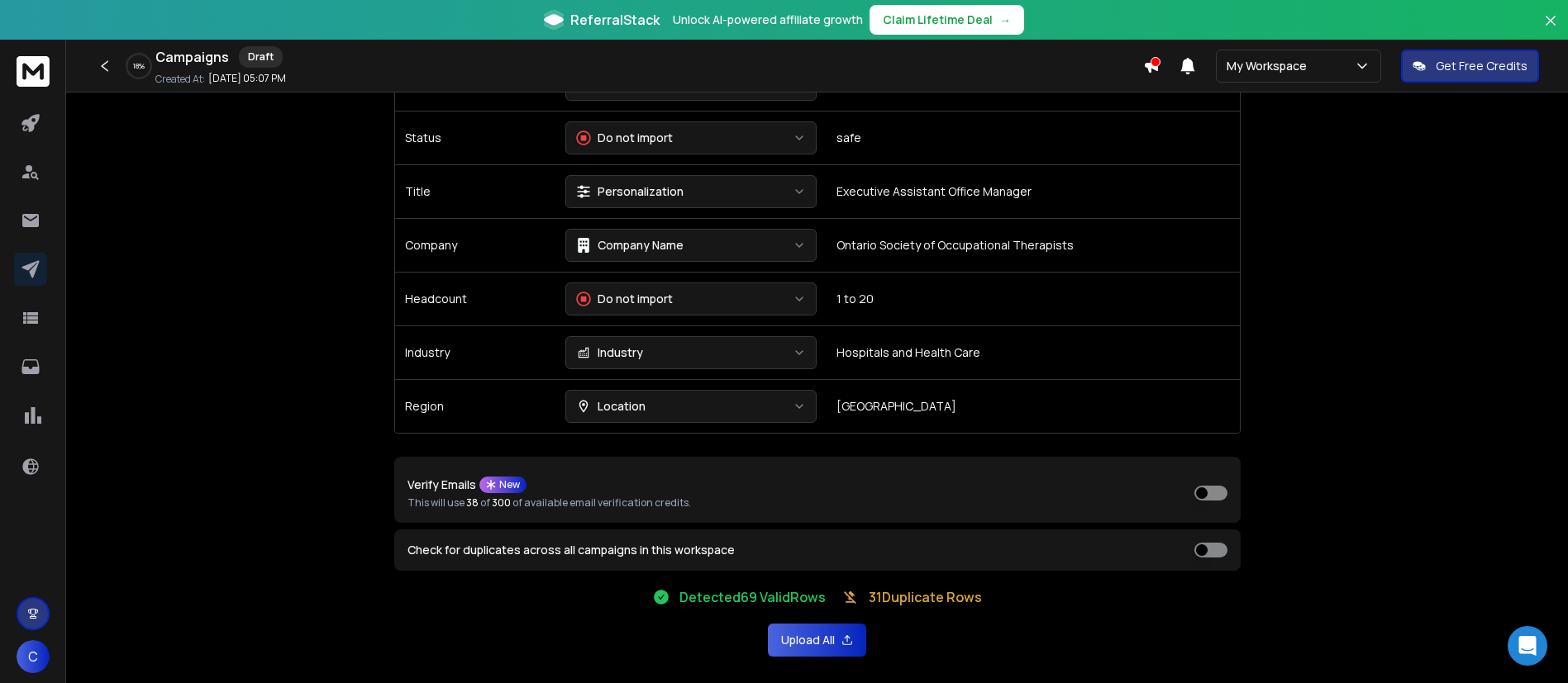
click at [1198, 548] on button "Check for duplicates across all campaigns in this workspace" at bounding box center [1211, 551] width 33 height 15
click at [825, 632] on button "Upload All" at bounding box center [817, 640] width 98 height 33
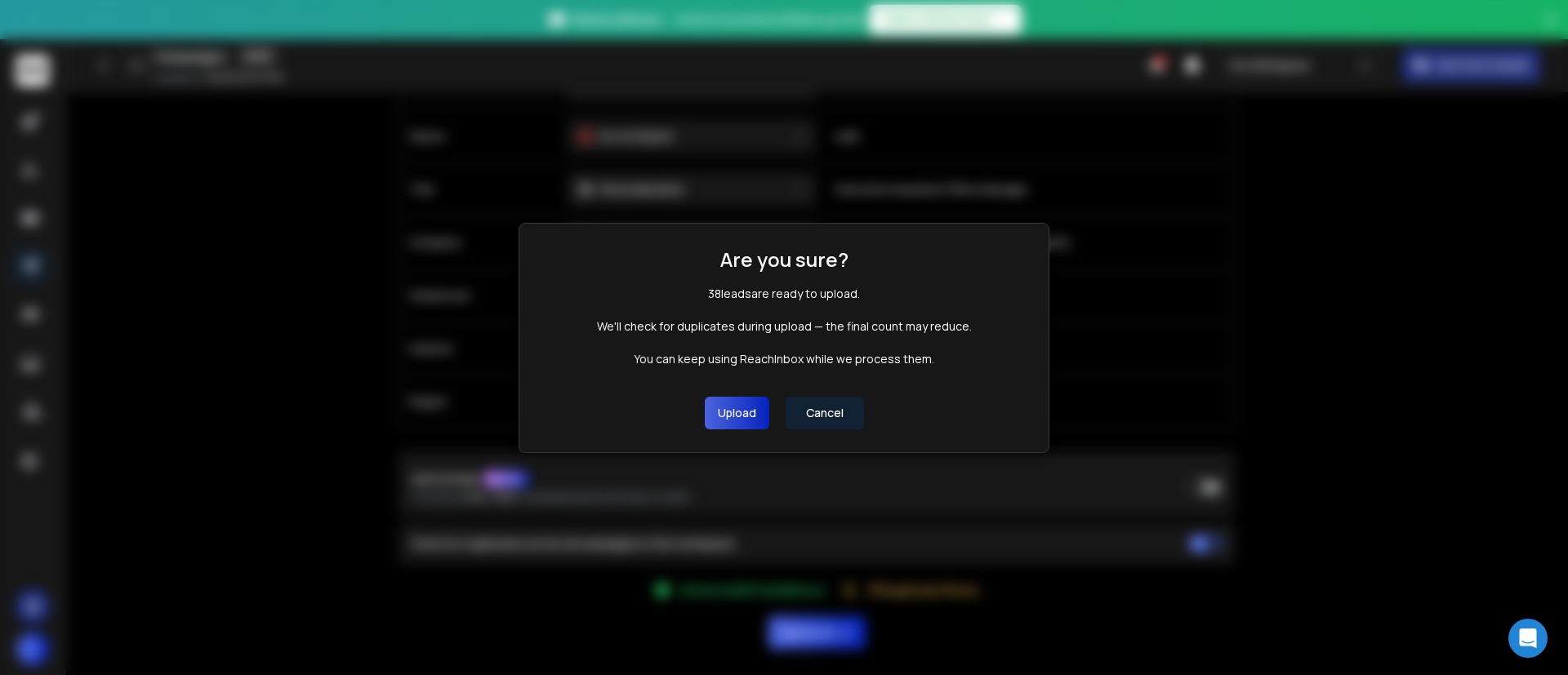
click at [729, 412] on button "Upload" at bounding box center [736, 412] width 65 height 33
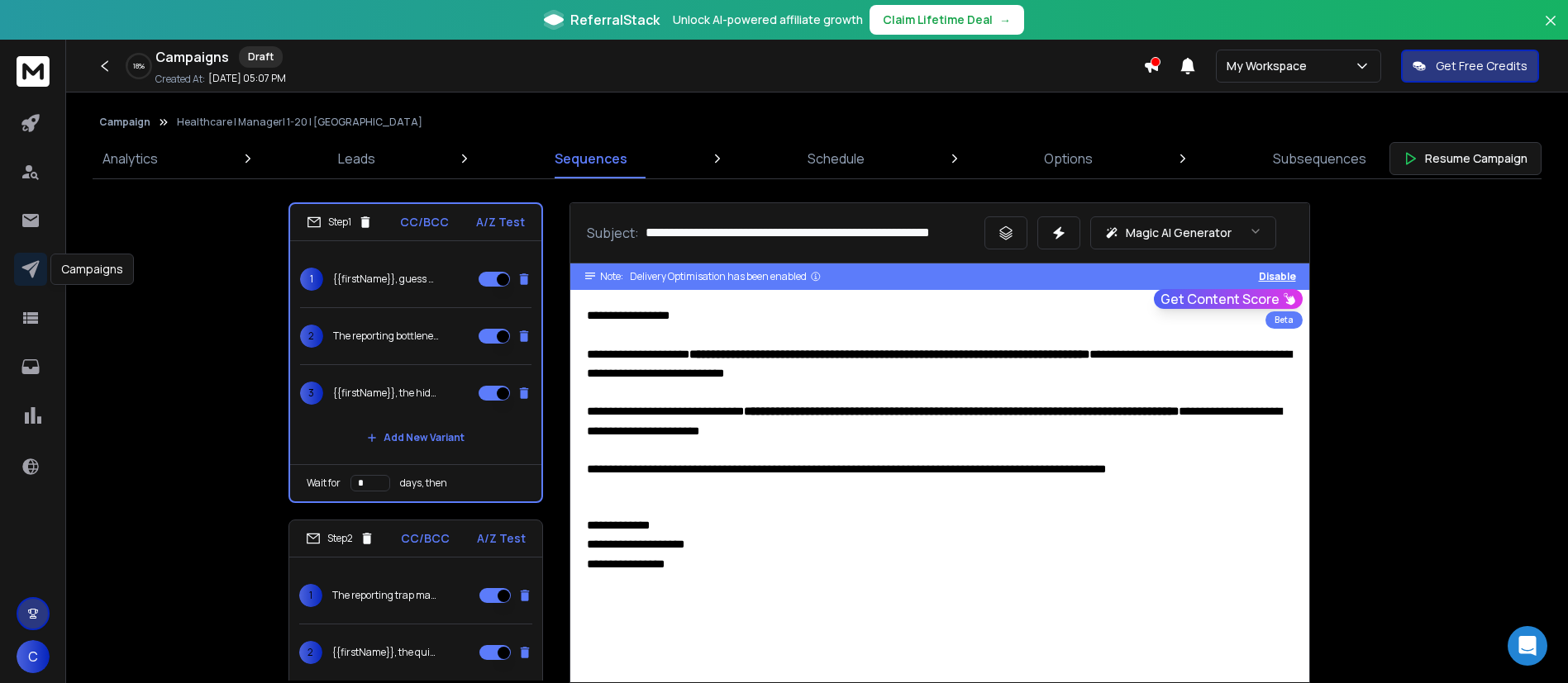
click at [22, 271] on icon at bounding box center [31, 269] width 20 height 20
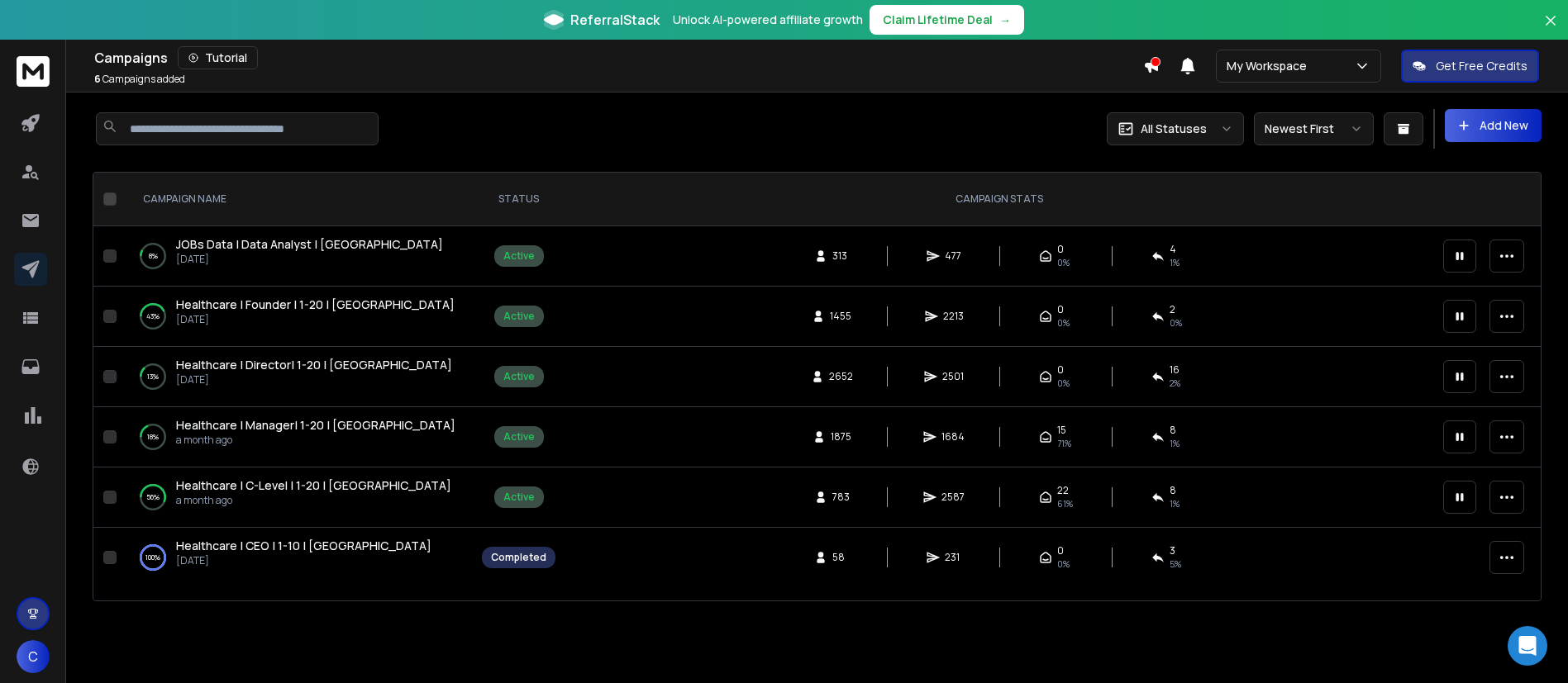
click at [327, 494] on p "a month ago" at bounding box center [314, 501] width 275 height 13
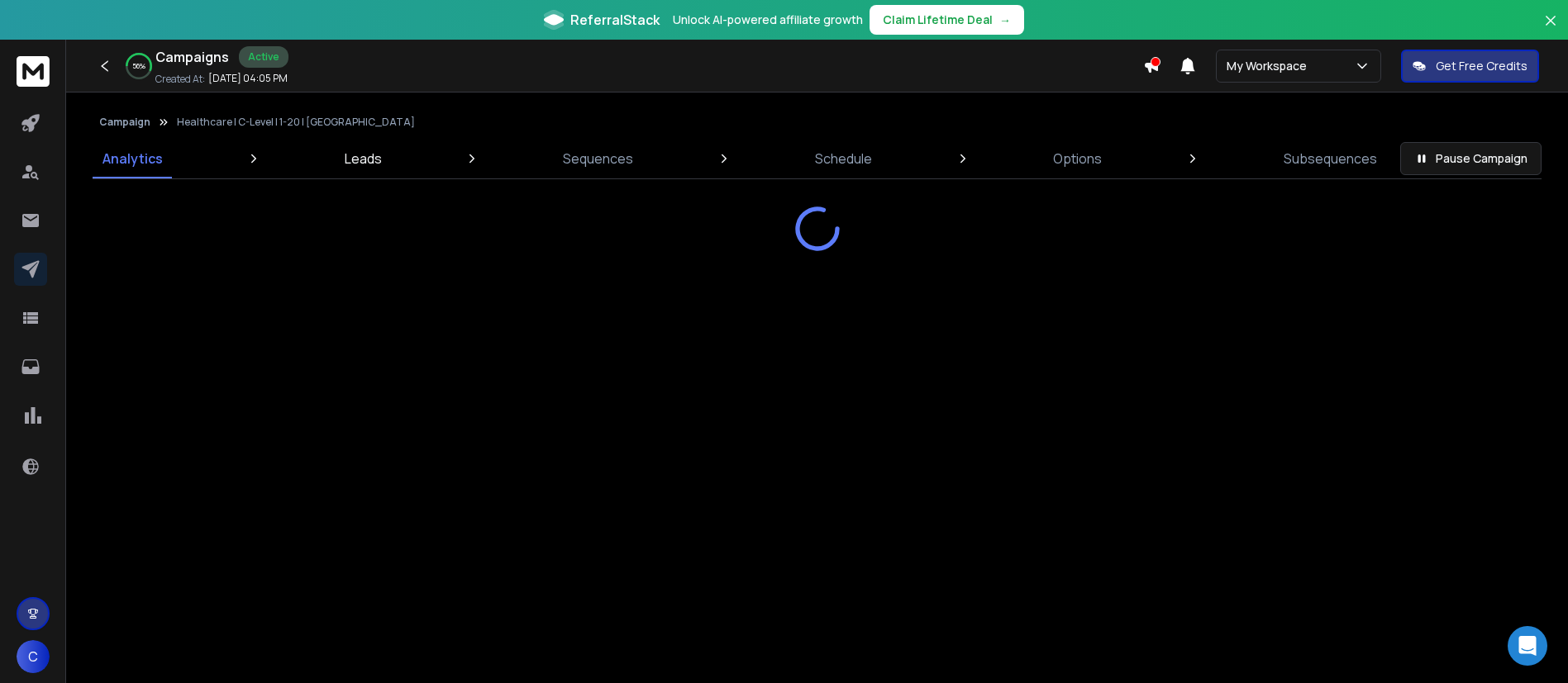
click at [382, 150] on link "Leads" at bounding box center [363, 159] width 57 height 40
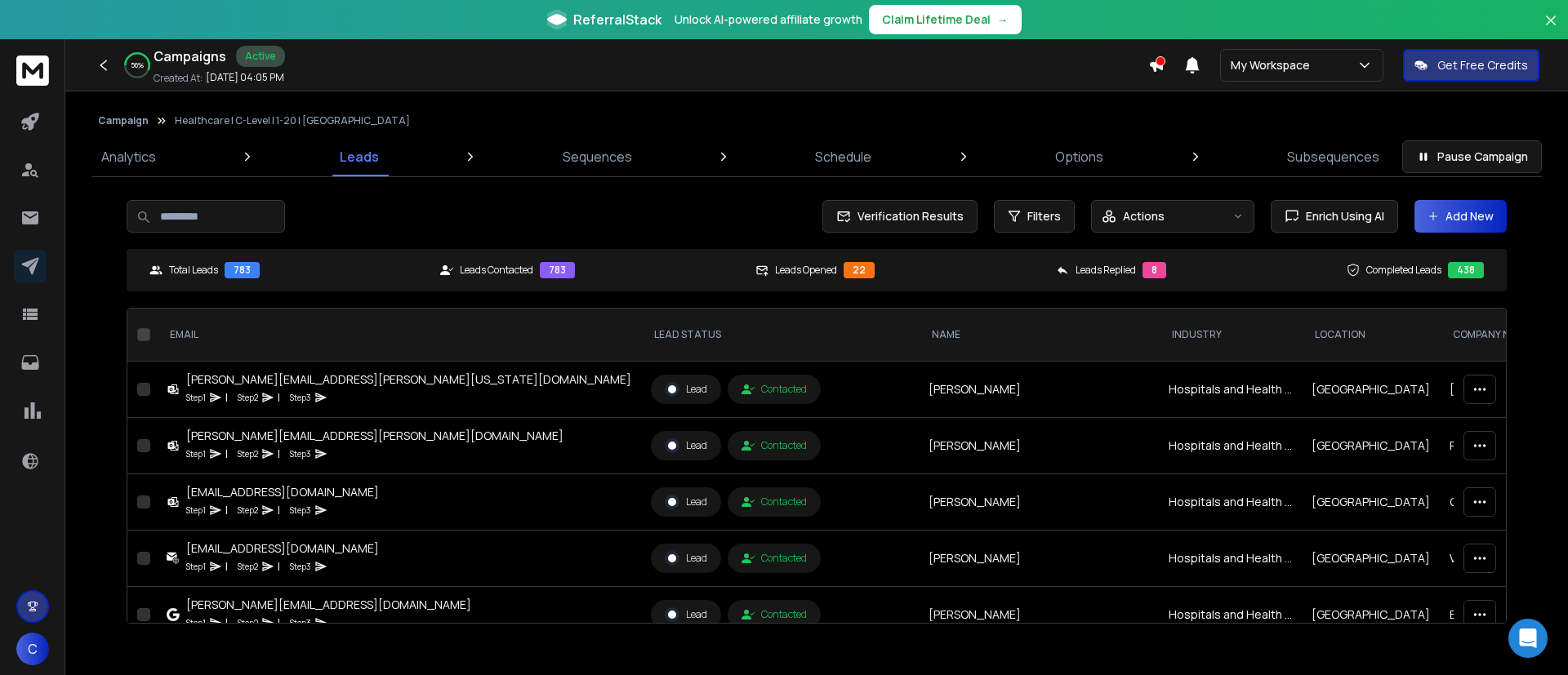
click at [1458, 224] on button "Add New" at bounding box center [1461, 216] width 92 height 33
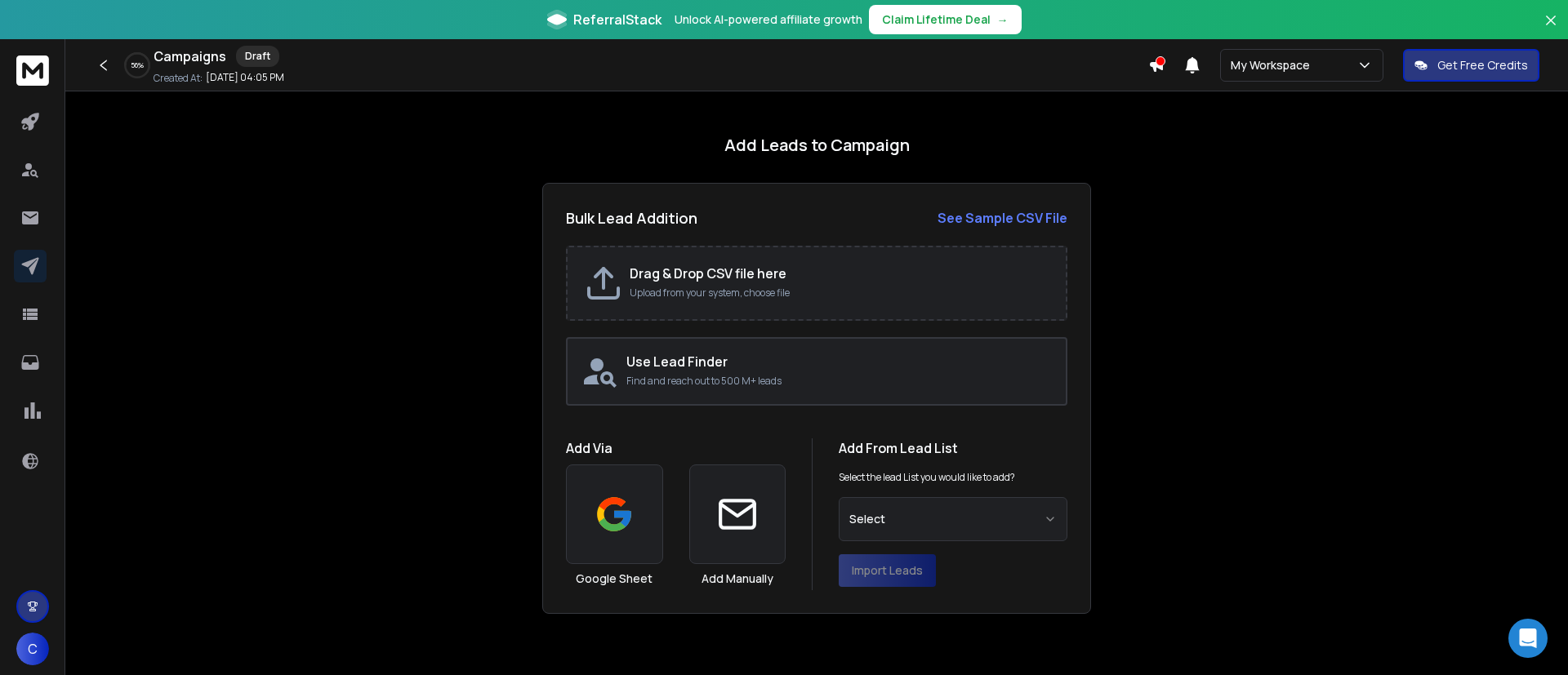
click at [740, 292] on p "Upload from your system, choose file" at bounding box center [840, 293] width 420 height 13
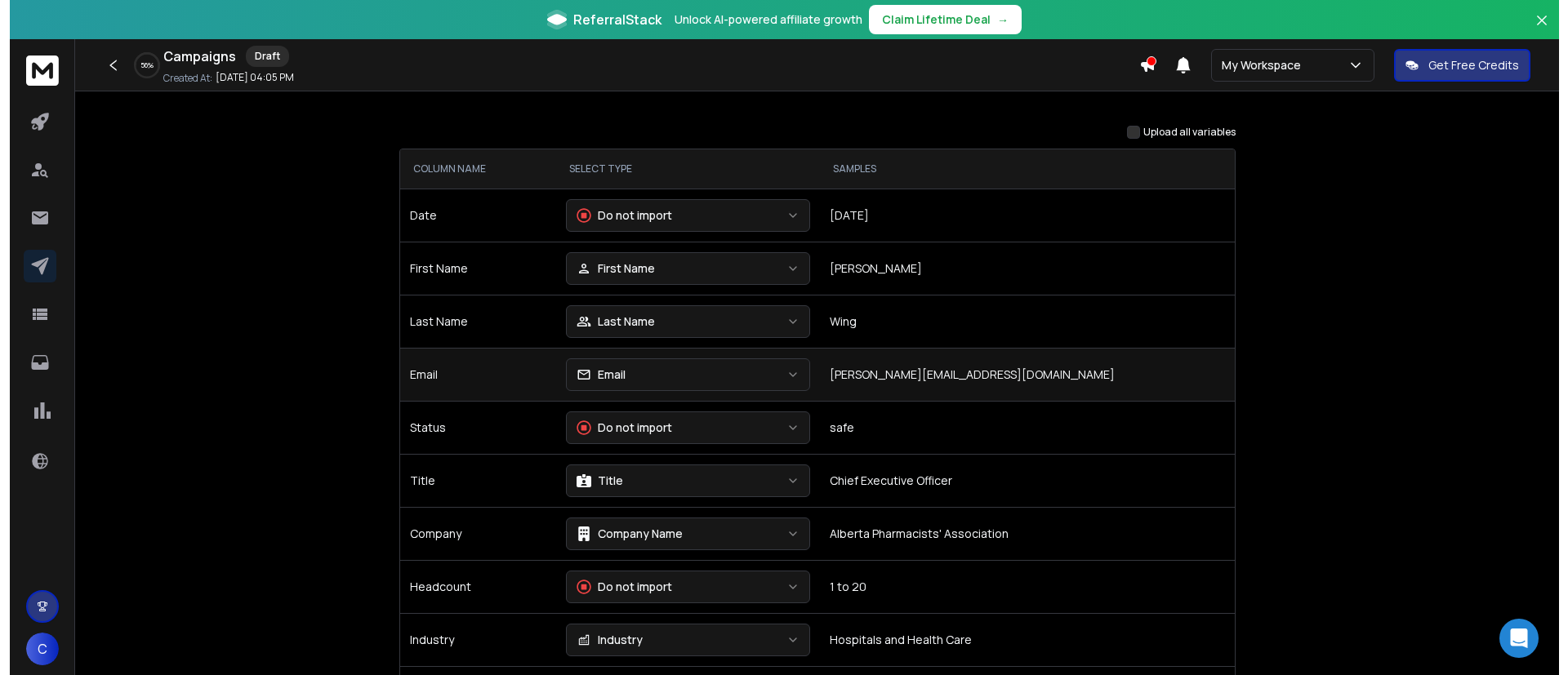
scroll to position [207, 0]
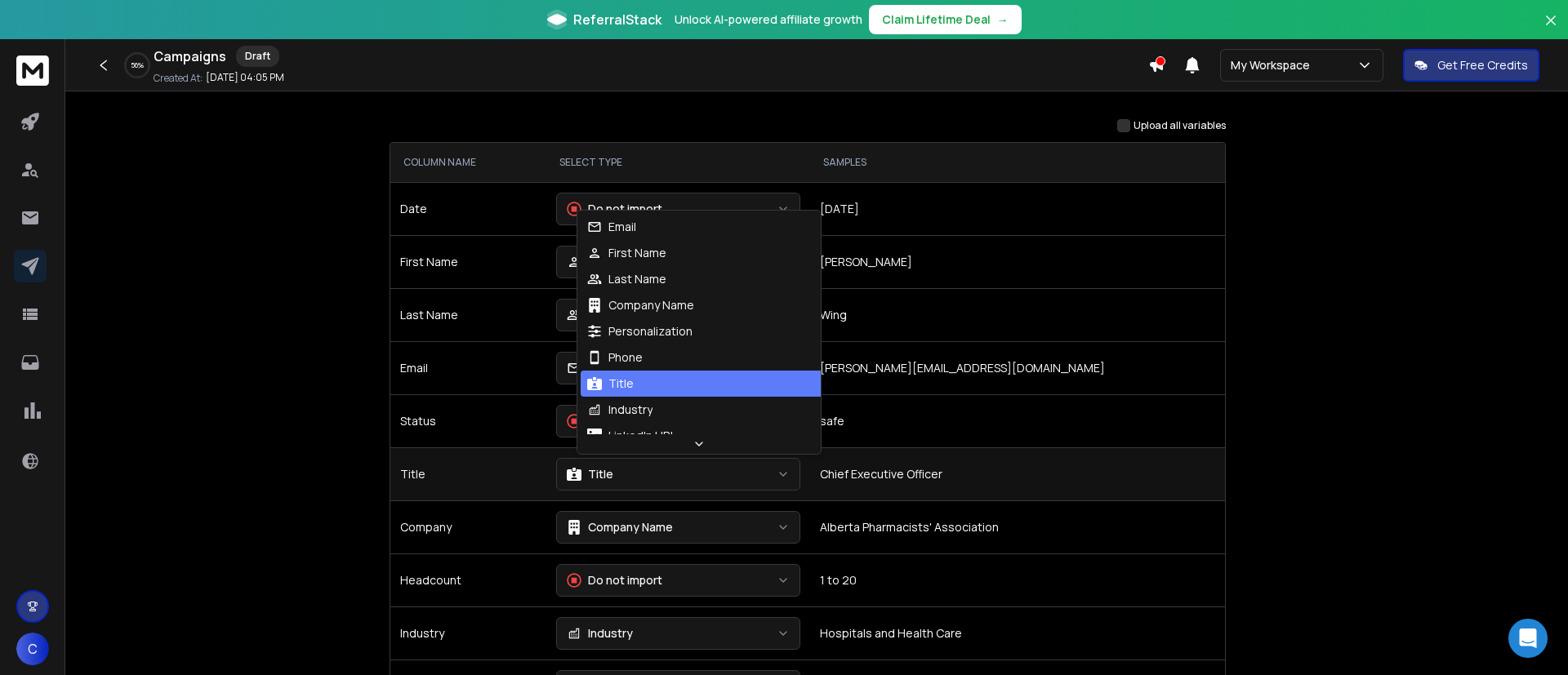
click at [642, 470] on button "Title" at bounding box center [677, 474] width 244 height 33
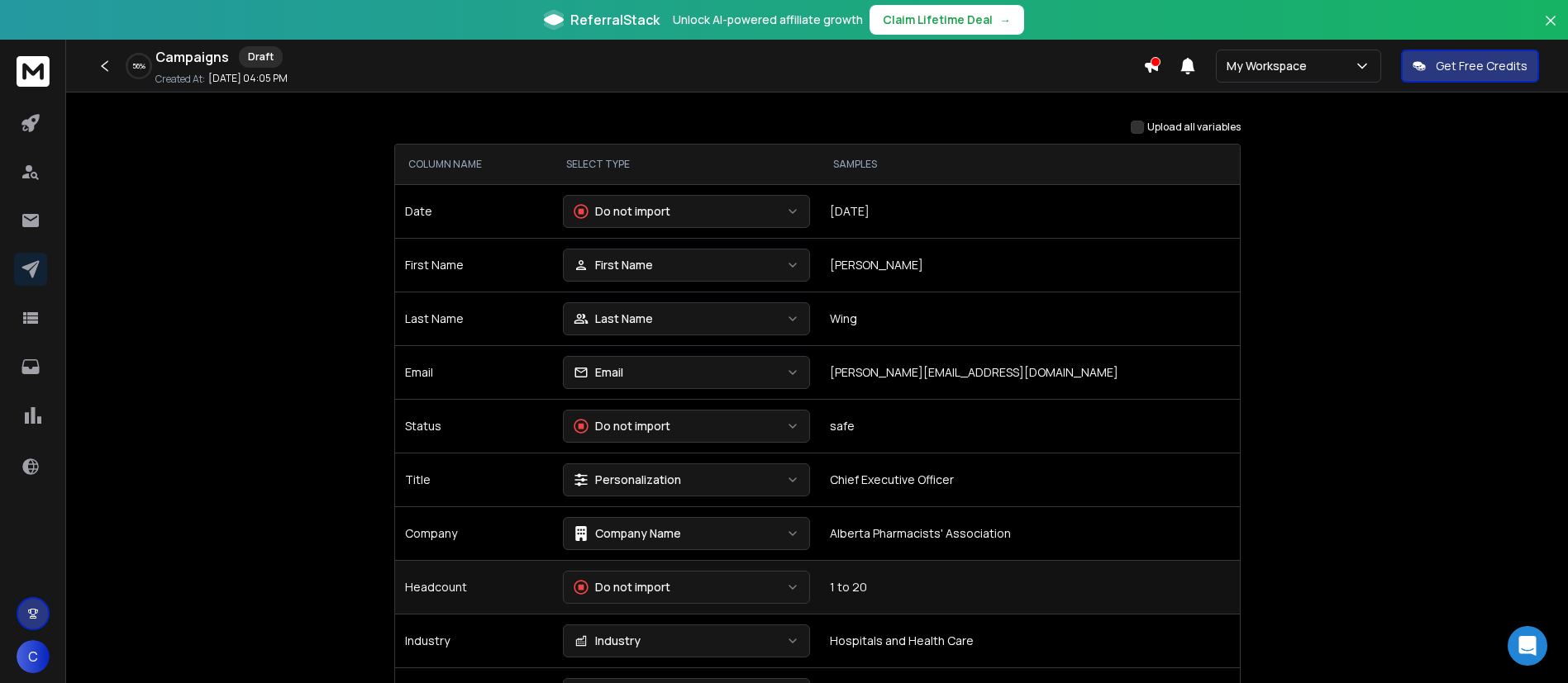
scroll to position [498, 0]
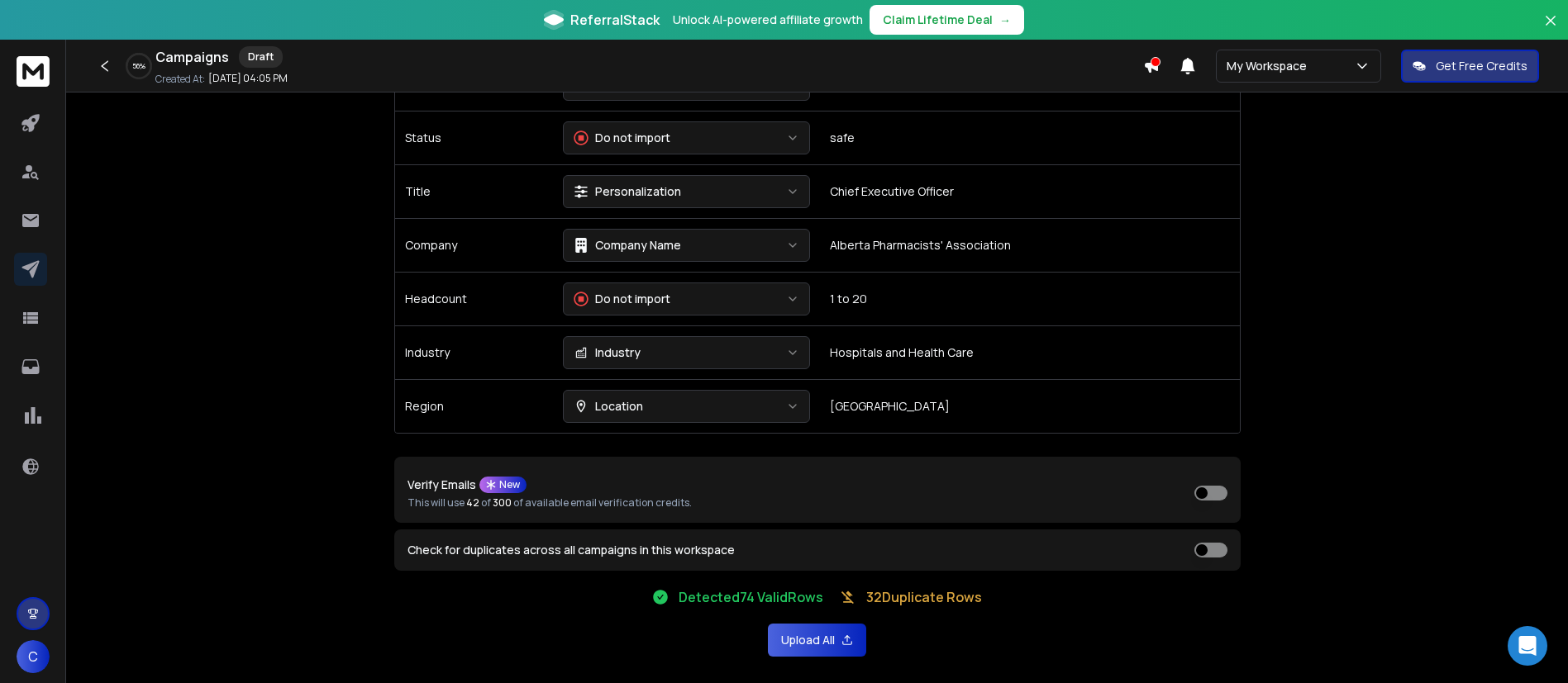
click at [1196, 544] on button "Check for duplicates across all campaigns in this workspace" at bounding box center [1211, 551] width 33 height 15
click at [816, 635] on button "Upload All" at bounding box center [817, 640] width 98 height 33
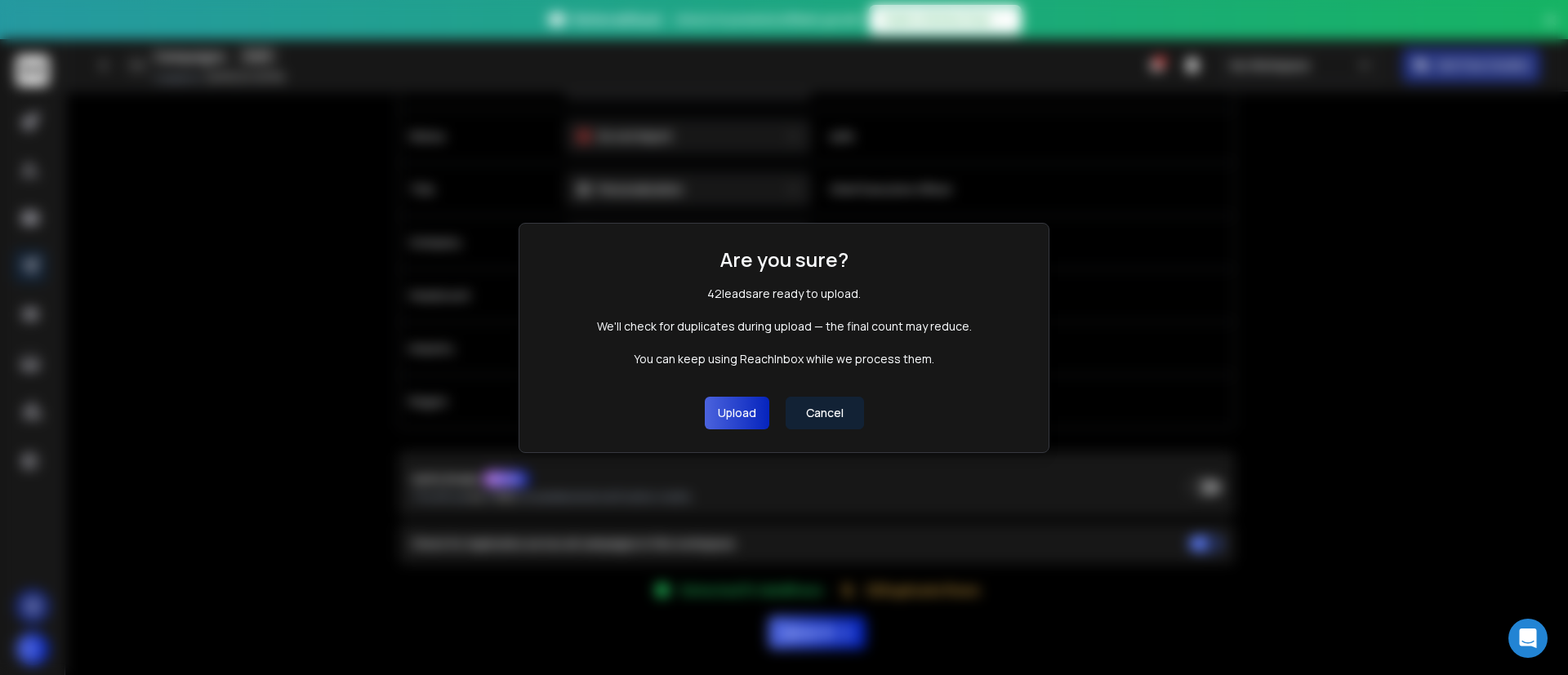
click at [725, 396] on button "Upload" at bounding box center [736, 412] width 65 height 33
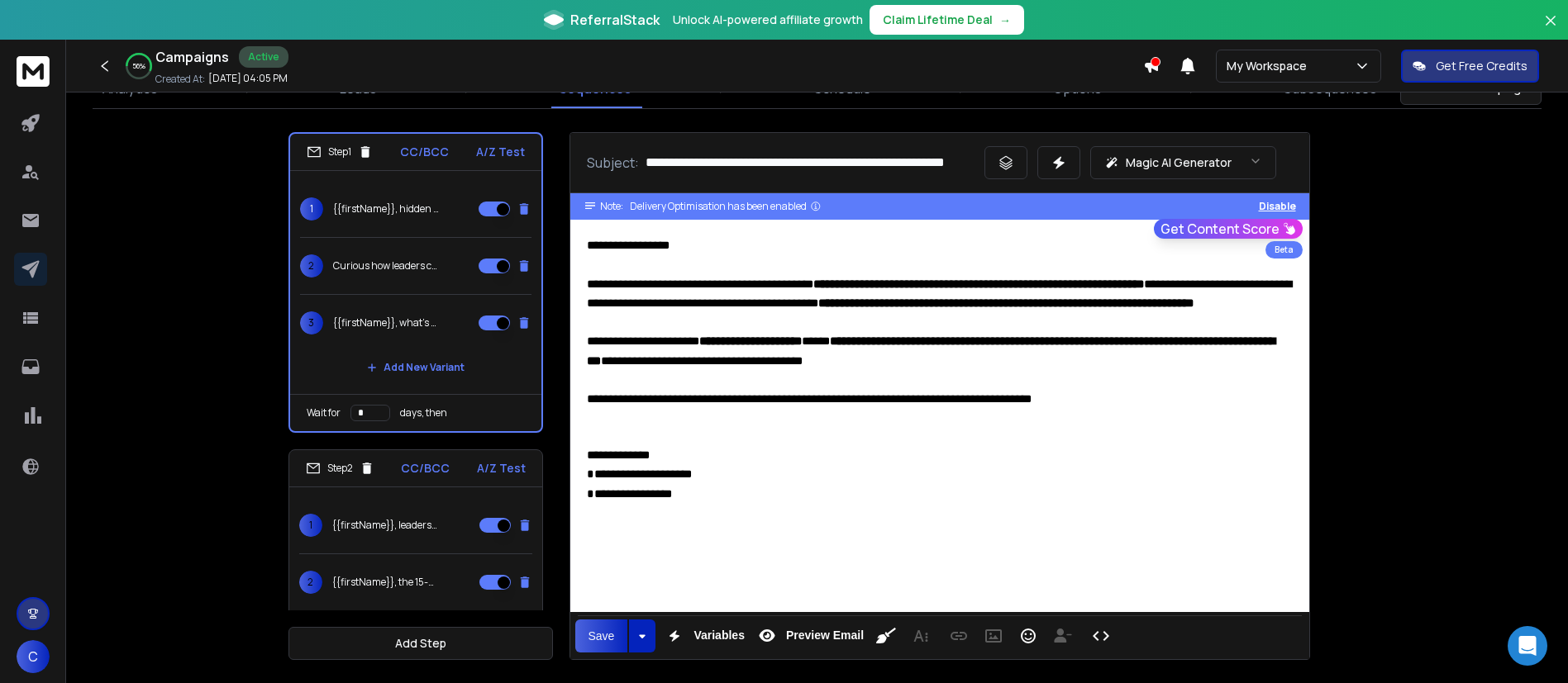
scroll to position [70, 0]
click at [669, 285] on span "**********" at bounding box center [701, 285] width 227 height 11
click at [48, 221] on div at bounding box center [33, 223] width 38 height 39
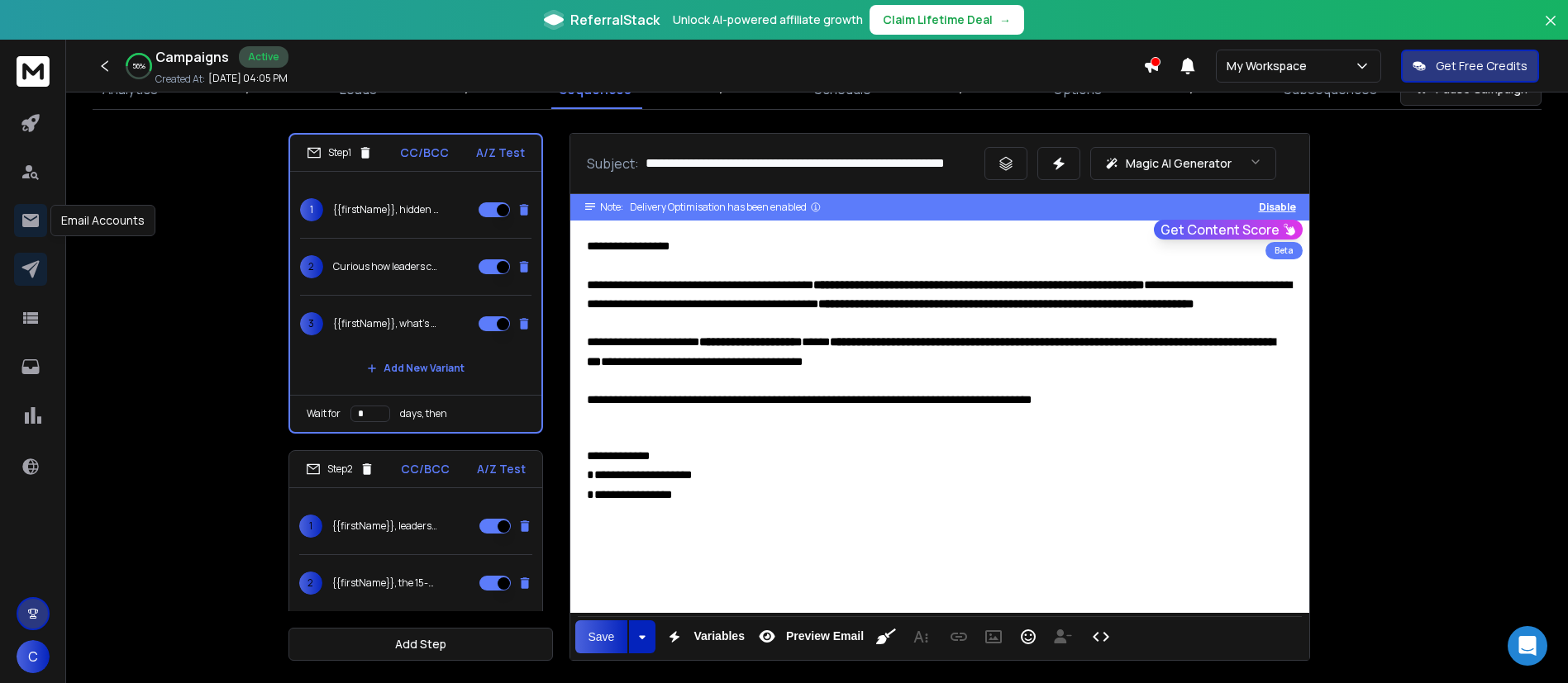
click at [42, 221] on link at bounding box center [31, 220] width 33 height 33
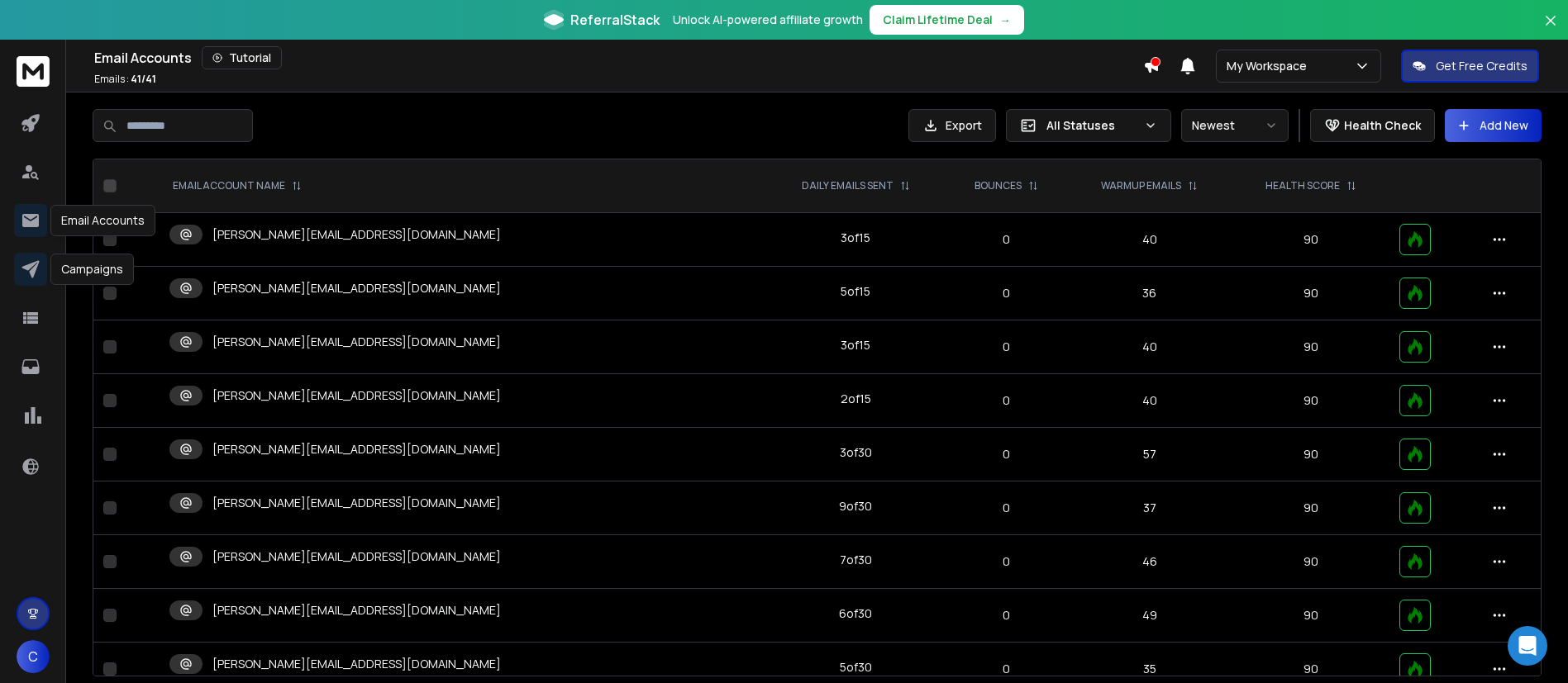
click at [28, 262] on icon at bounding box center [31, 269] width 20 height 20
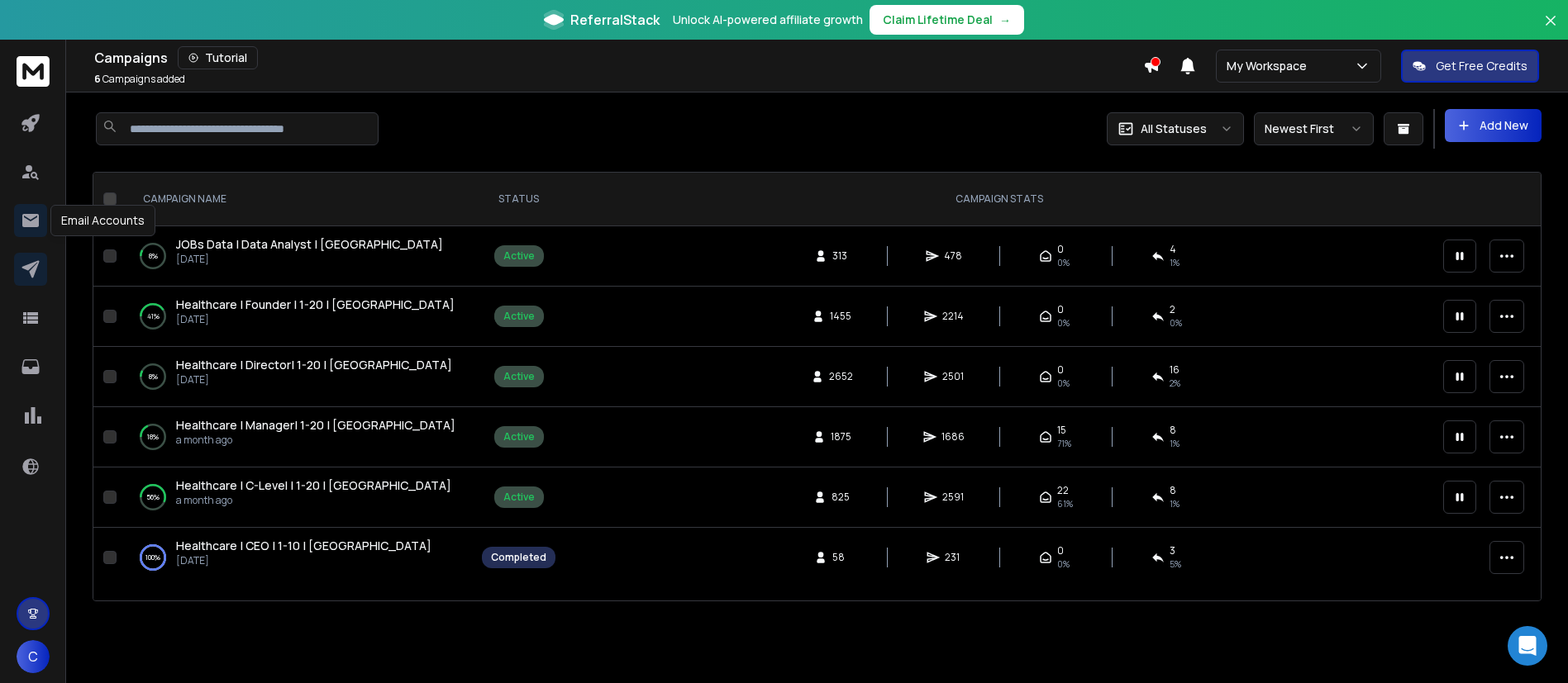
click at [36, 227] on icon at bounding box center [30, 221] width 16 height 13
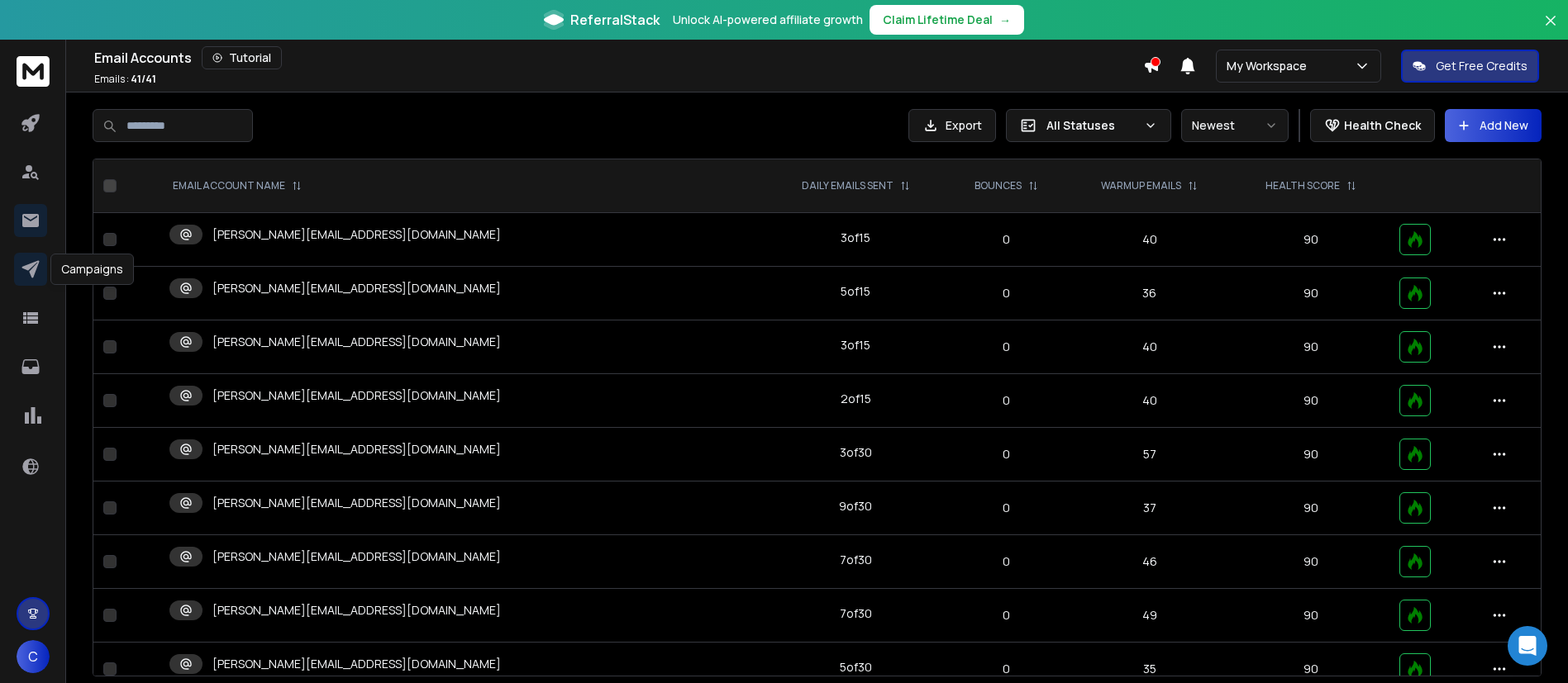
click at [34, 279] on link at bounding box center [31, 269] width 33 height 33
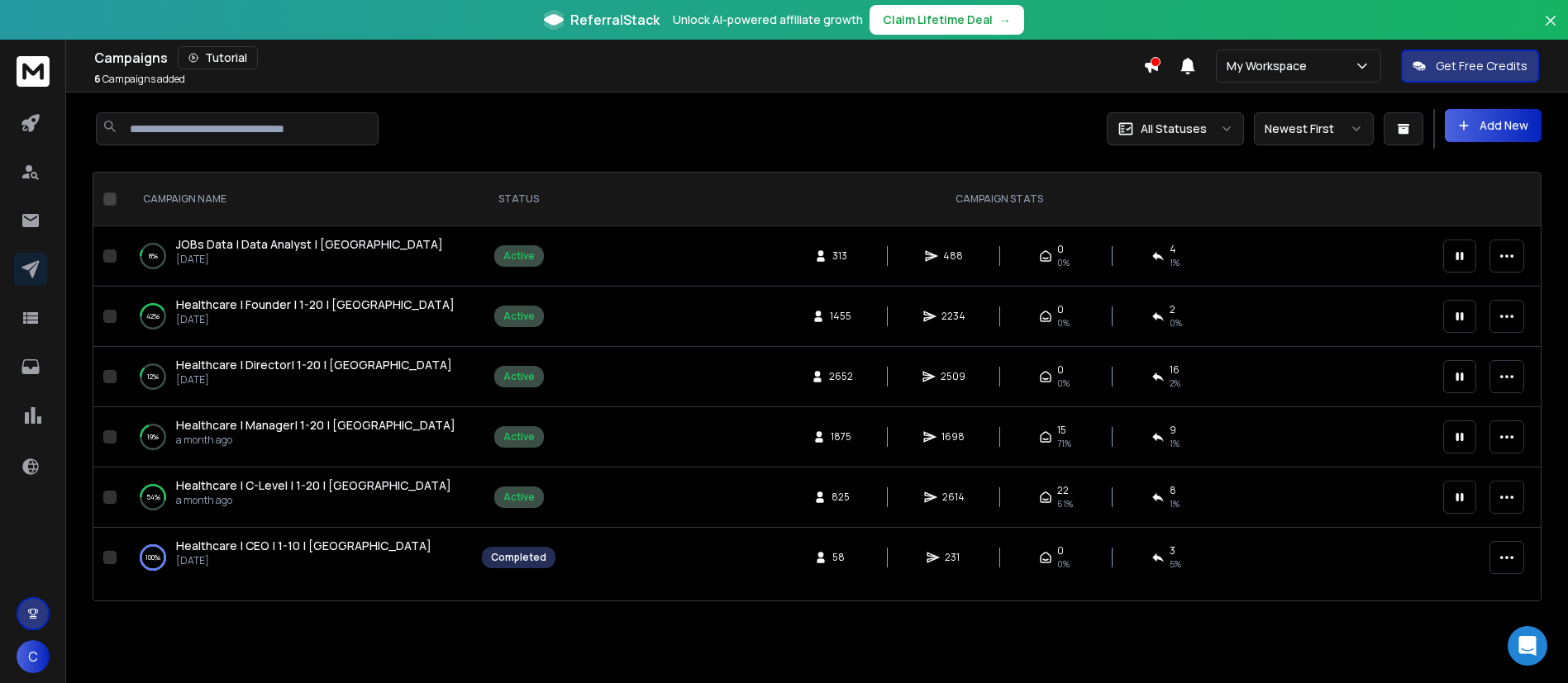
scroll to position [126, 0]
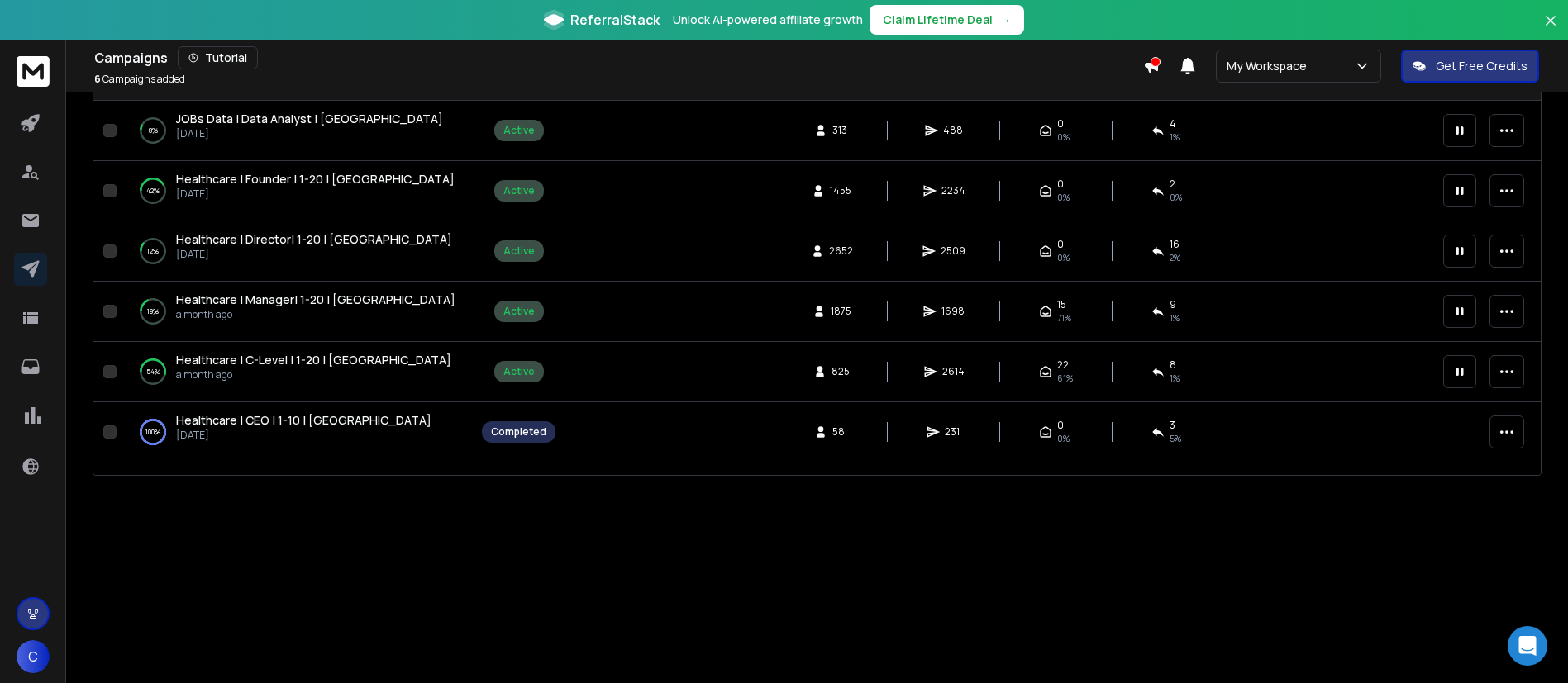
drag, startPoint x: 1498, startPoint y: 621, endPoint x: 1206, endPoint y: 576, distance: 295.4
click at [1206, 576] on div "Campaigns 6 Campaigns Added All Statuses Newest First Add New CAMPAIGN NAME STA…" at bounding box center [817, 325] width 1449 height 683
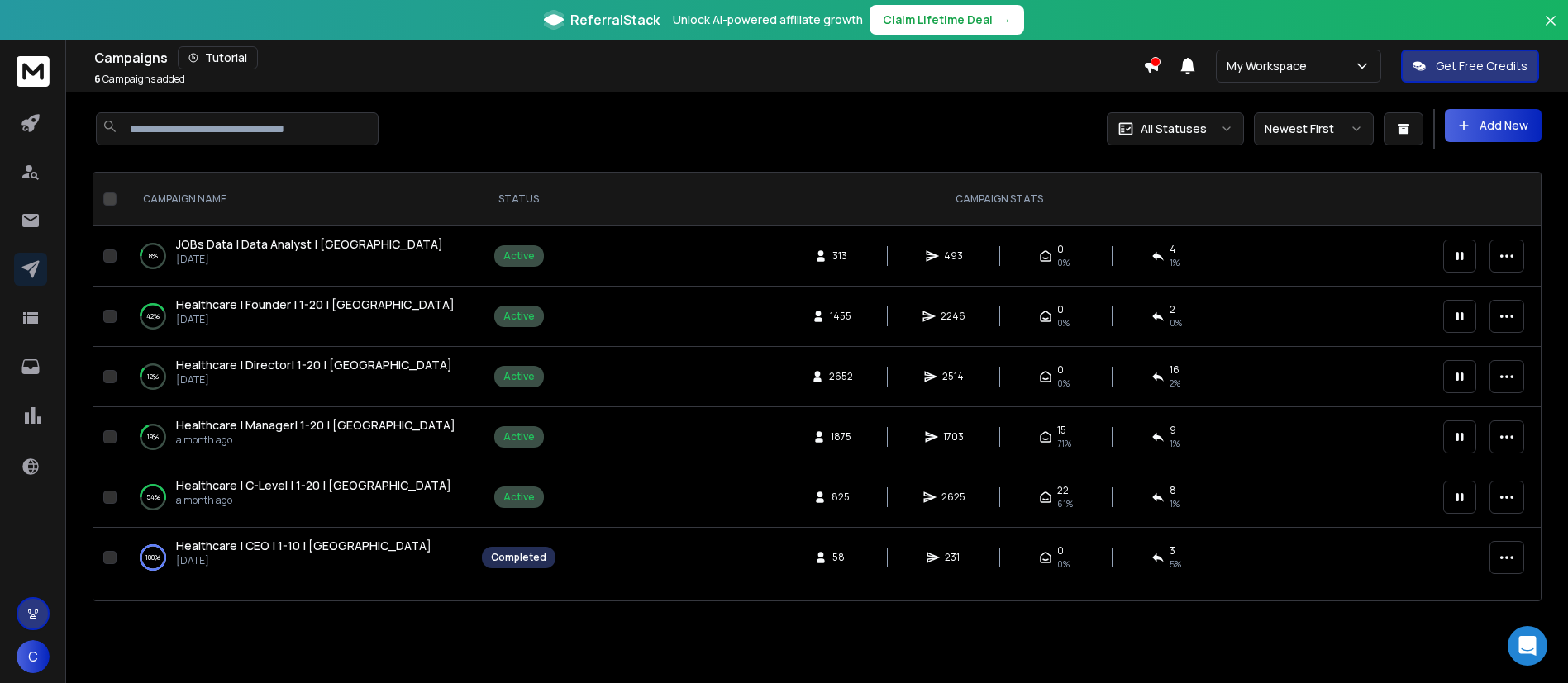
click at [1420, 199] on th "CAMPAIGN STATS" at bounding box center [999, 199] width 867 height 53
click at [472, 191] on th "STATUS" at bounding box center [519, 199] width 93 height 53
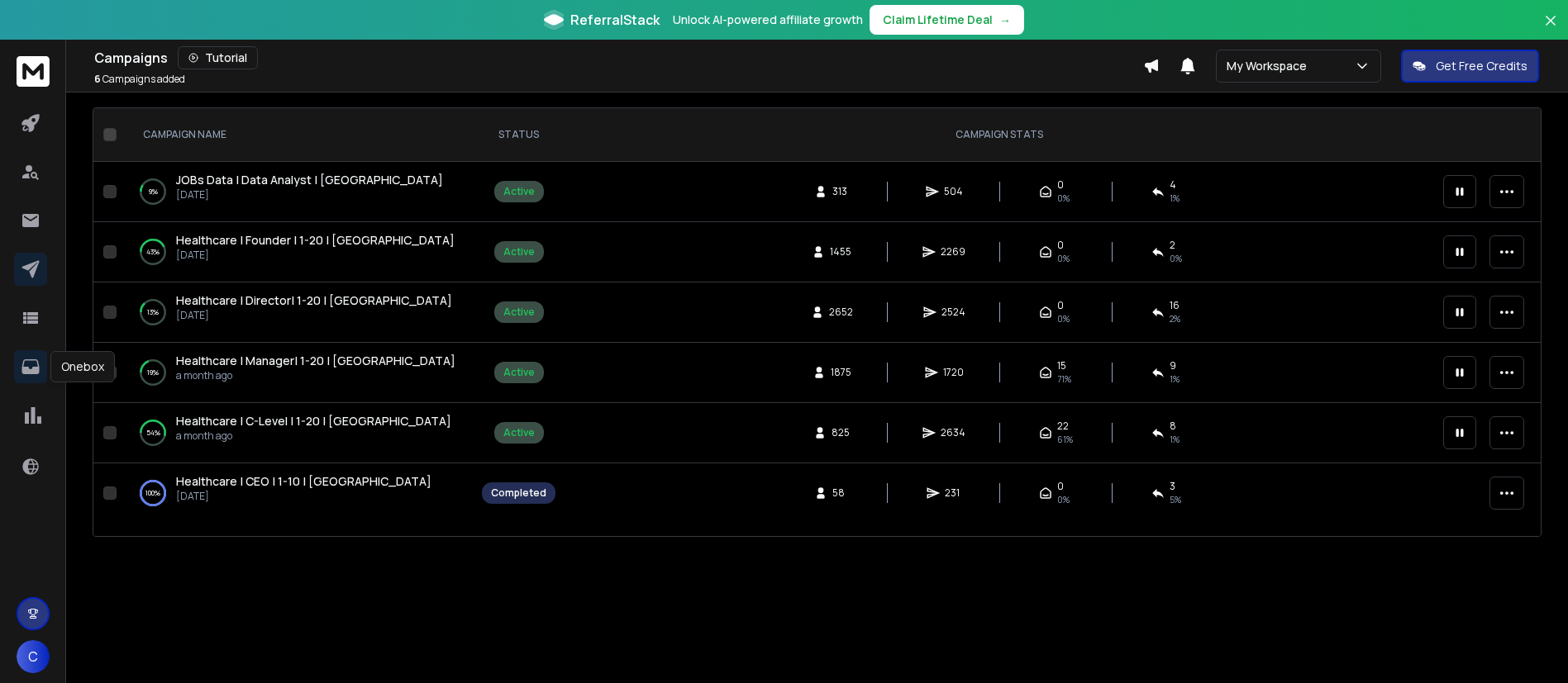
click at [18, 376] on link at bounding box center [31, 367] width 33 height 33
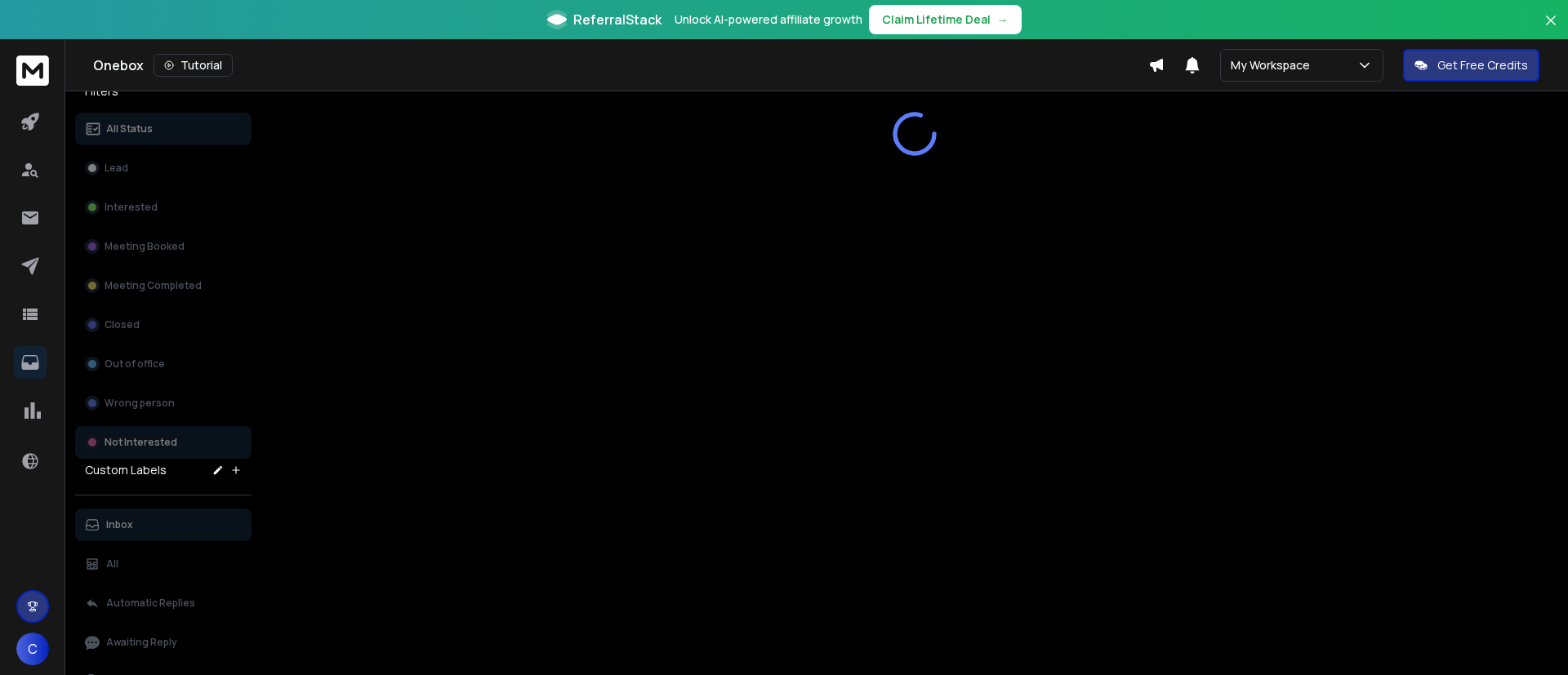
scroll to position [137, 0]
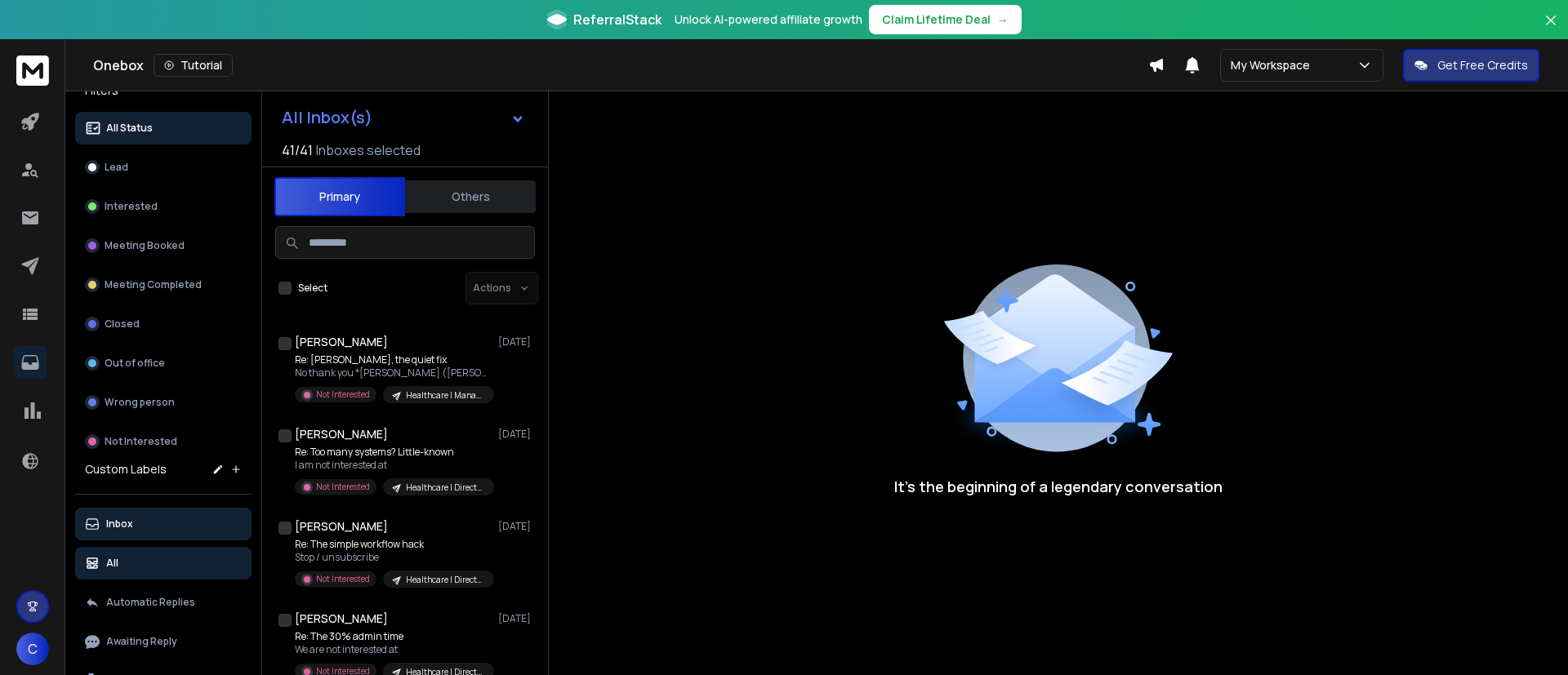
click at [129, 571] on button "All" at bounding box center [163, 563] width 176 height 33
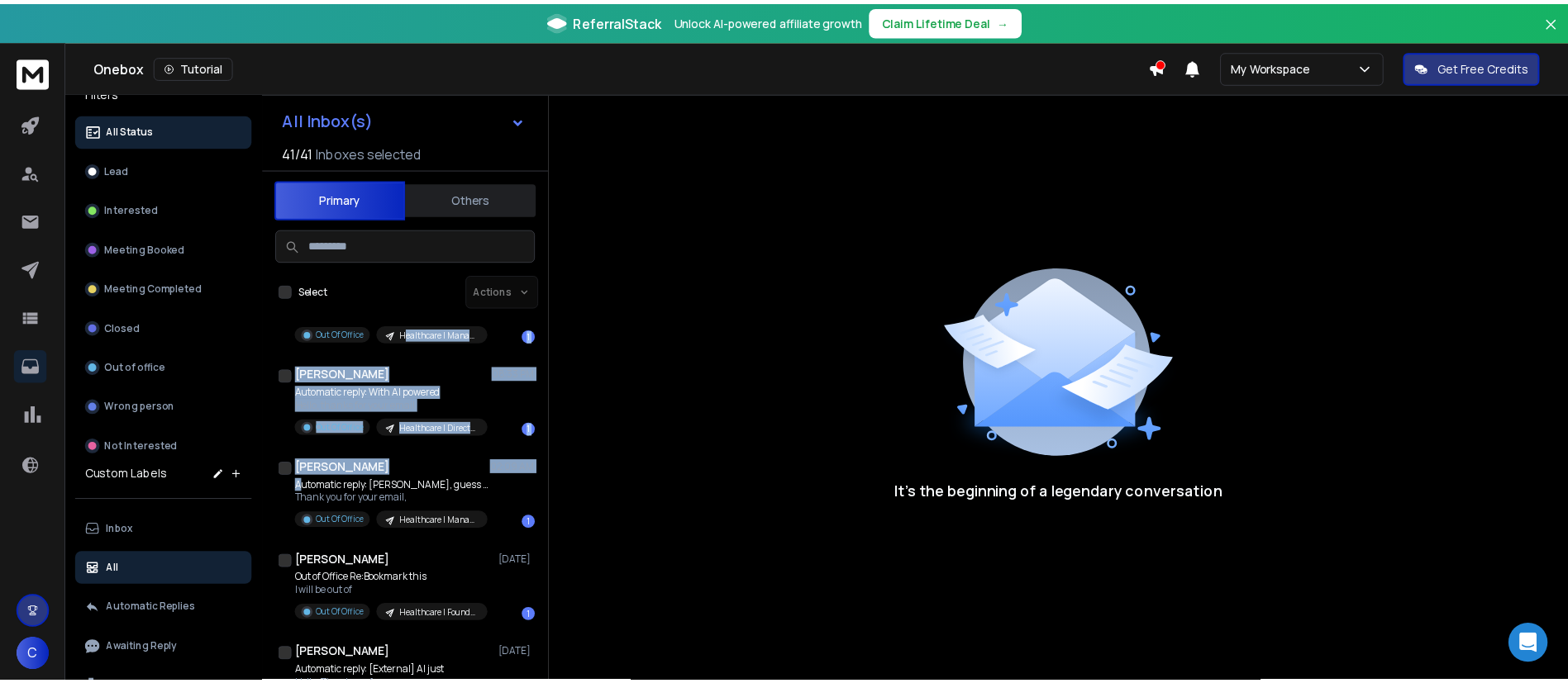
scroll to position [0, 0]
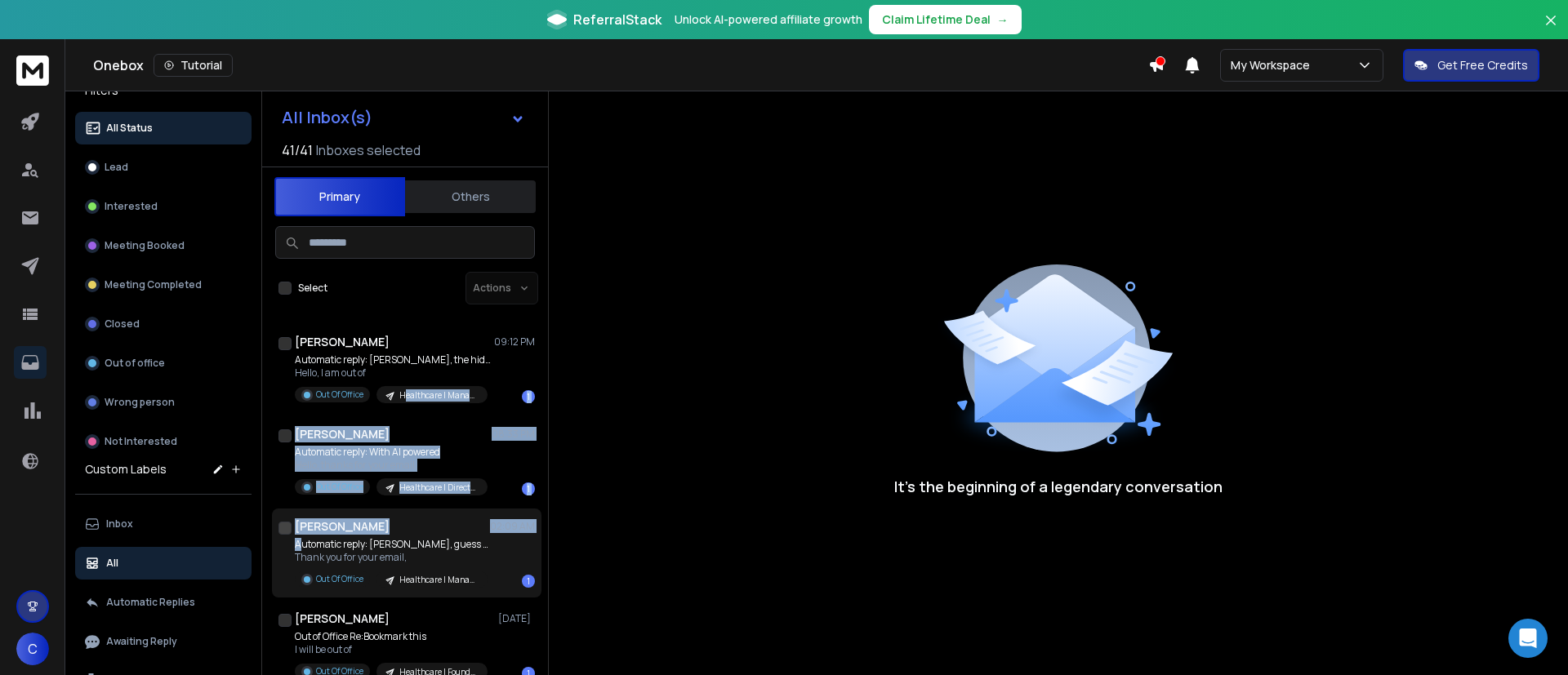
drag, startPoint x: 301, startPoint y: 477, endPoint x: 435, endPoint y: 548, distance: 151.6
click at [435, 548] on p "Automatic reply: Natalie, guess where" at bounding box center [393, 544] width 196 height 13
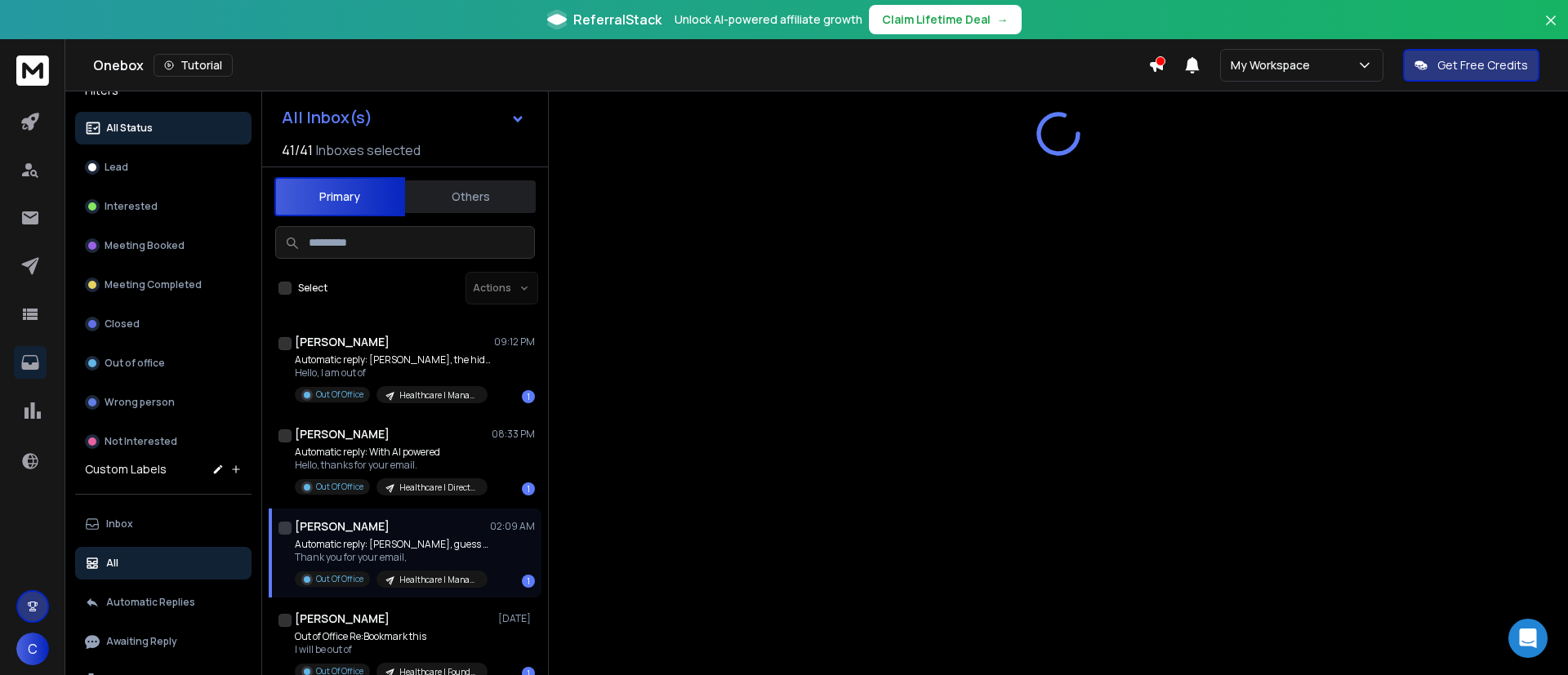
click at [836, 433] on div at bounding box center [1059, 428] width 1019 height 675
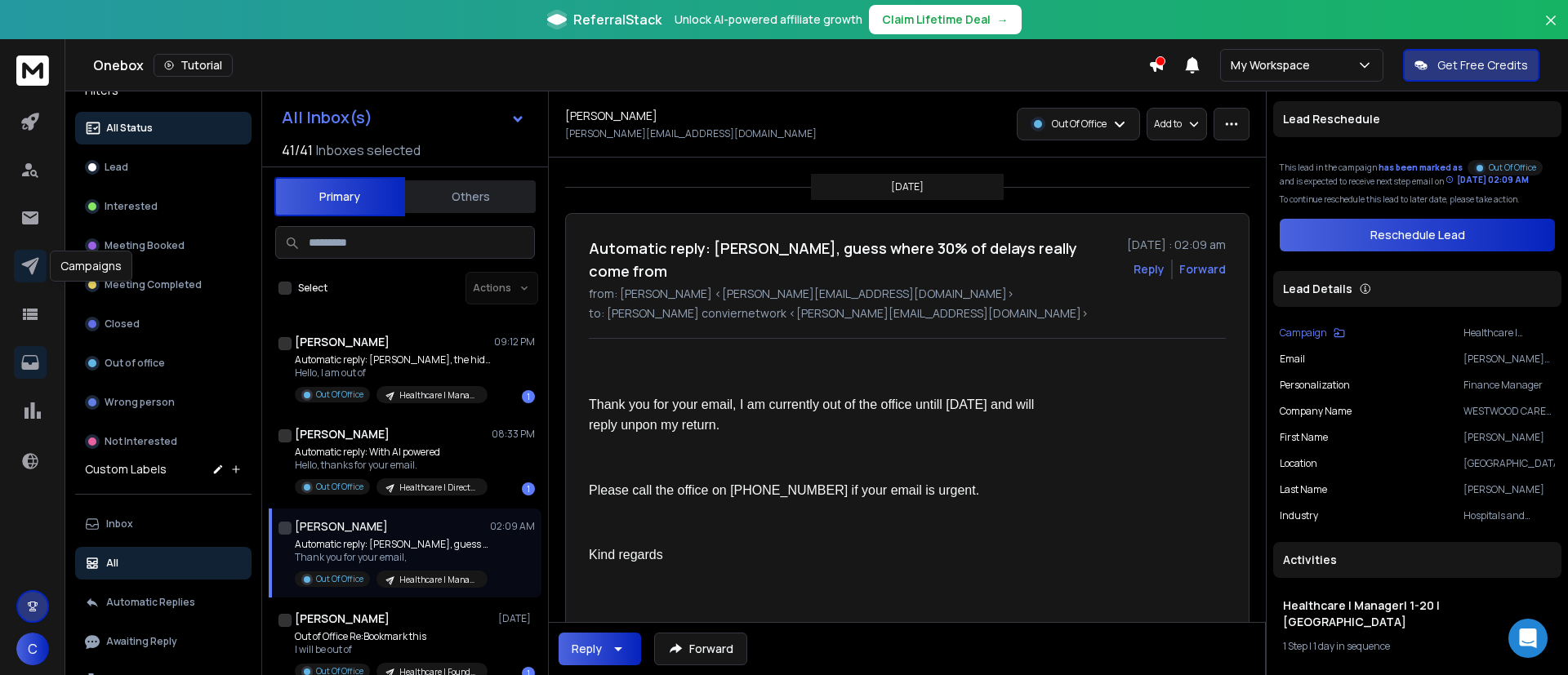
click at [29, 270] on icon at bounding box center [30, 266] width 17 height 17
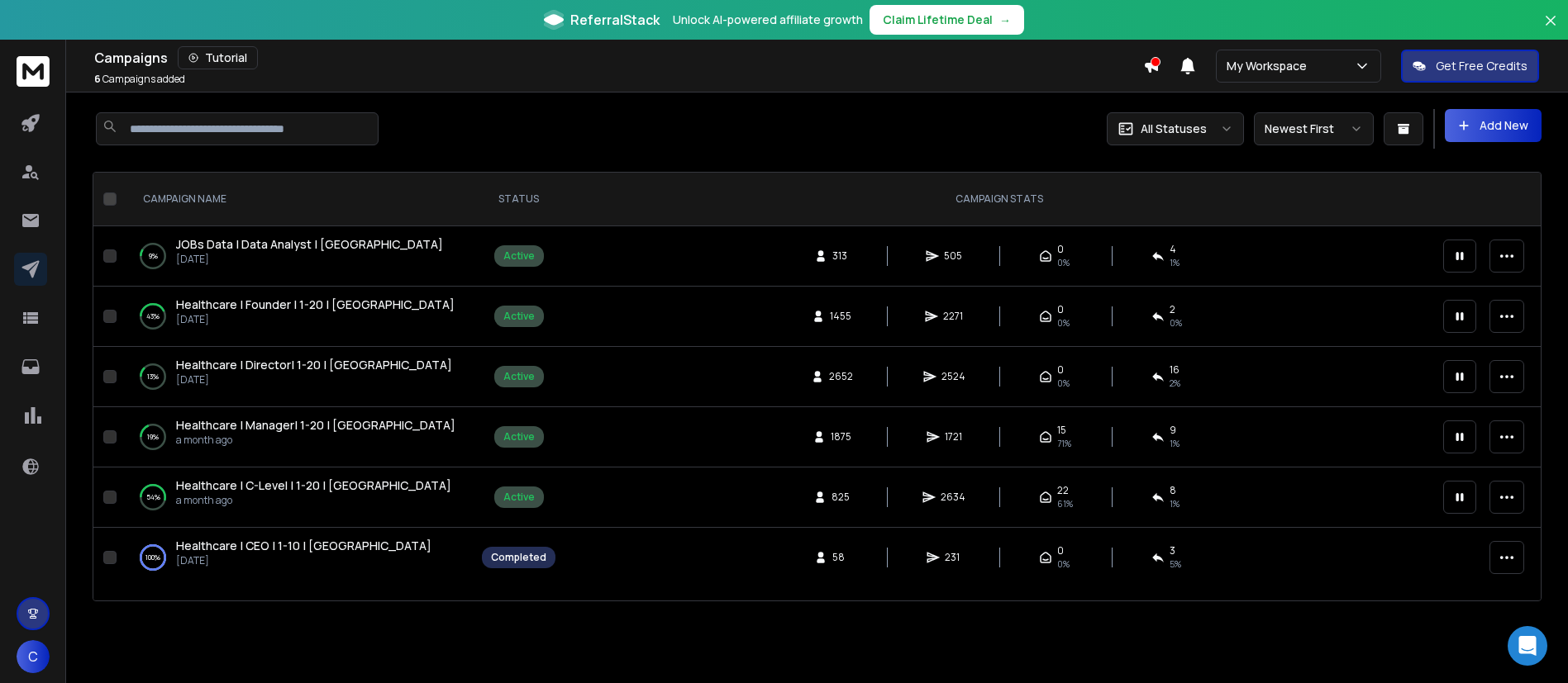
drag, startPoint x: 218, startPoint y: 56, endPoint x: 317, endPoint y: 92, distance: 105.3
click at [317, 92] on div "Campaigns Tutorial 6 Campaigns added My Workspace Get Free Credits Campaigns 6 …" at bounding box center [784, 424] width 1568 height 769
click at [472, 193] on th "STATUS" at bounding box center [519, 199] width 93 height 53
click at [175, 198] on th "CAMPAIGN NAME" at bounding box center [297, 199] width 349 height 53
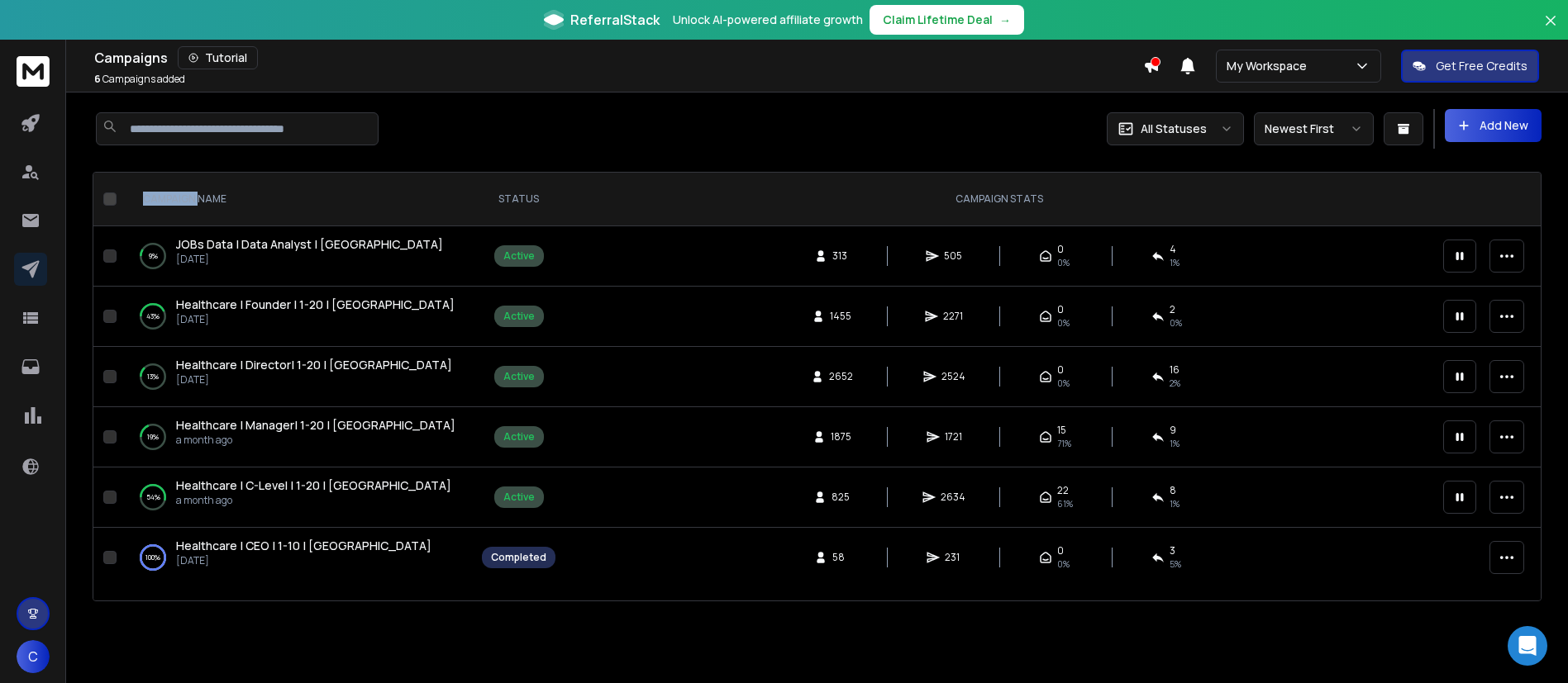
click at [175, 198] on th "CAMPAIGN NAME" at bounding box center [297, 199] width 349 height 53
click at [177, 202] on th "CAMPAIGN NAME" at bounding box center [297, 199] width 349 height 53
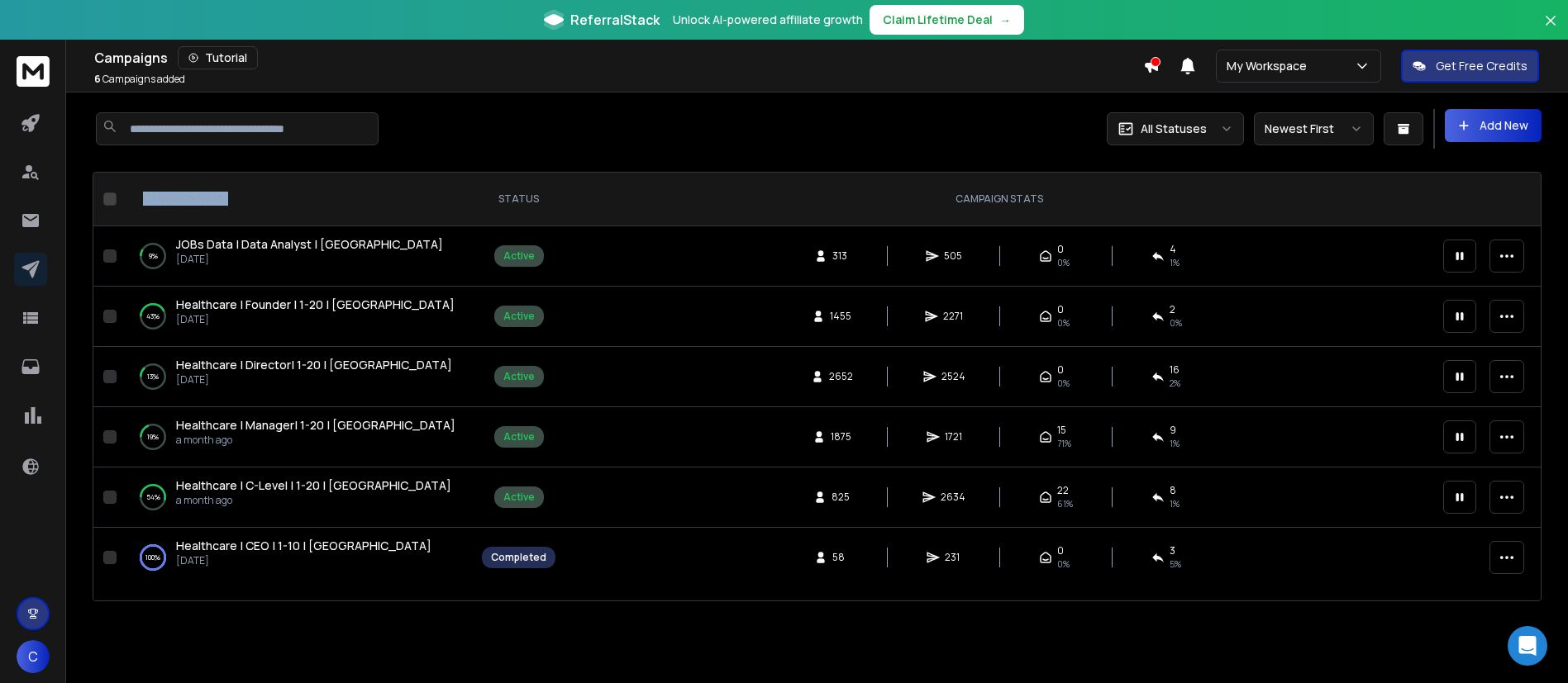
click at [177, 202] on th "CAMPAIGN NAME" at bounding box center [297, 199] width 349 height 53
click at [961, 188] on th "CAMPAIGN STATS" at bounding box center [999, 199] width 867 height 53
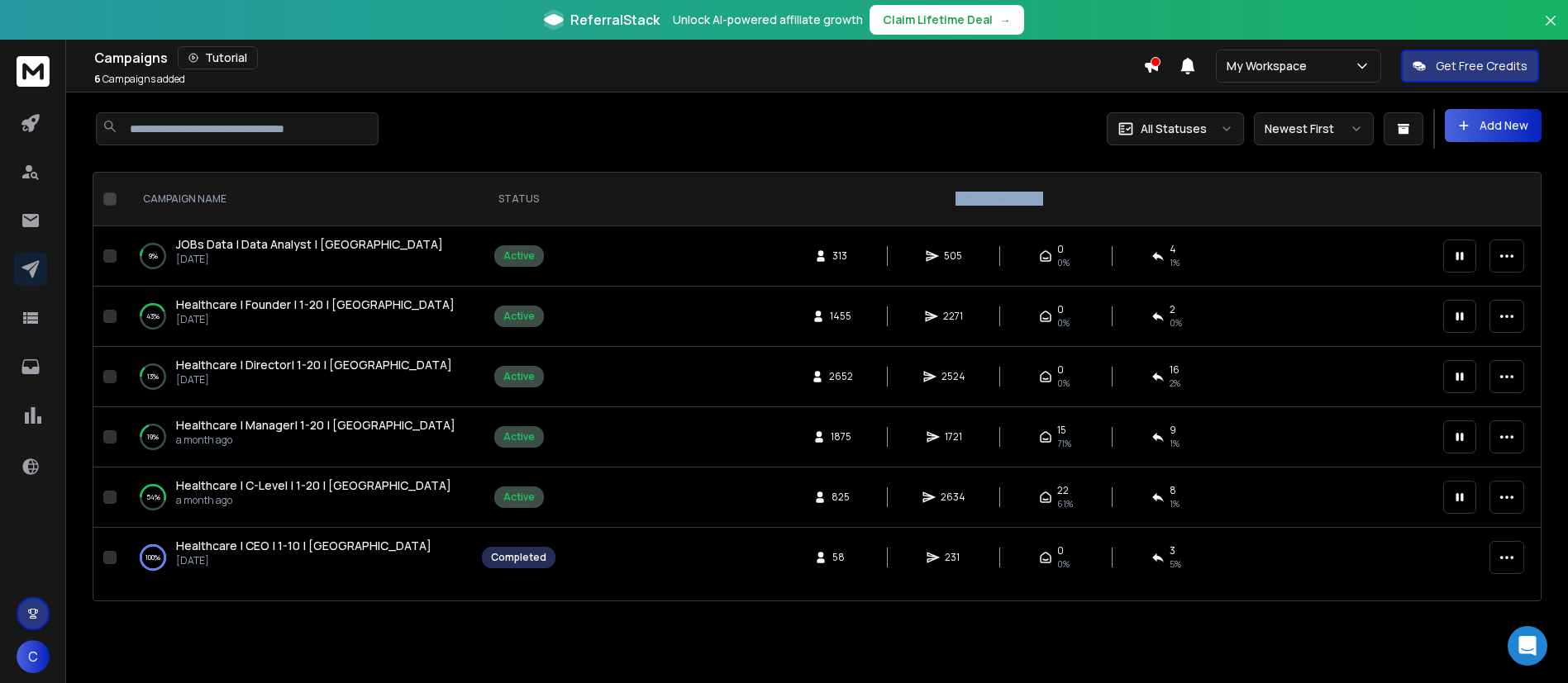
click at [961, 188] on th "CAMPAIGN STATS" at bounding box center [999, 199] width 867 height 53
click at [999, 197] on th "CAMPAIGN STATS" at bounding box center [999, 199] width 867 height 53
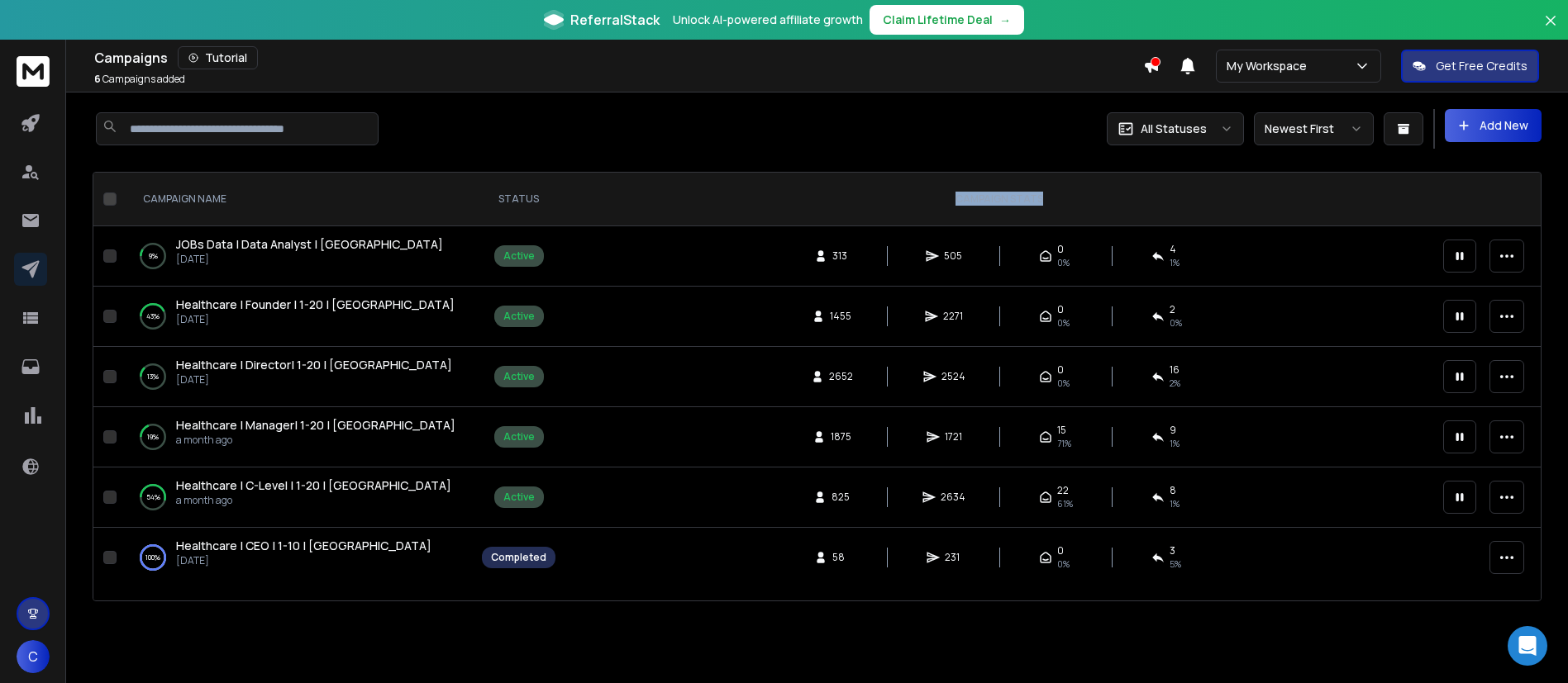
click at [999, 197] on th "CAMPAIGN STATS" at bounding box center [999, 199] width 867 height 53
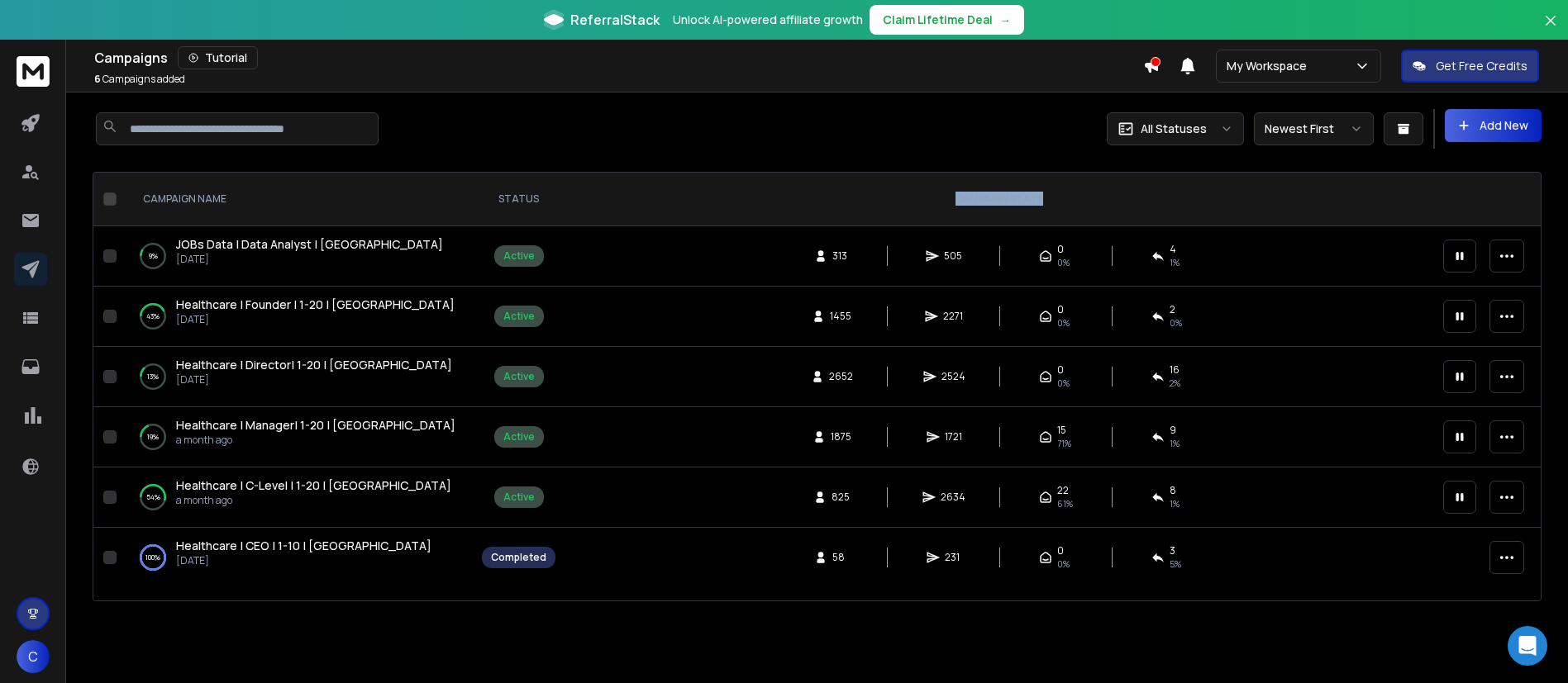
click at [999, 197] on th "CAMPAIGN STATS" at bounding box center [999, 199] width 867 height 53
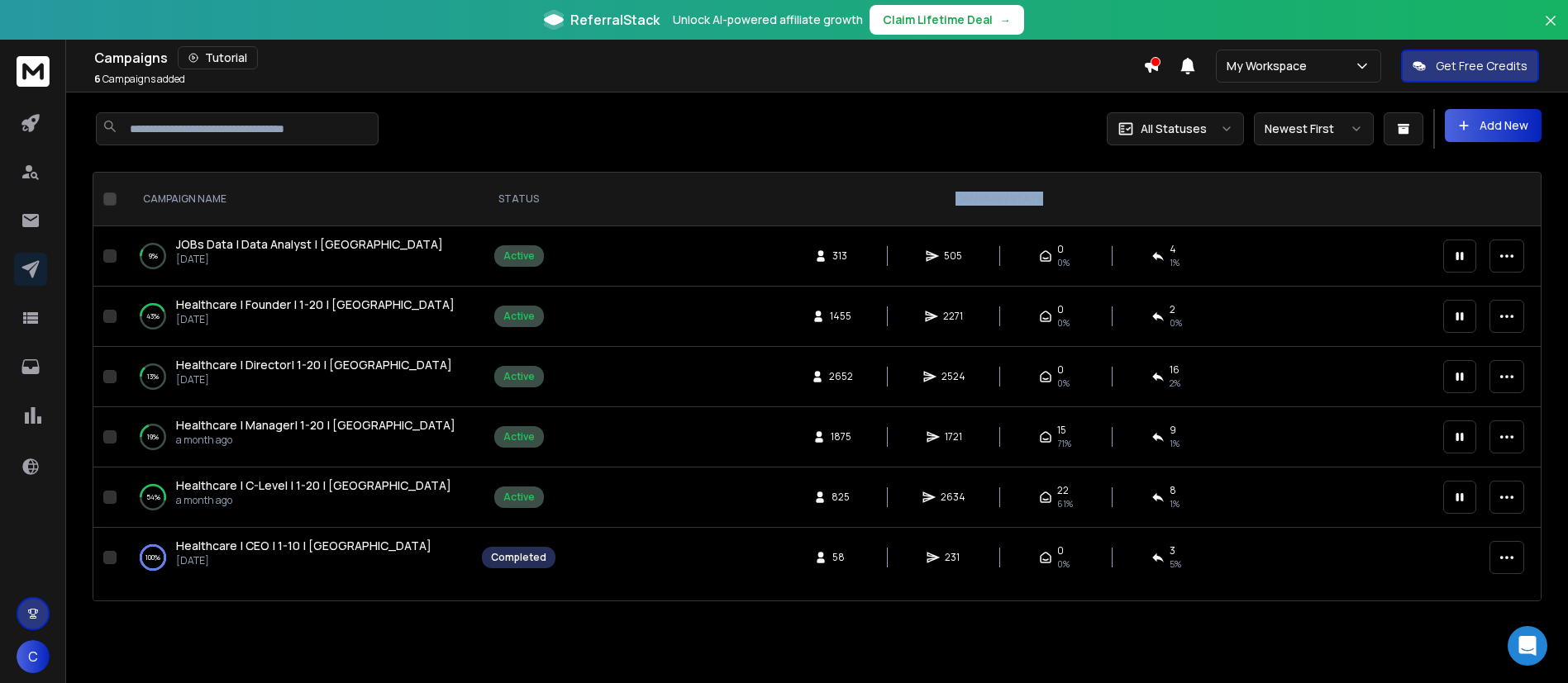
click at [999, 197] on th "CAMPAIGN STATS" at bounding box center [999, 199] width 867 height 53
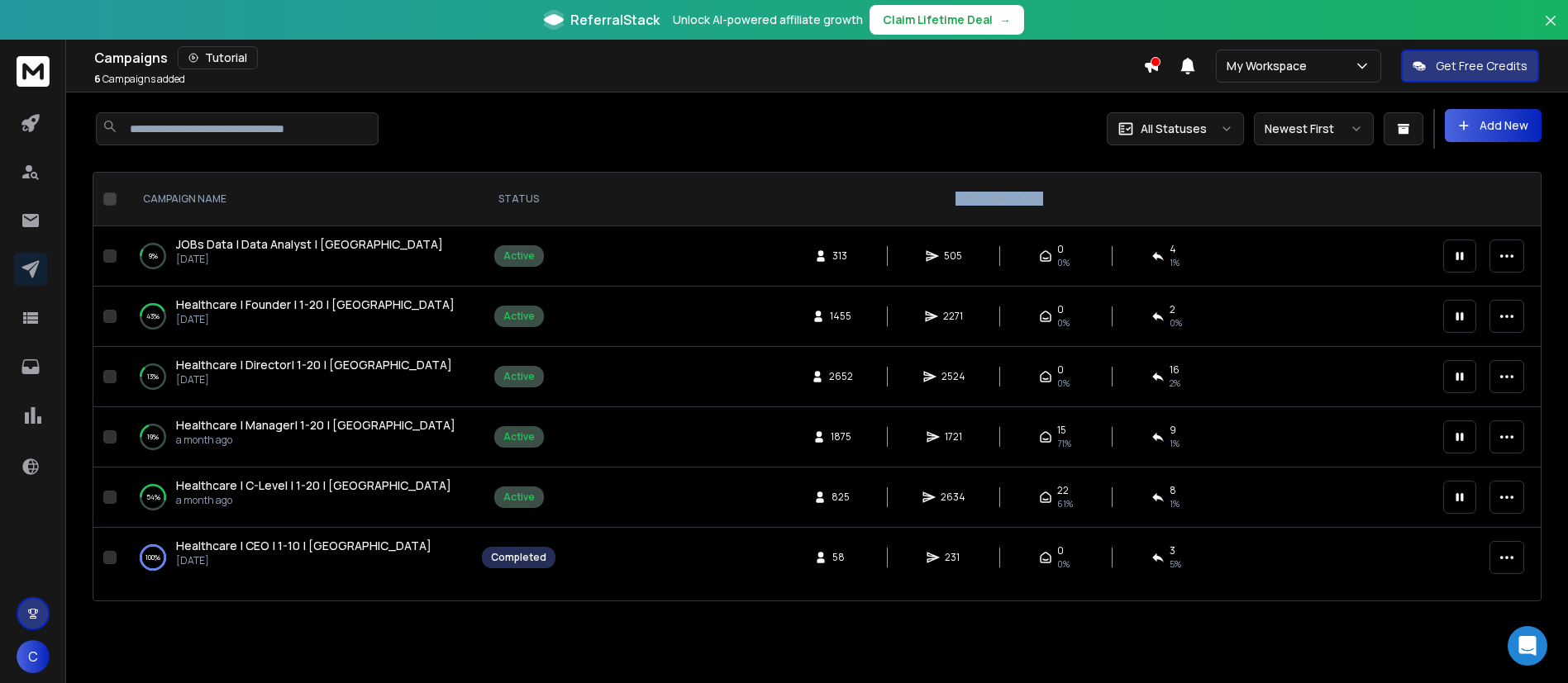
click at [999, 197] on th "CAMPAIGN STATS" at bounding box center [999, 199] width 867 height 53
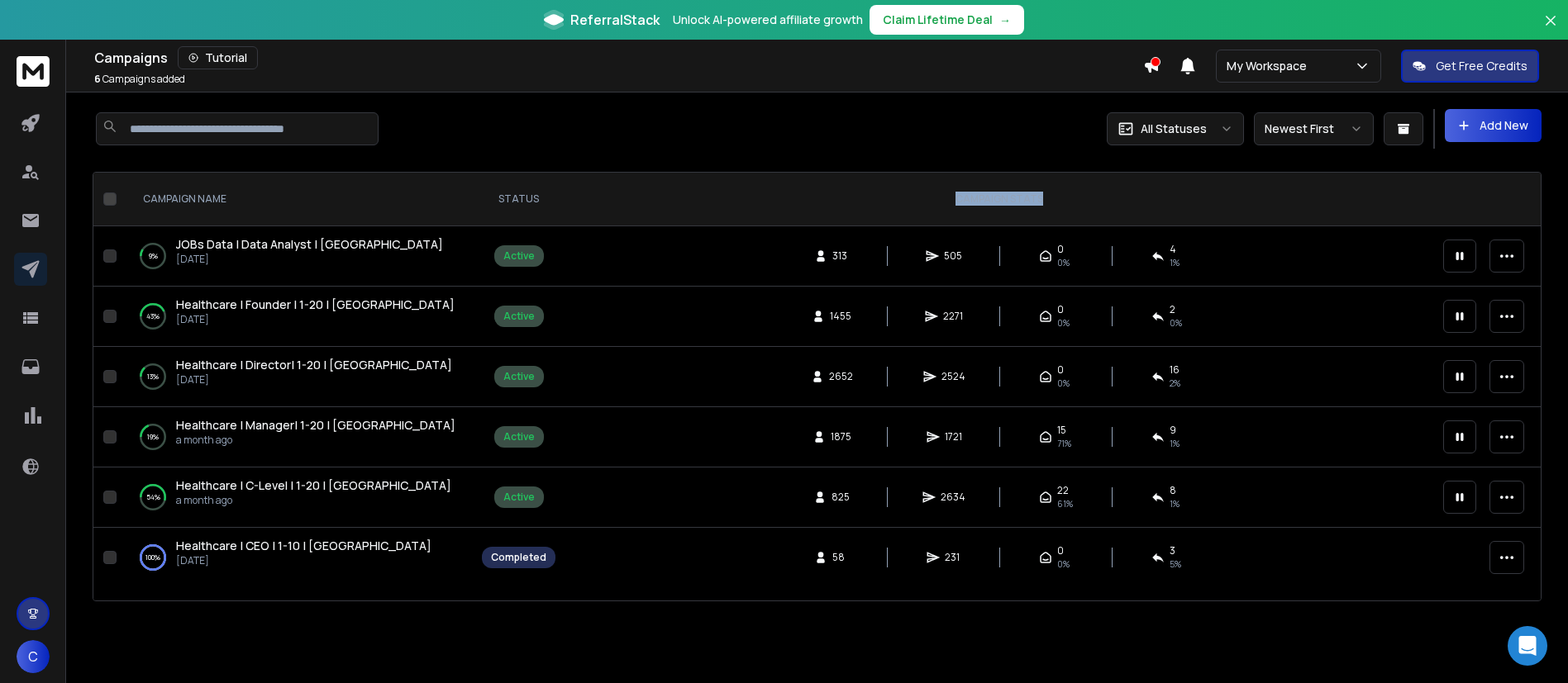
click at [999, 197] on th "CAMPAIGN STATS" at bounding box center [999, 199] width 867 height 53
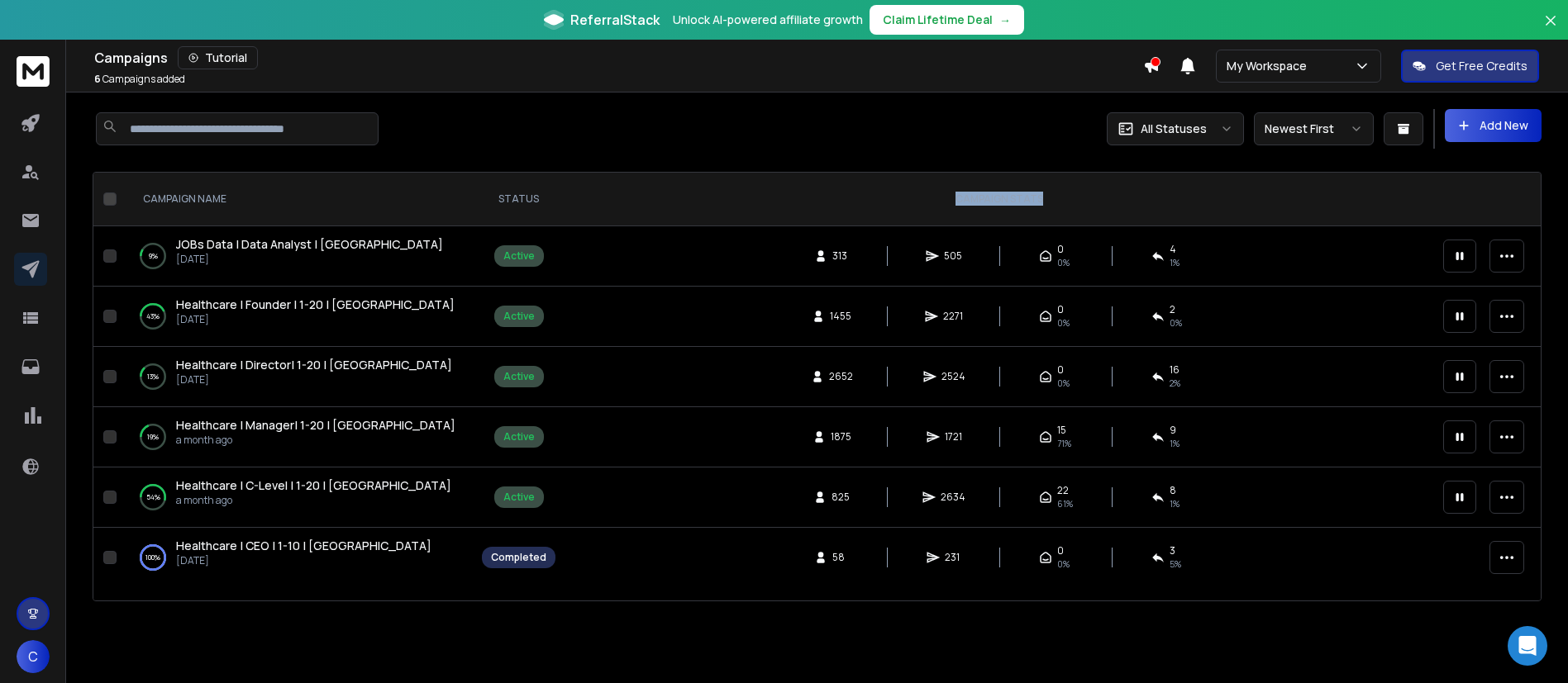
click at [999, 197] on th "CAMPAIGN STATS" at bounding box center [999, 199] width 867 height 53
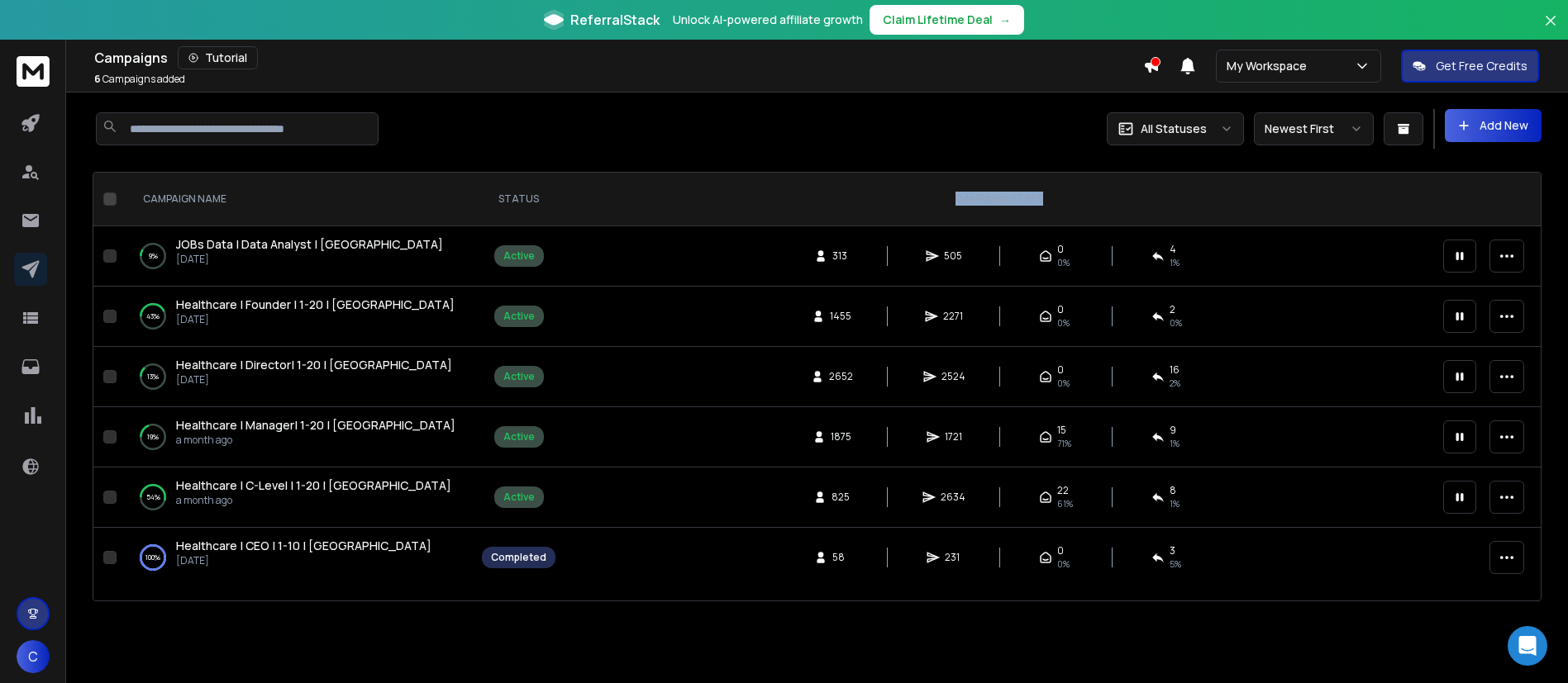
click at [999, 197] on th "CAMPAIGN STATS" at bounding box center [999, 199] width 867 height 53
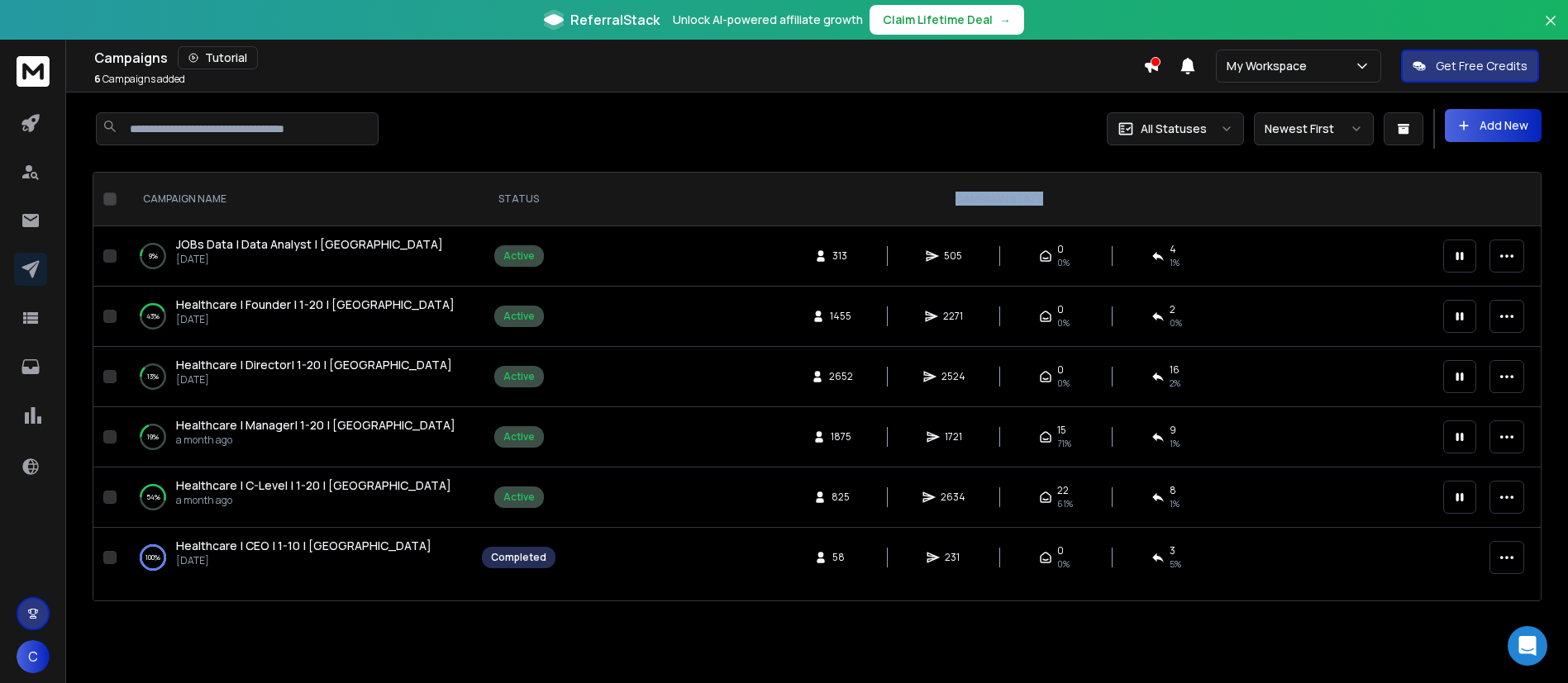
click at [999, 197] on th "CAMPAIGN STATS" at bounding box center [999, 199] width 867 height 53
